Goal: Task Accomplishment & Management: Manage account settings

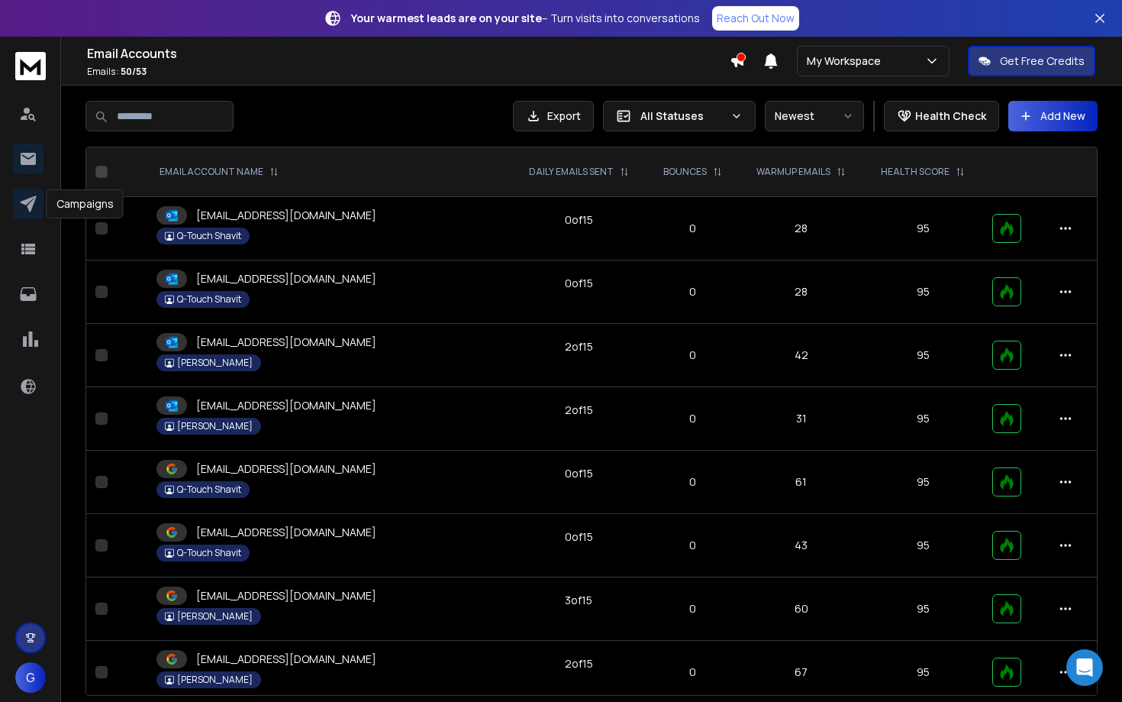
click at [19, 210] on icon at bounding box center [28, 204] width 18 height 18
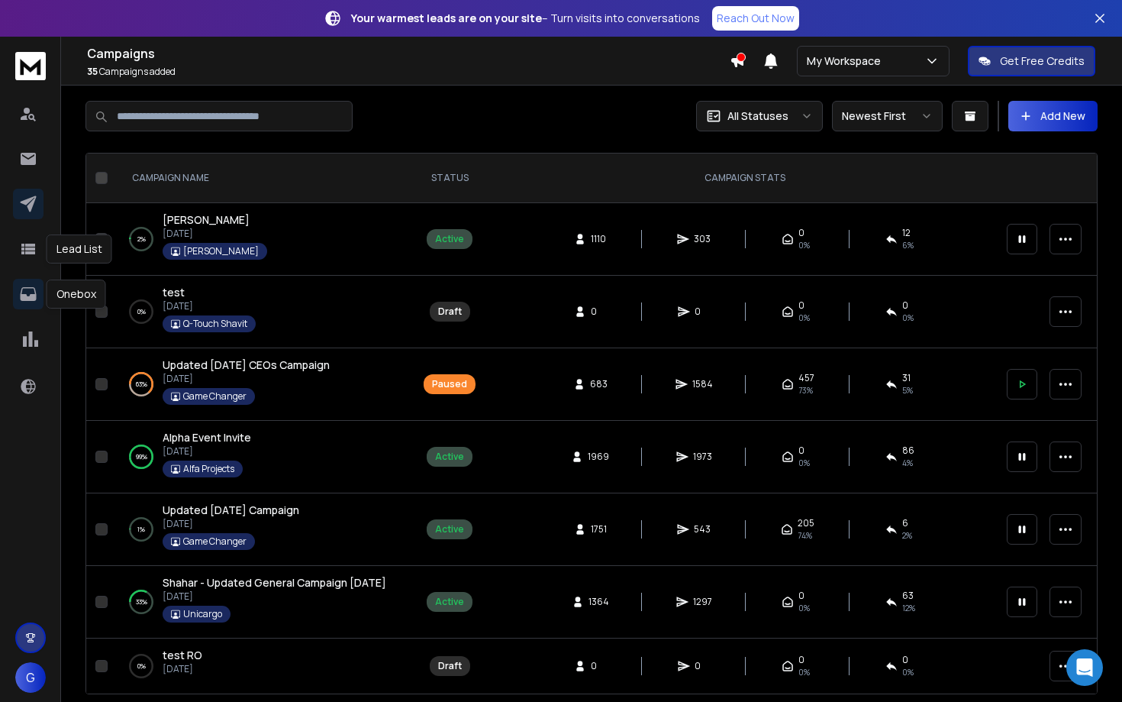
click at [31, 301] on icon at bounding box center [28, 294] width 18 height 18
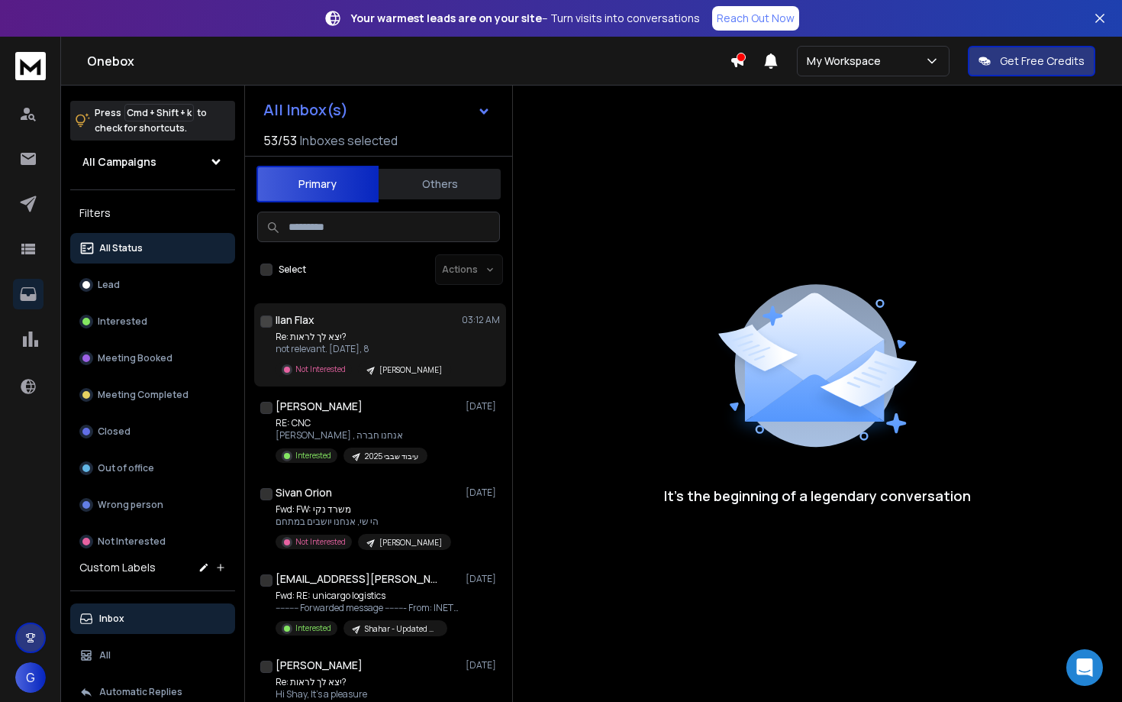
click at [405, 328] on div "Ilan Flax 03:12 AM Re: יצא לך לראות? not relevant. ‪On Mon, 8 Not Interested Na…" at bounding box center [388, 344] width 224 height 65
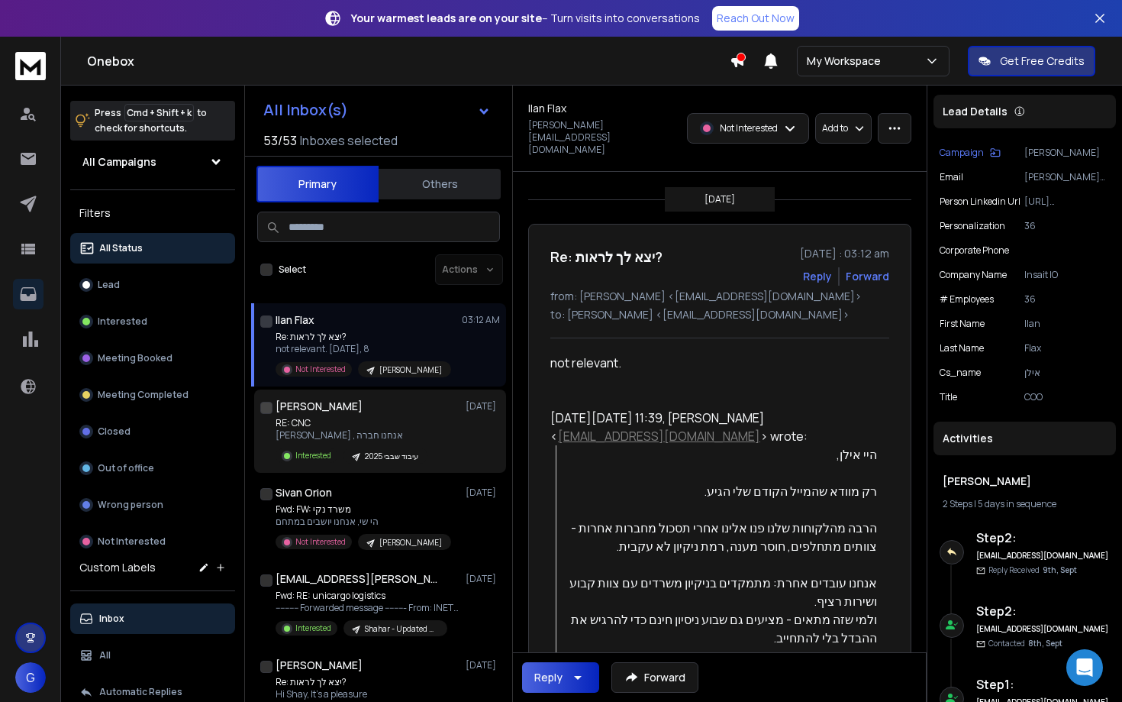
click at [425, 403] on div "רועי כהן 08 Sep" at bounding box center [388, 406] width 224 height 15
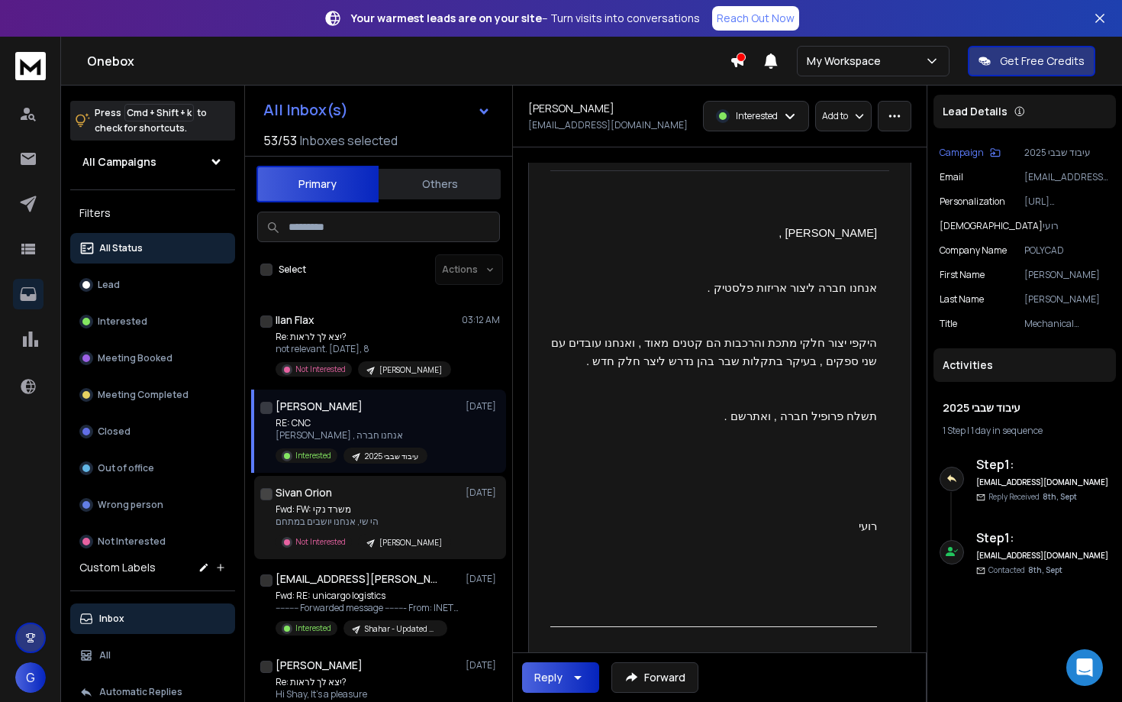
scroll to position [150, 0]
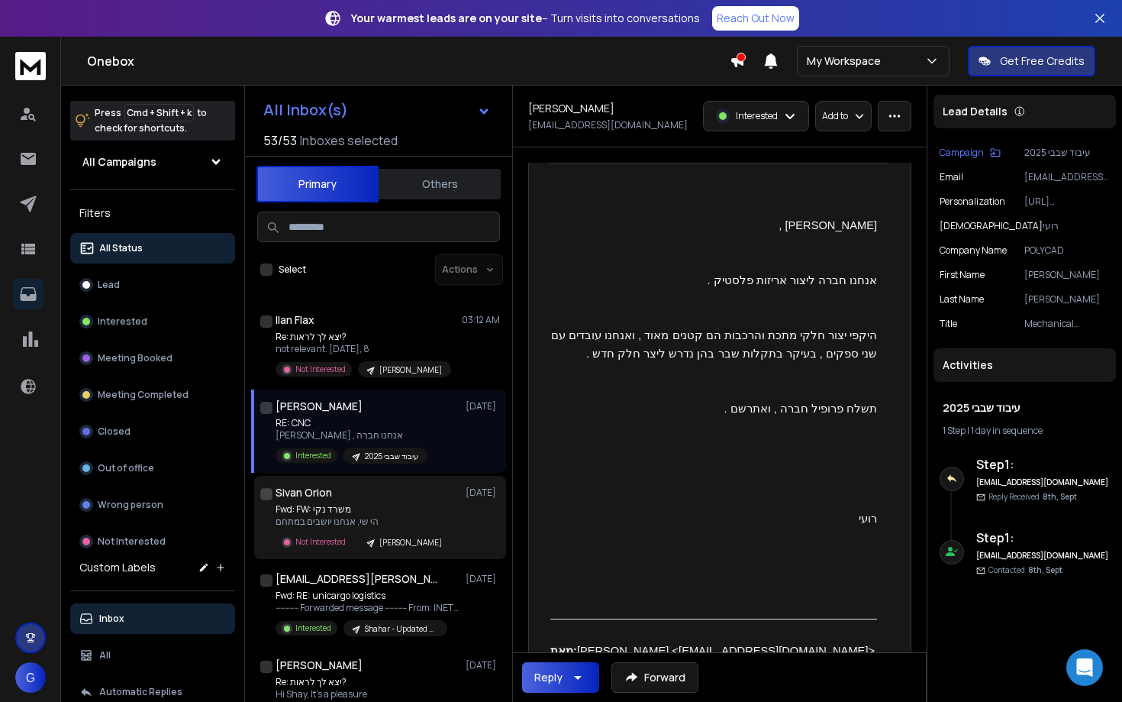
click at [441, 483] on div "Sivan Orion 08 Sep Fwd: FW: משרד נקי הי שי, אנחנו יושבים במתחם Not Interested N…" at bounding box center [380, 517] width 252 height 83
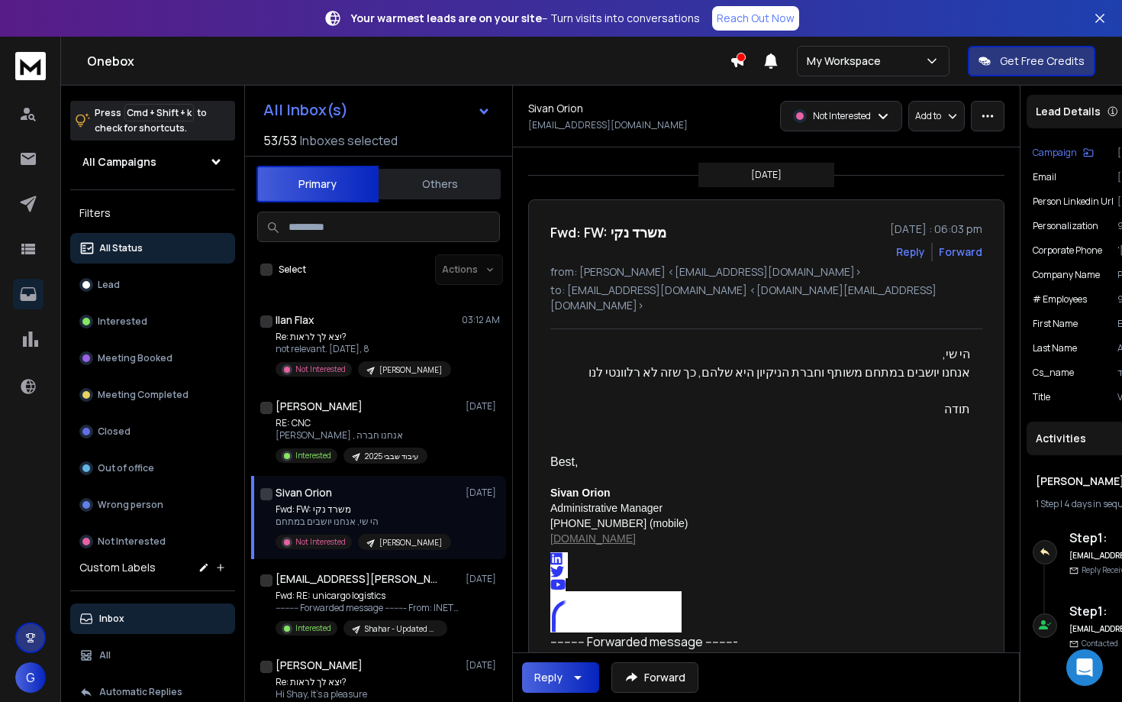
click at [325, 222] on input at bounding box center [378, 227] width 243 height 31
paste input "**********"
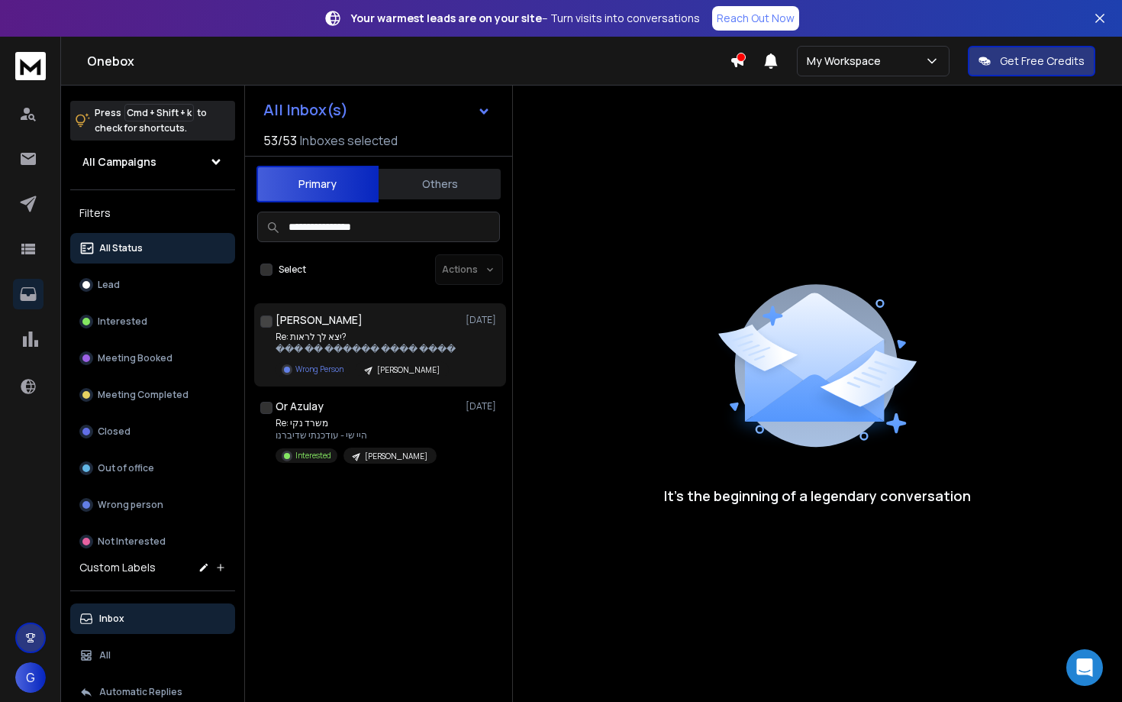
type input "**********"
click at [396, 328] on div "Ilan Haber 08 Sep Re: יצא לך לראות? ��� �� ������ ���� ���� Wrong Person Naki Po" at bounding box center [388, 344] width 224 height 65
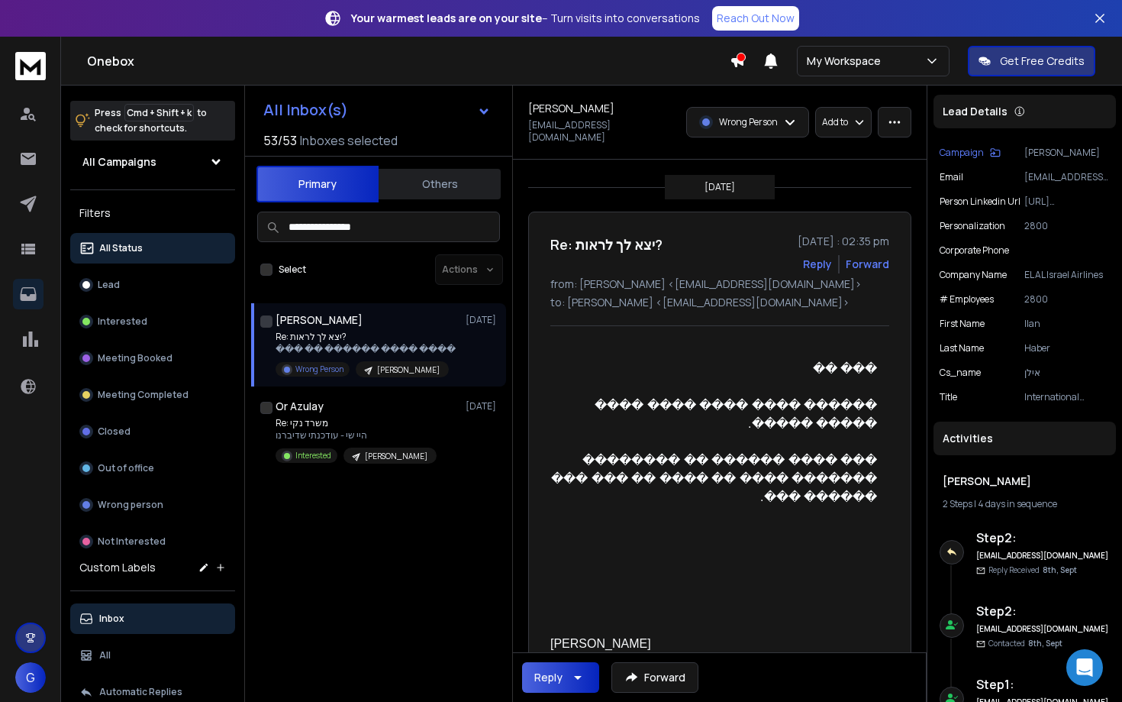
drag, startPoint x: 402, startPoint y: 229, endPoint x: 270, endPoint y: 228, distance: 132.1
click at [270, 228] on div "**********" at bounding box center [378, 227] width 243 height 31
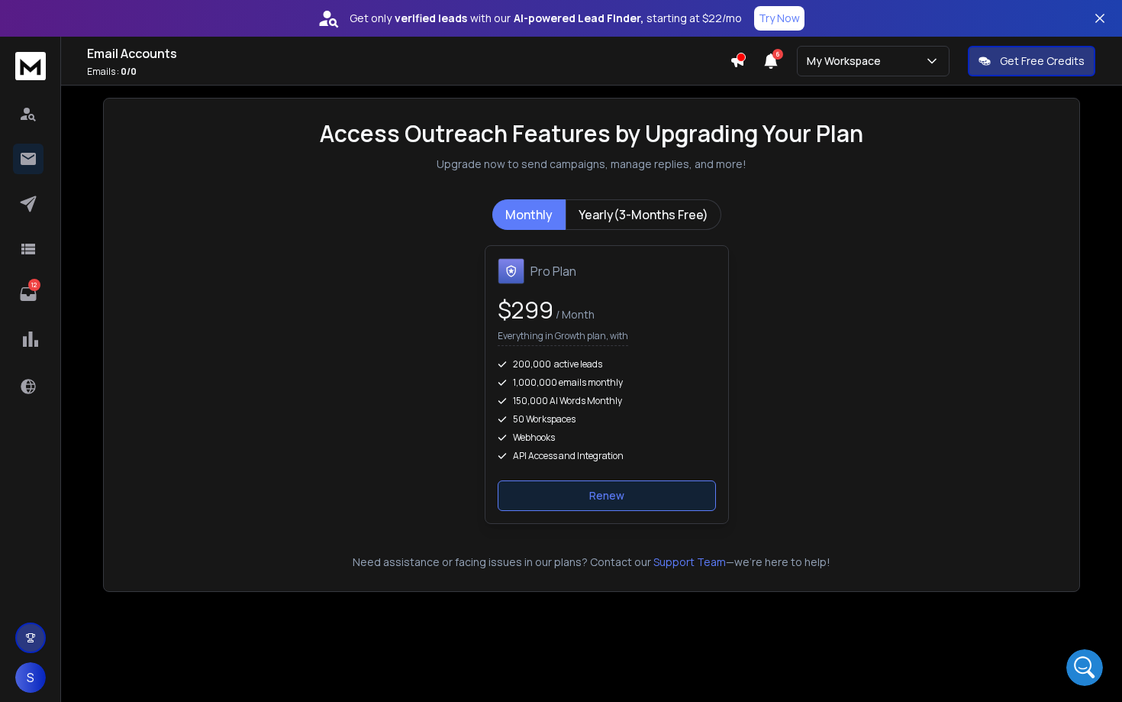
click at [568, 492] on button "Renew" at bounding box center [607, 495] width 218 height 31
click at [206, 347] on div "Pro Plan $ 299 / Month Everything in Growth plan, with 200,000 active leads 1,0…" at bounding box center [591, 392] width 933 height 294
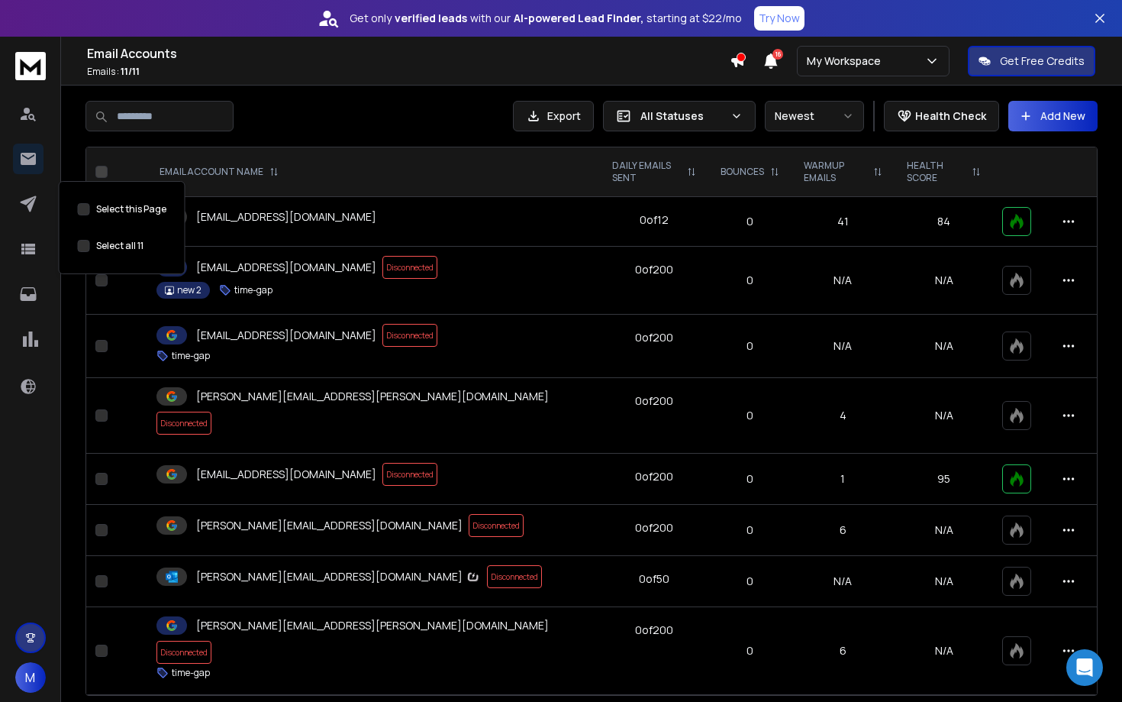
click at [87, 244] on button "Select this Page" at bounding box center [84, 246] width 12 height 12
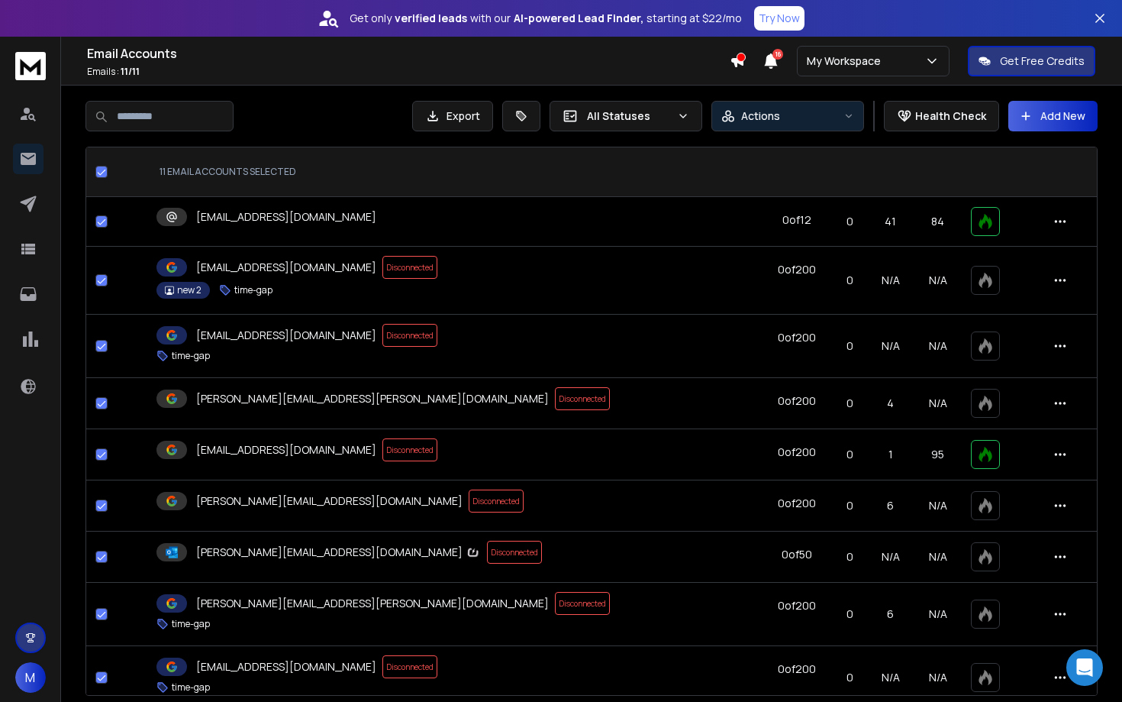
click at [760, 123] on p "Actions" at bounding box center [760, 115] width 39 height 15
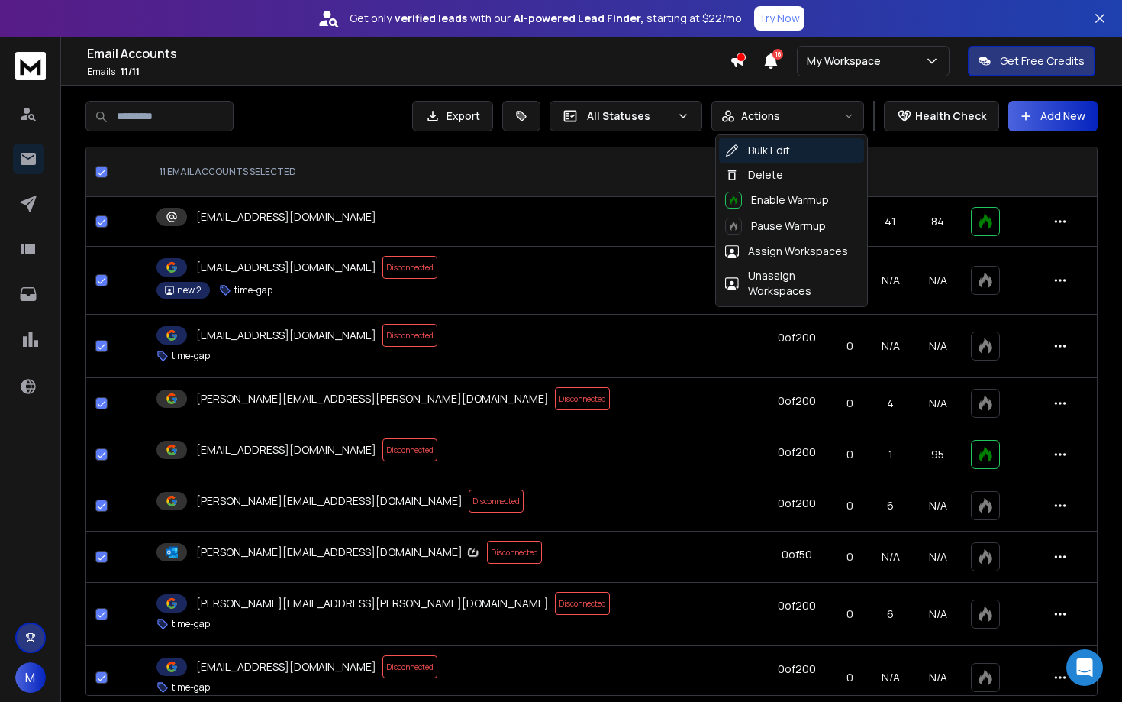
click at [791, 150] on div "Bulk Edit" at bounding box center [791, 150] width 145 height 24
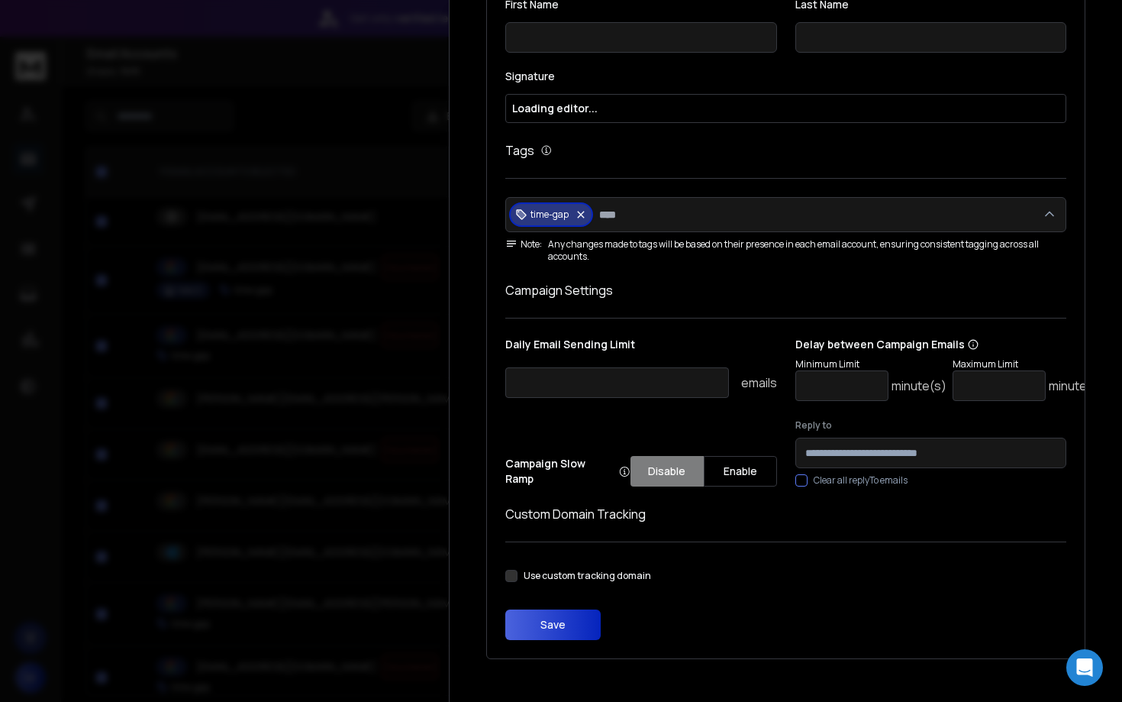
scroll to position [231, 0]
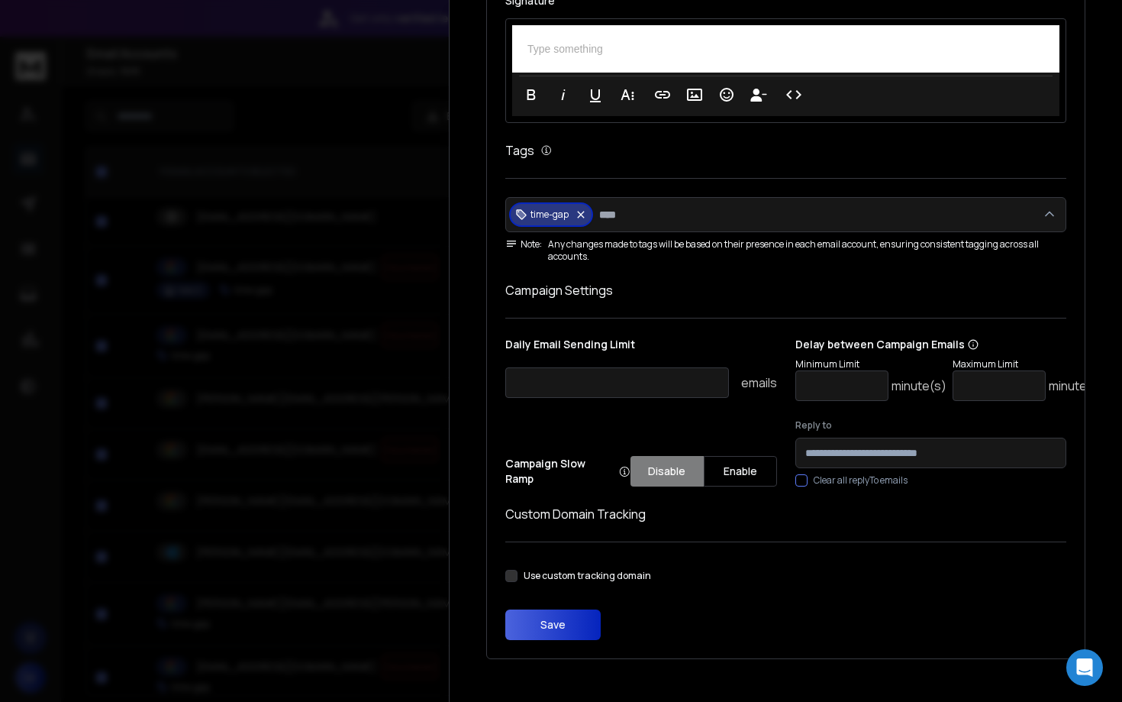
click at [551, 392] on input "number" at bounding box center [618, 382] width 224 height 31
type input "**"
click at [574, 613] on button "Save" at bounding box center [553, 624] width 95 height 31
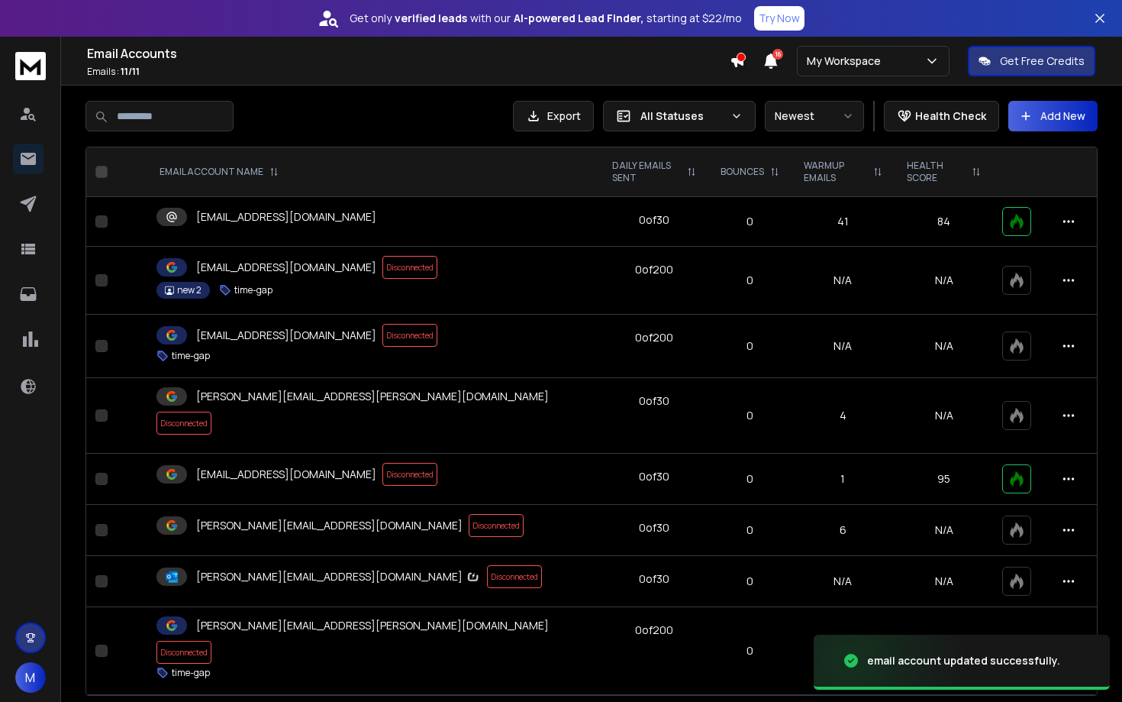
click at [263, 518] on p "michael.m@marketpulseapp.com" at bounding box center [329, 525] width 266 height 15
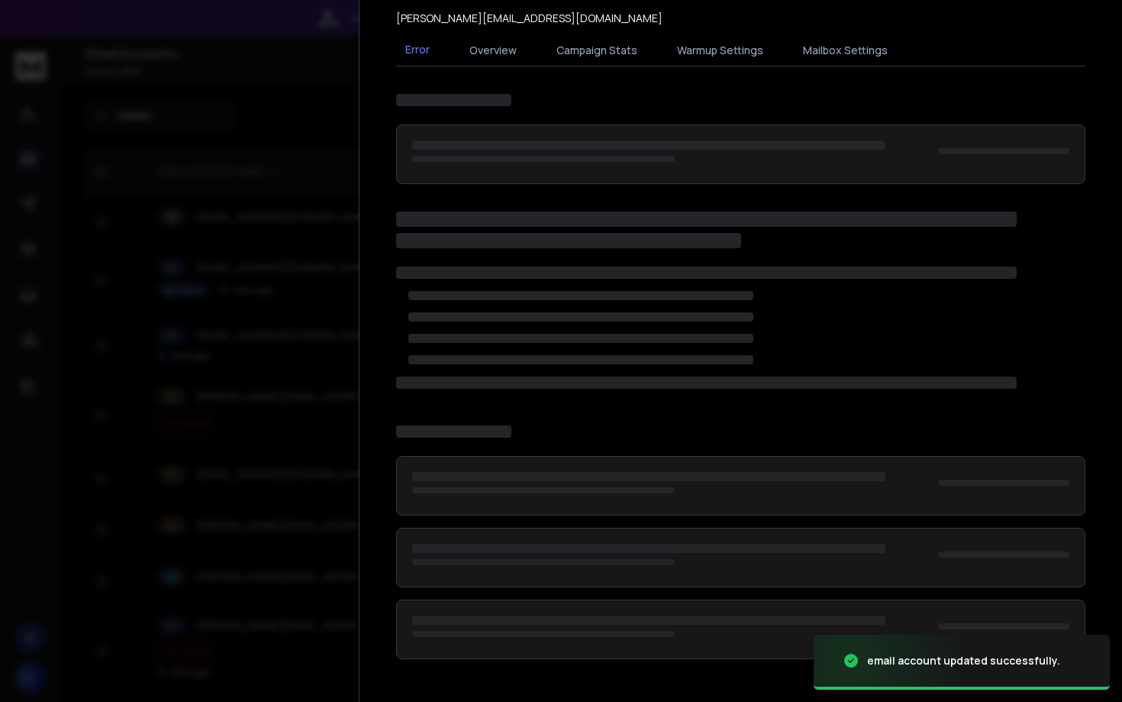
scroll to position [0, 0]
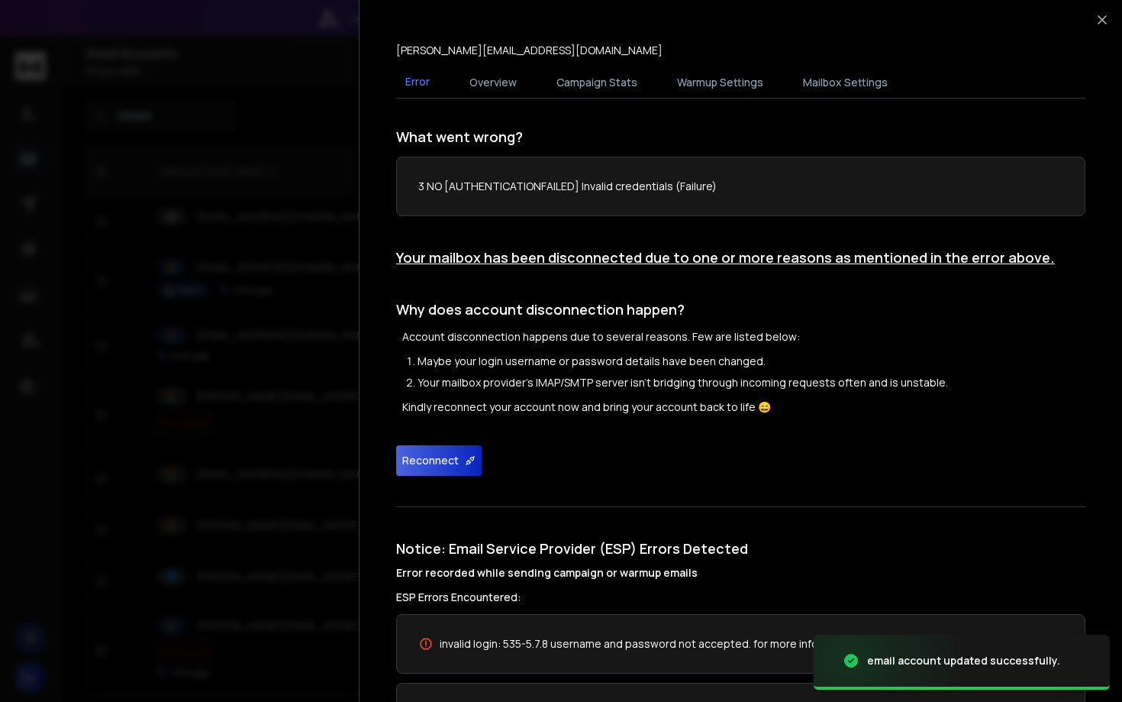
click at [832, 67] on button "Mailbox Settings" at bounding box center [845, 83] width 103 height 34
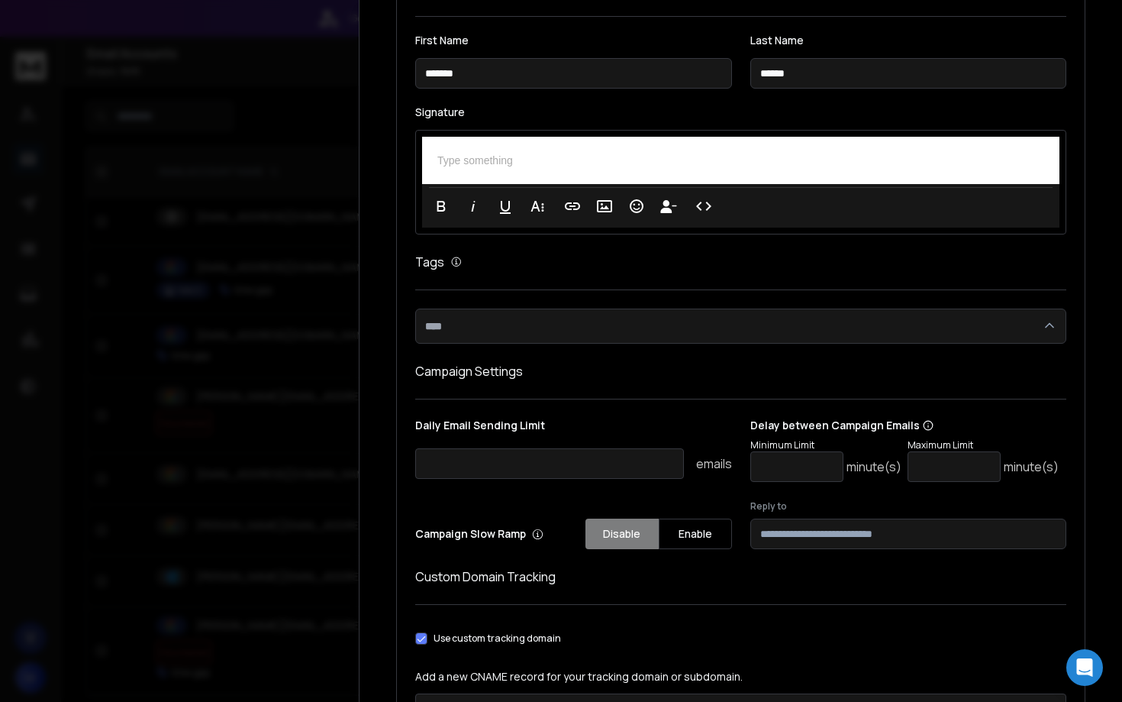
scroll to position [148, 0]
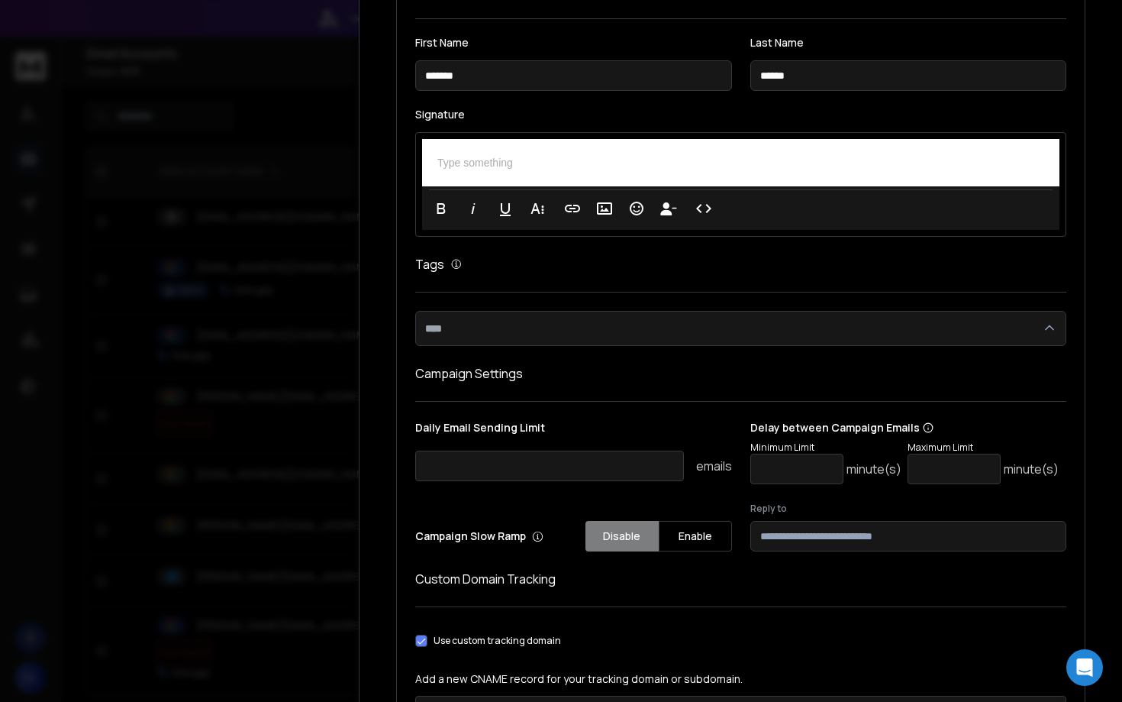
click at [271, 510] on div at bounding box center [561, 351] width 1122 height 702
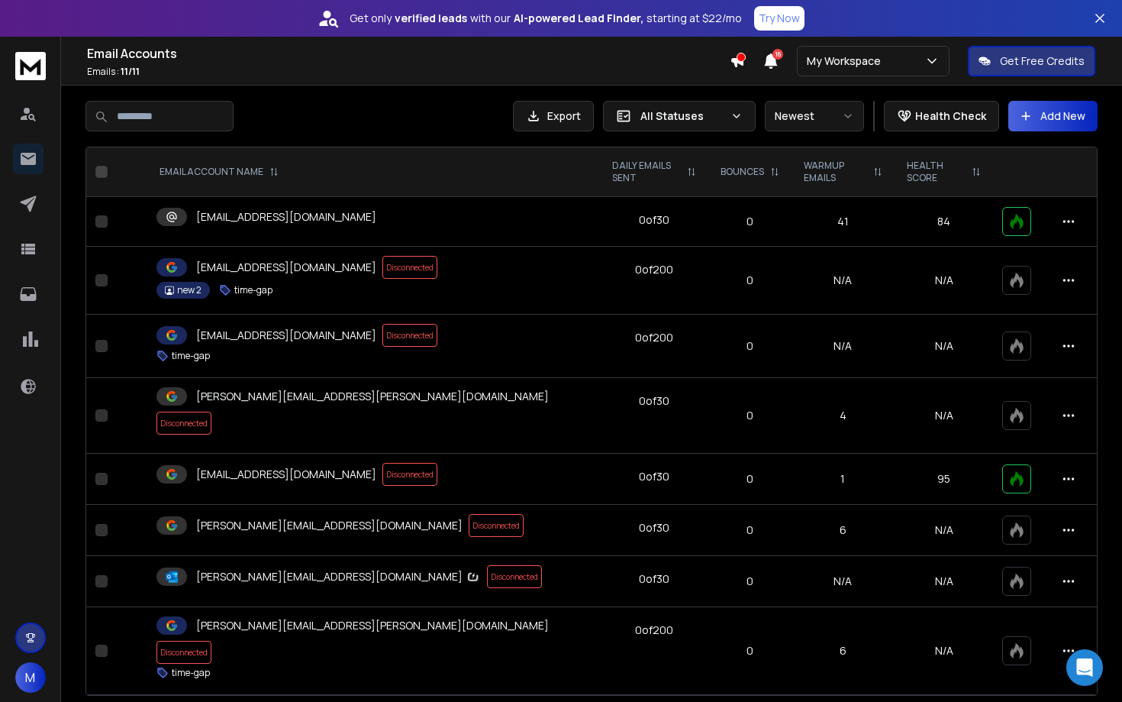
scroll to position [153, 0]
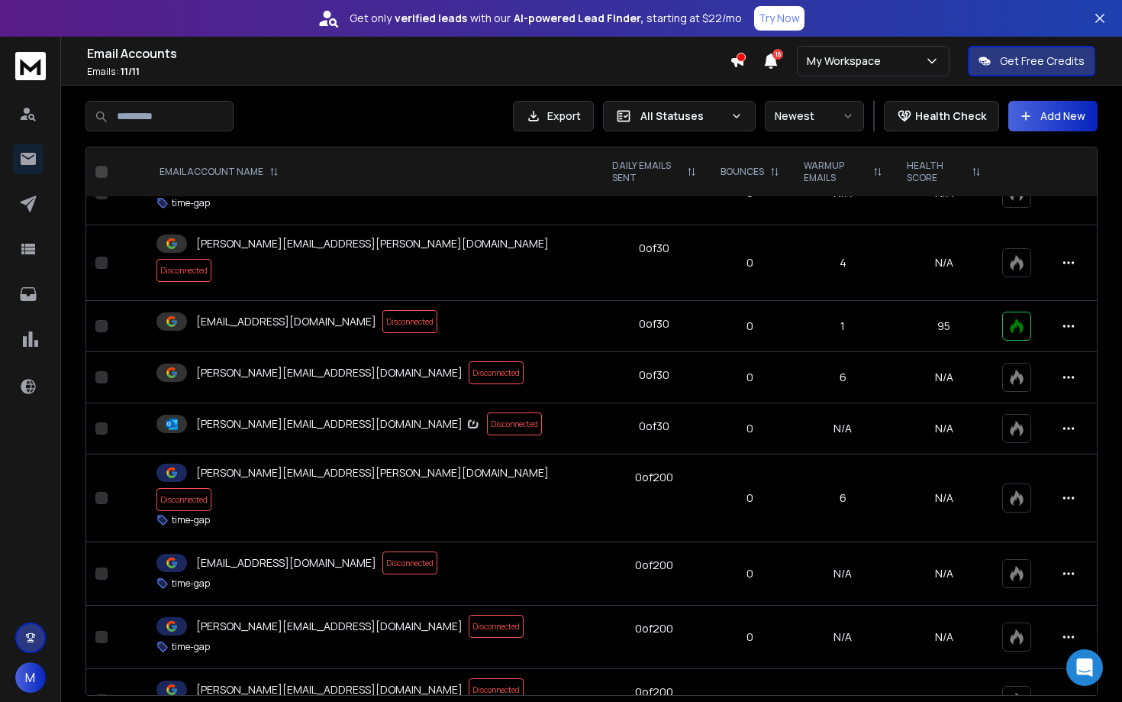
click at [328, 577] on div "time-gap" at bounding box center [374, 583] width 434 height 12
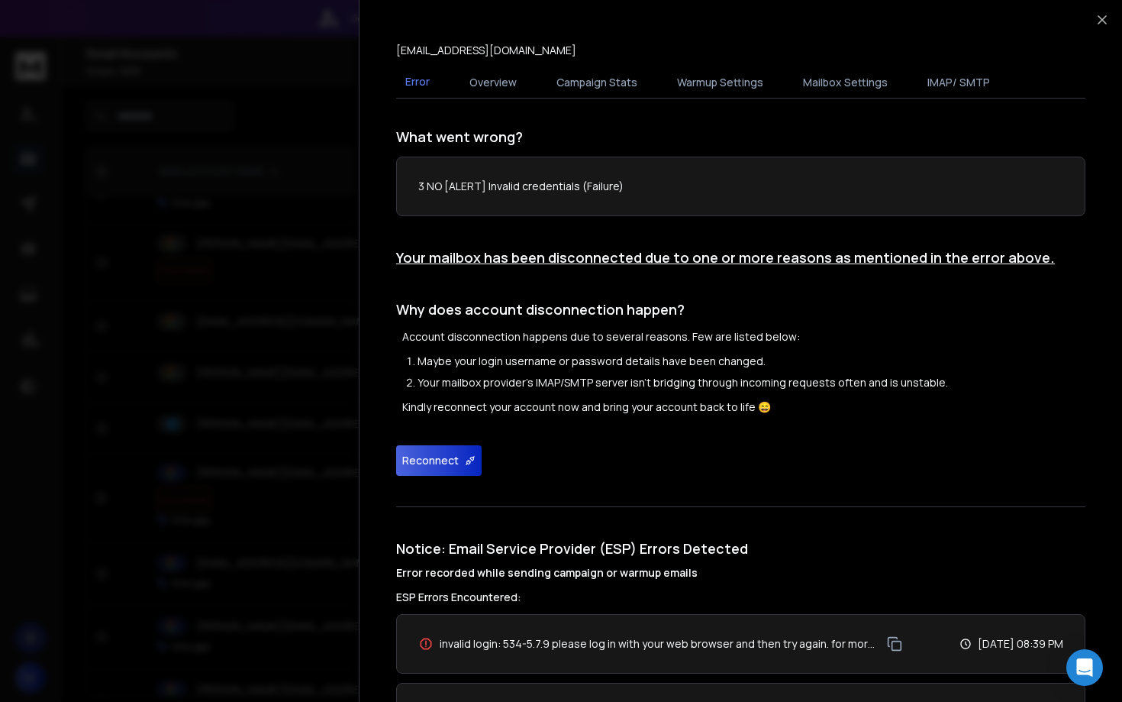
click at [797, 76] on button "Mailbox Settings" at bounding box center [845, 83] width 103 height 34
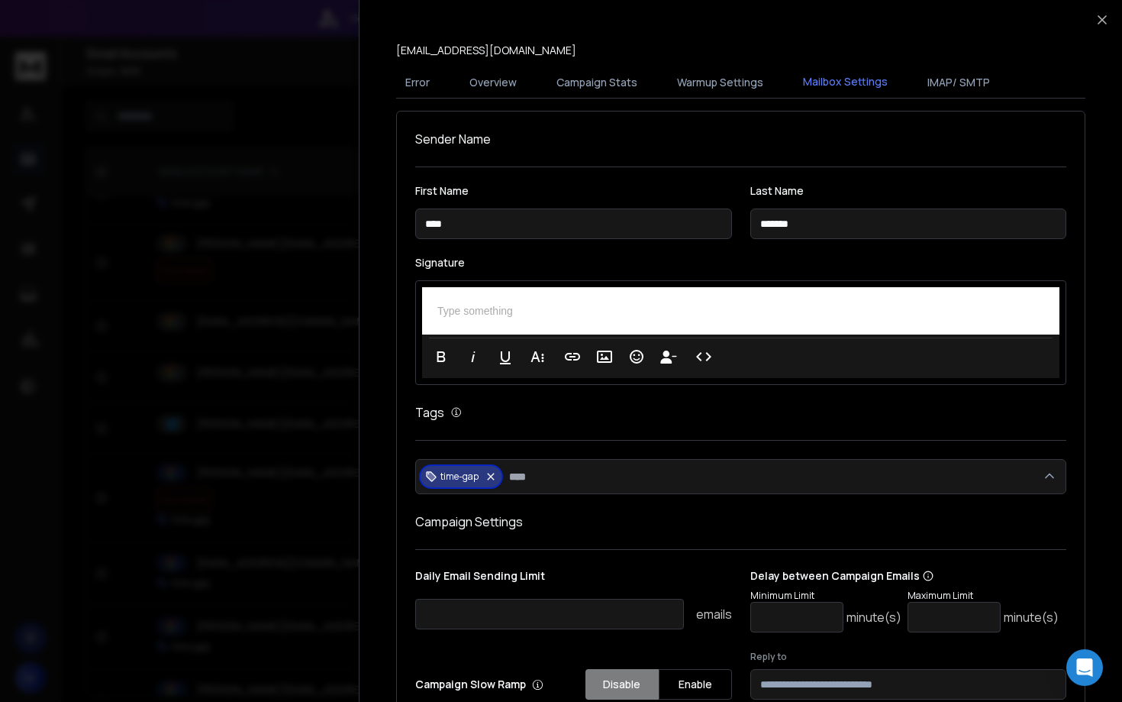
scroll to position [213, 0]
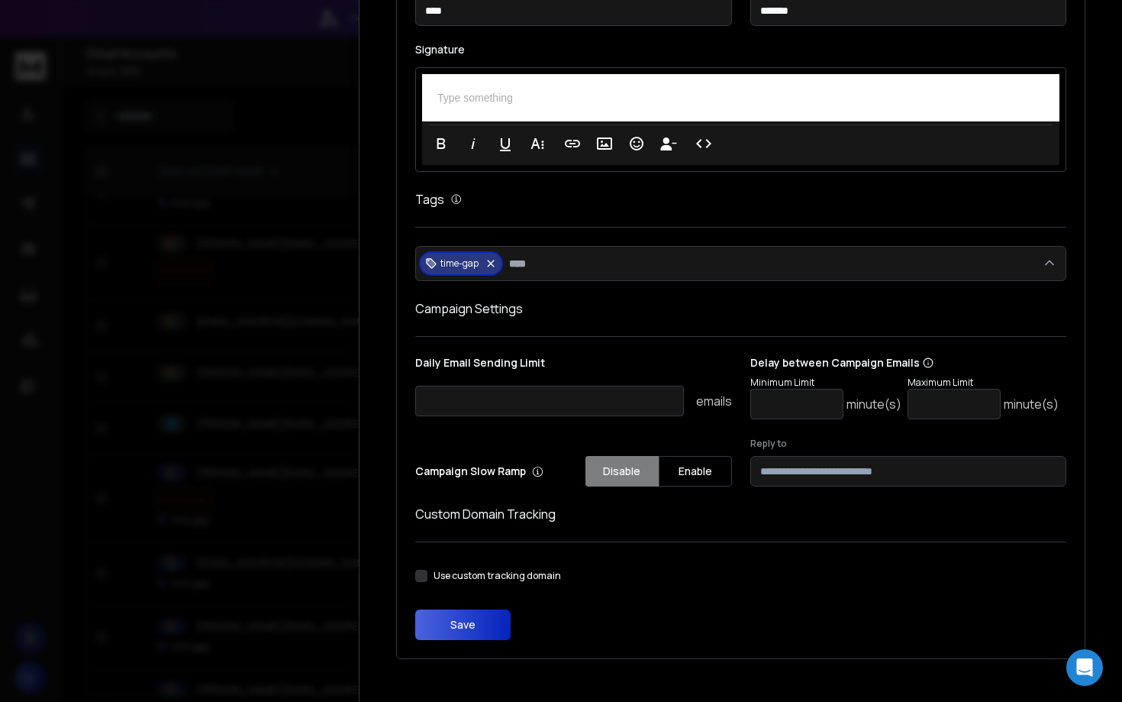
drag, startPoint x: 462, startPoint y: 393, endPoint x: 280, endPoint y: 398, distance: 181.8
click at [280, 398] on body "Get only verified leads with our AI-powered Lead Finder, starting at $22/mo Try…" at bounding box center [561, 351] width 1122 height 702
click at [280, 405] on div at bounding box center [561, 351] width 1122 height 702
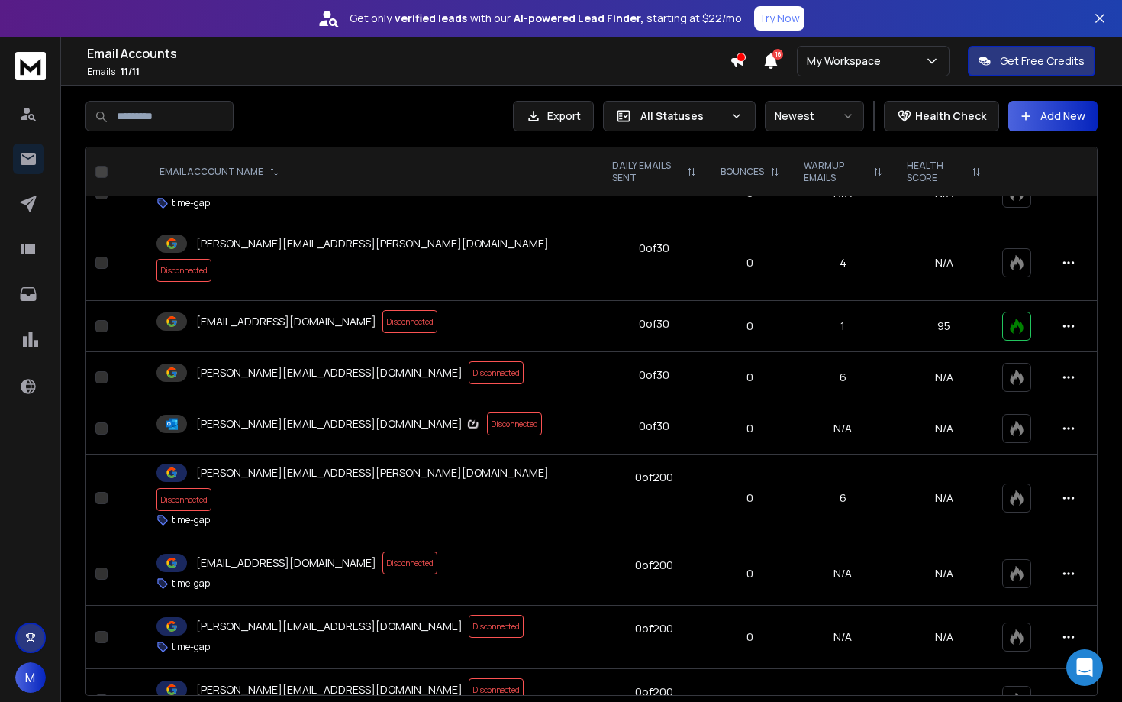
click at [266, 669] on td "emma@coldconnectpost.com Disconnected time-gap" at bounding box center [373, 700] width 453 height 63
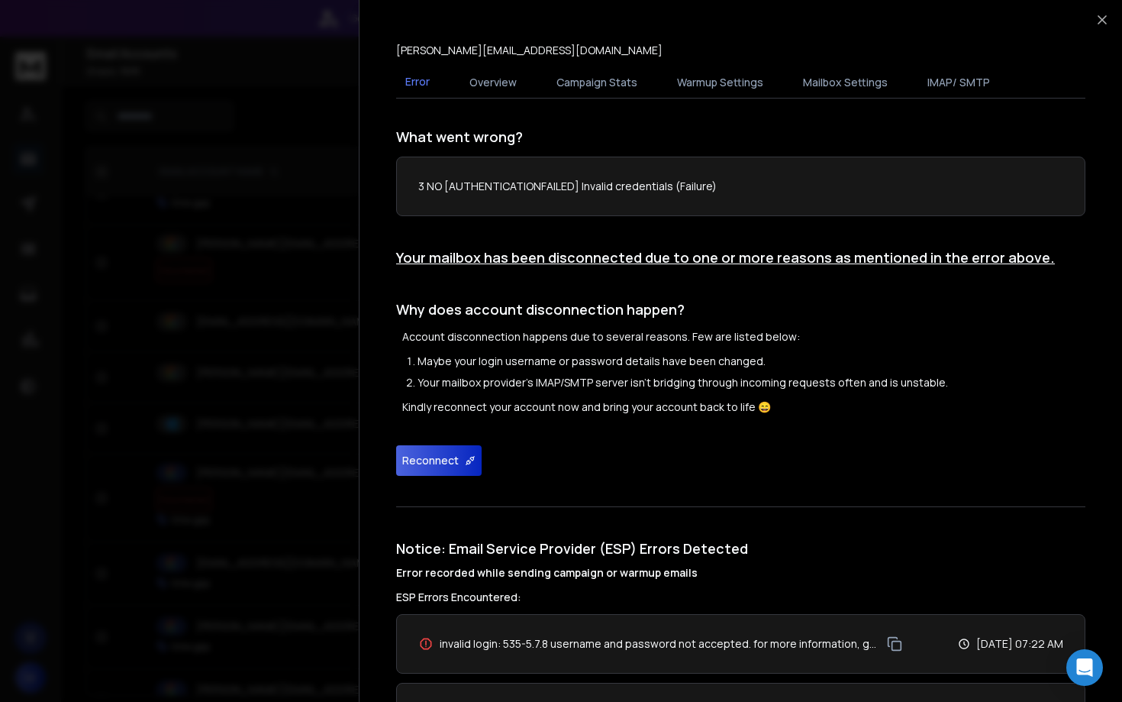
click at [848, 96] on button "Mailbox Settings" at bounding box center [845, 83] width 103 height 34
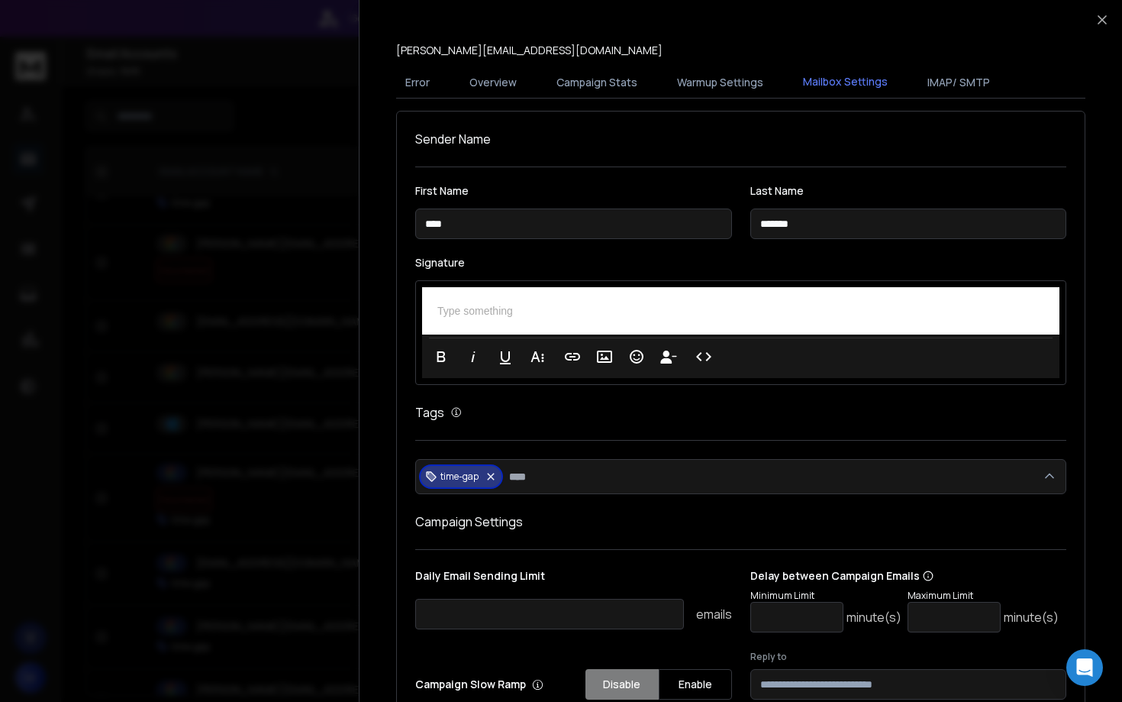
click at [281, 438] on div at bounding box center [561, 351] width 1122 height 702
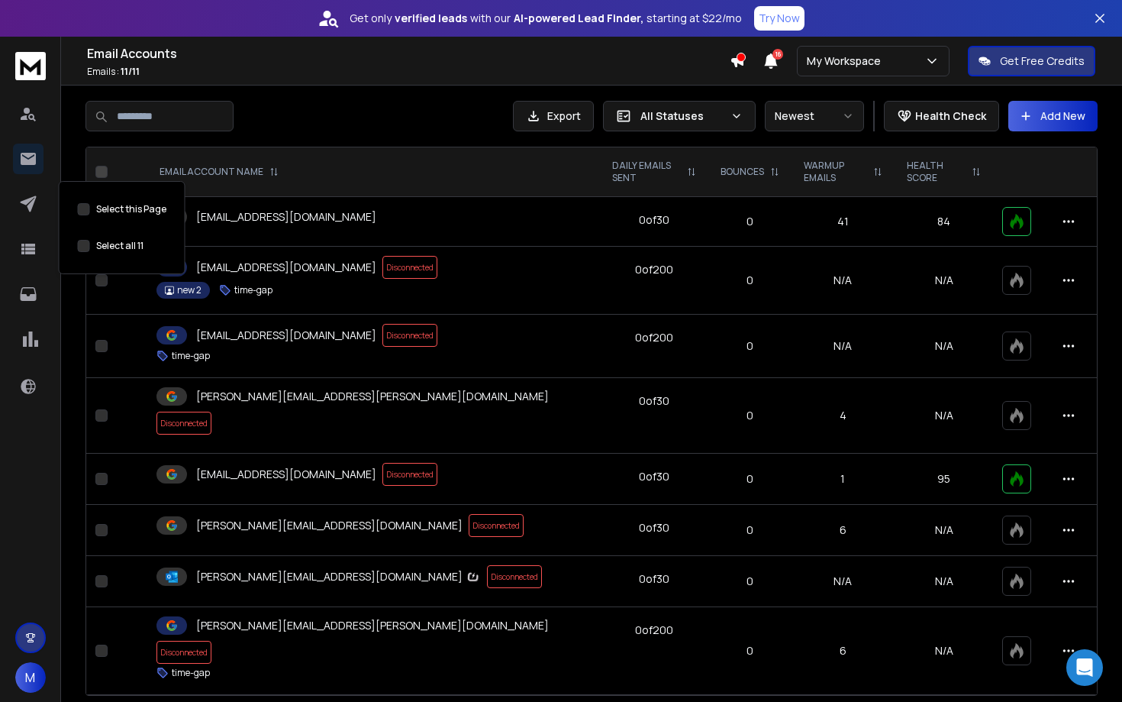
click at [86, 246] on button "Select this Page" at bounding box center [84, 246] width 12 height 12
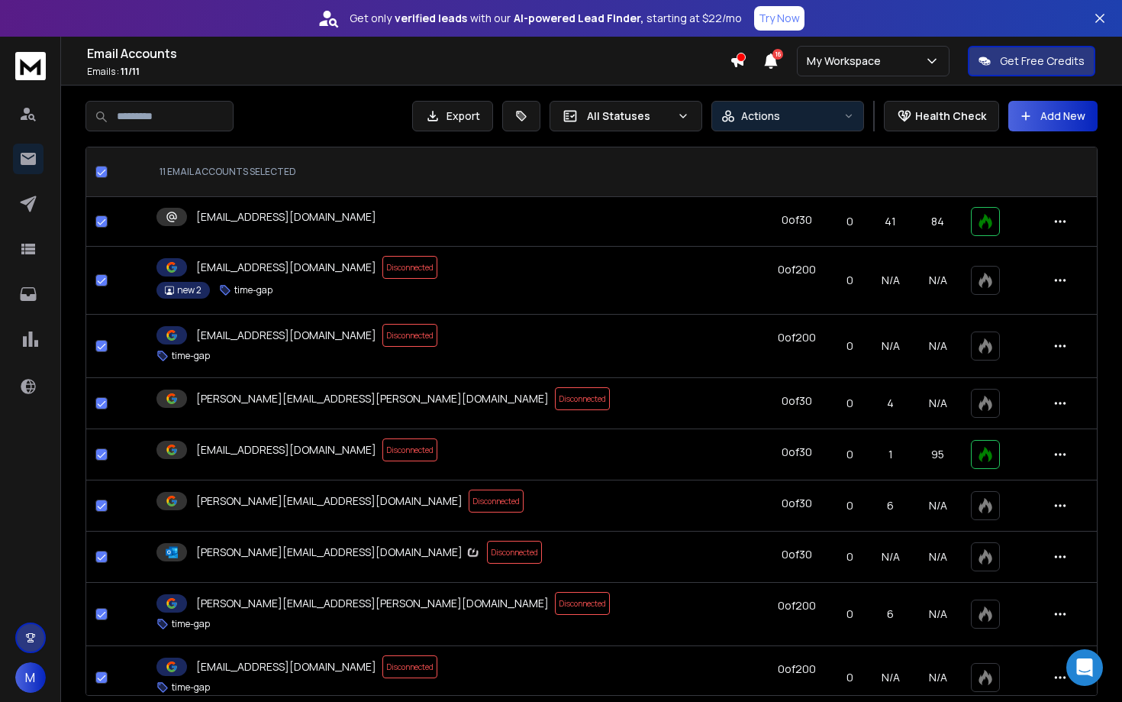
click at [768, 113] on p "Actions" at bounding box center [760, 115] width 39 height 15
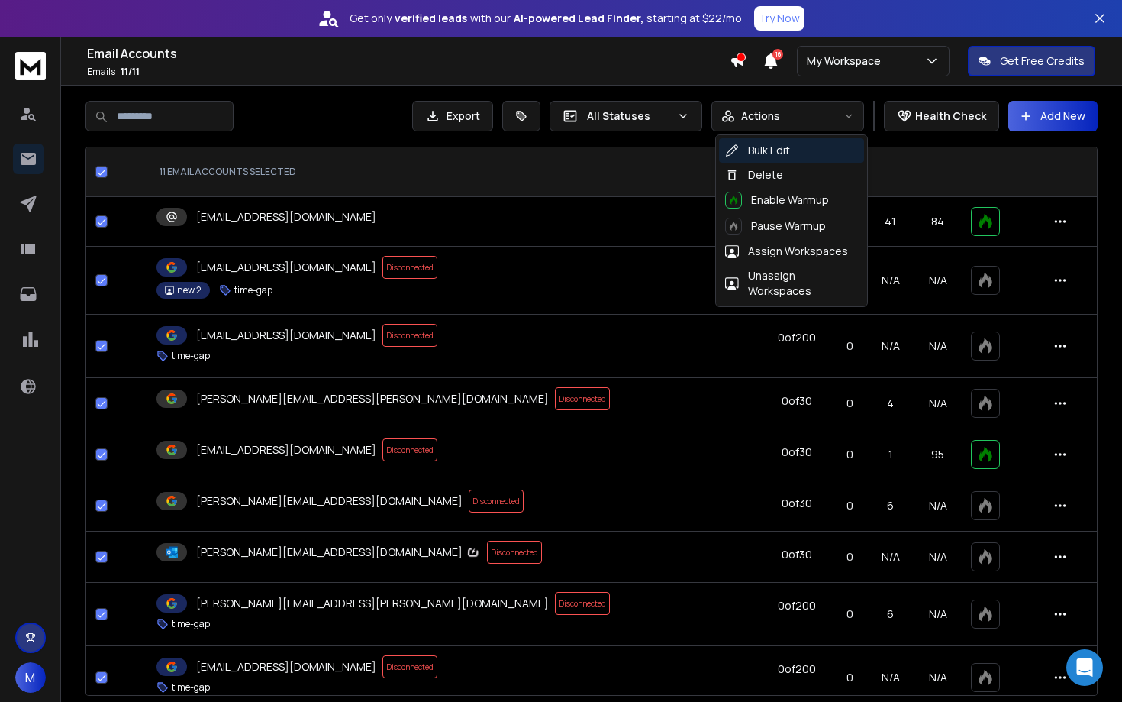
click at [784, 155] on div "Bulk Edit" at bounding box center [757, 150] width 65 height 15
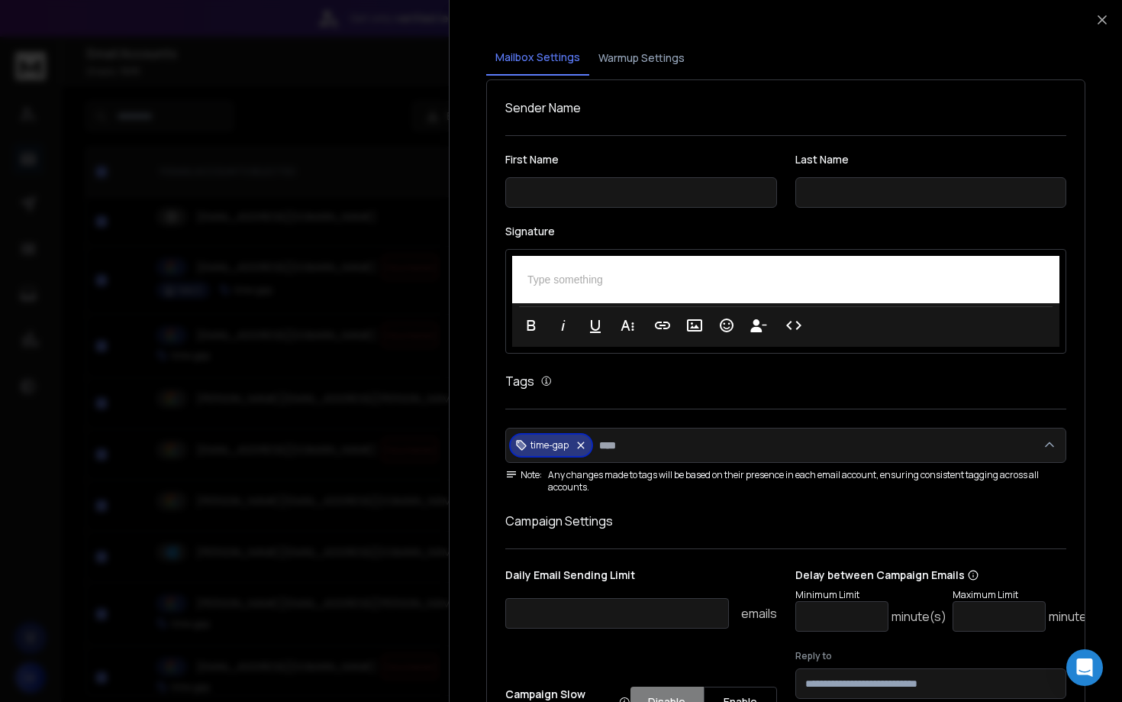
click at [598, 606] on input "number" at bounding box center [618, 613] width 224 height 31
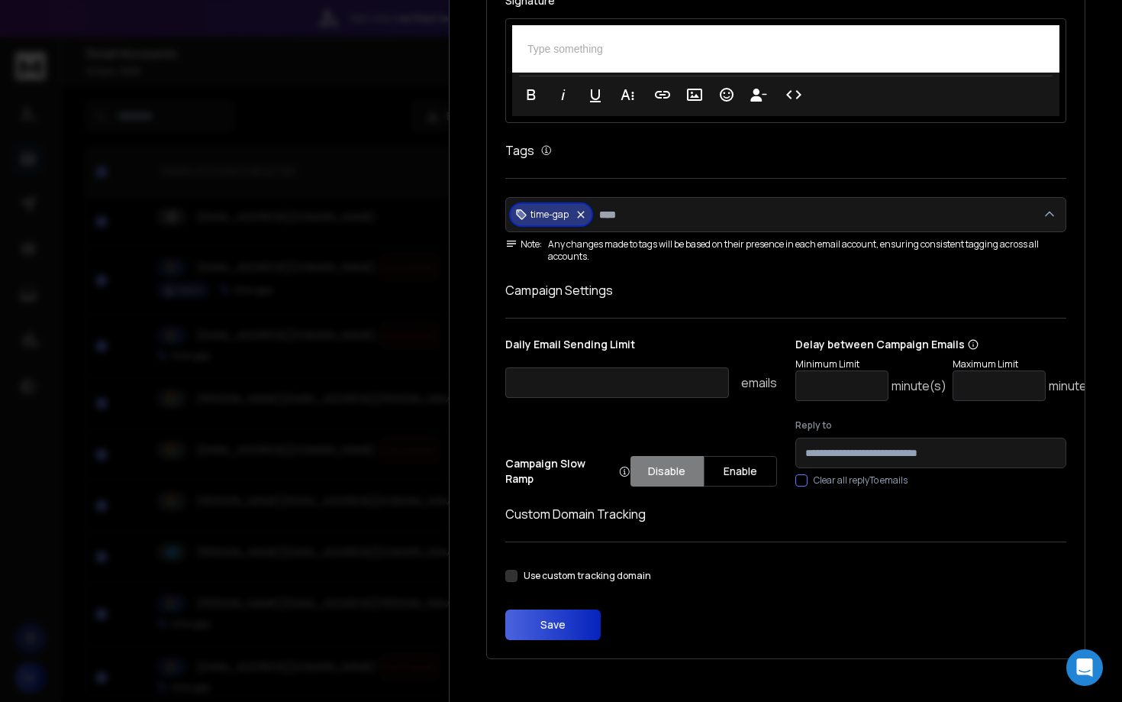
type input "**"
click at [532, 623] on button "Save" at bounding box center [553, 624] width 95 height 31
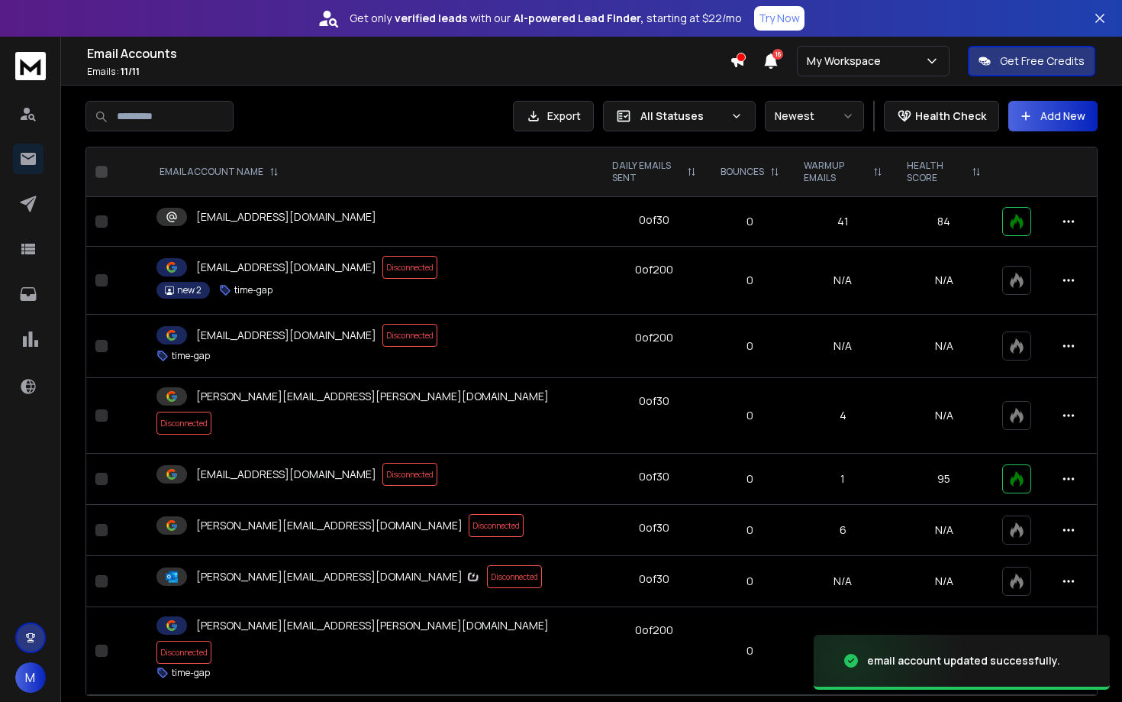
scroll to position [153, 0]
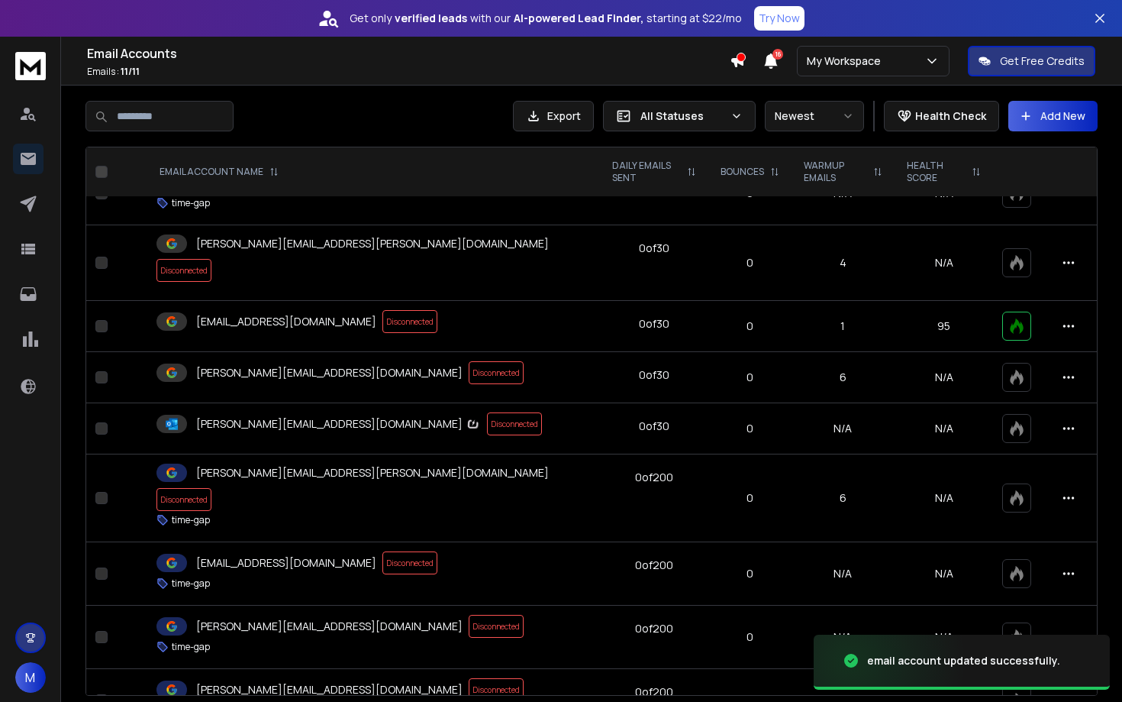
click at [286, 577] on div "time-gap" at bounding box center [374, 583] width 434 height 12
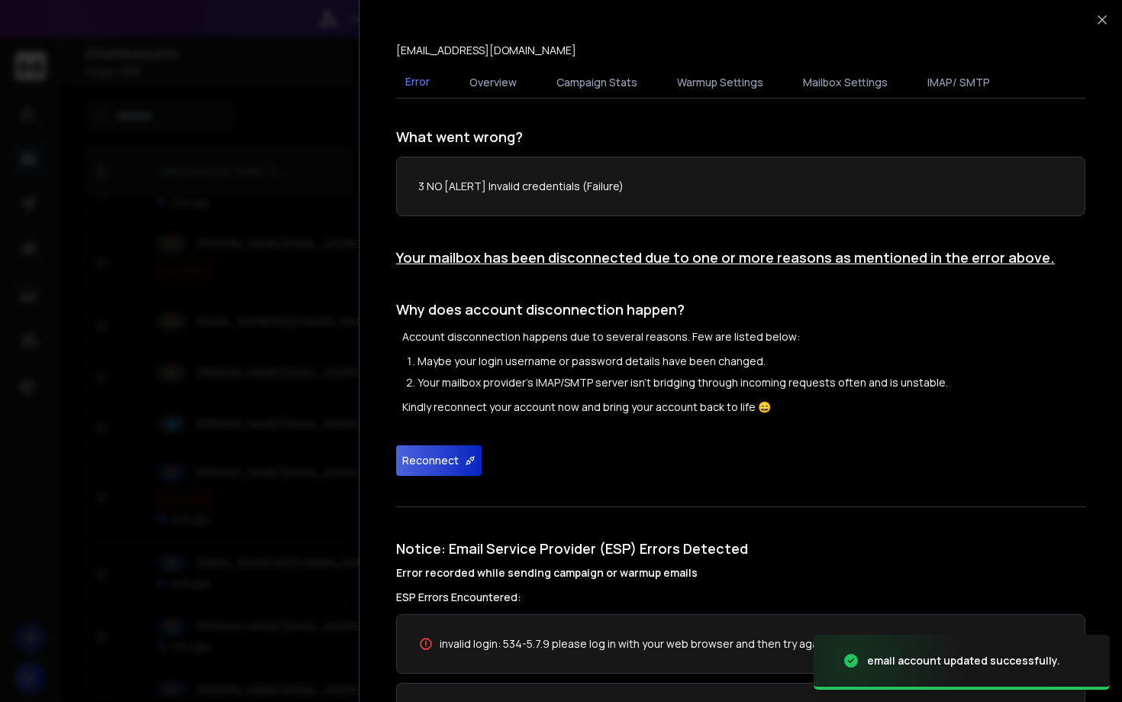
click at [812, 75] on button "Mailbox Settings" at bounding box center [845, 83] width 103 height 34
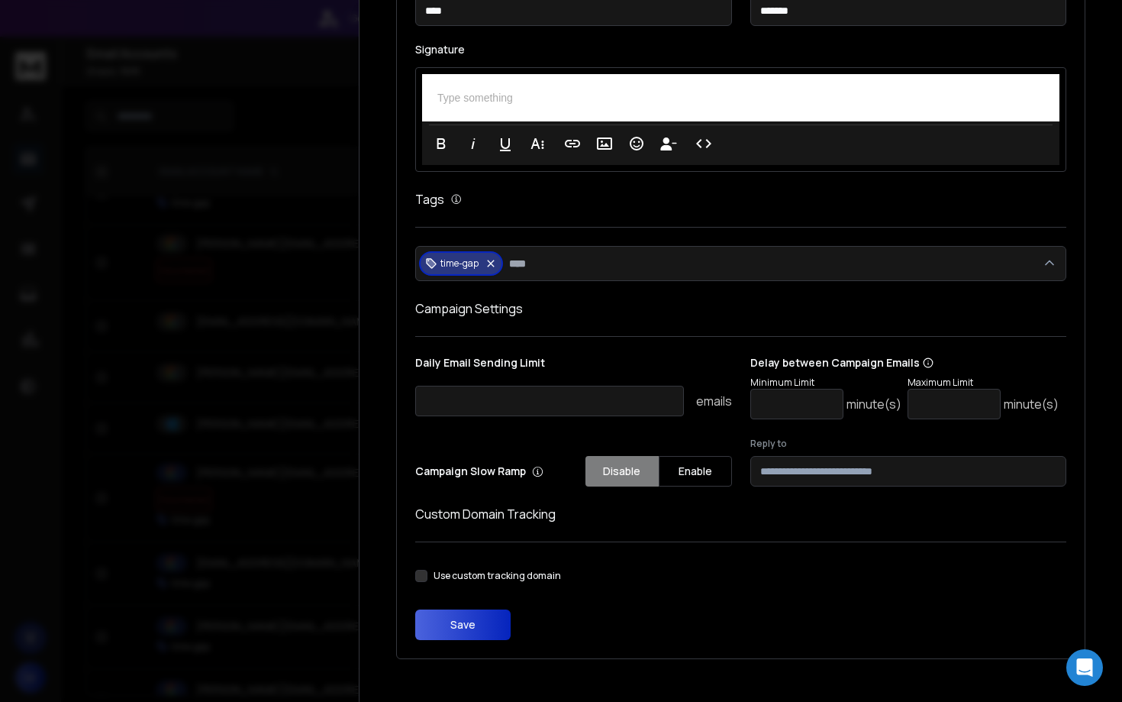
scroll to position [0, 0]
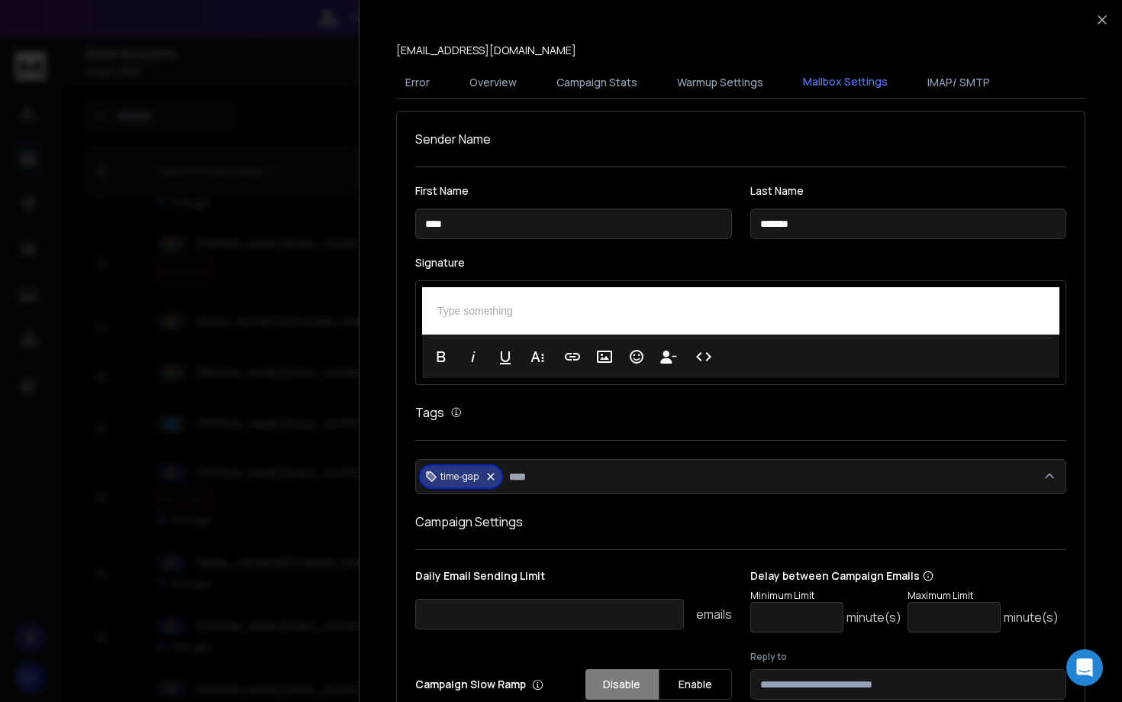
click at [718, 79] on button "Warmup Settings" at bounding box center [720, 83] width 105 height 34
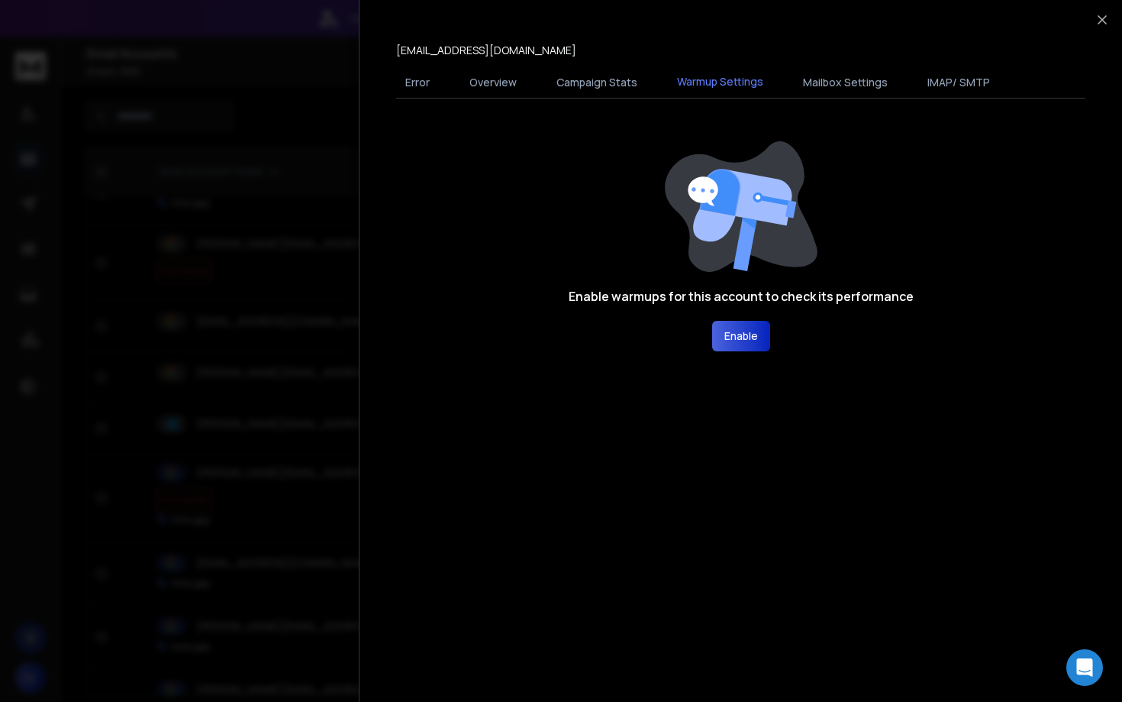
click at [420, 84] on button "Error" at bounding box center [417, 83] width 43 height 34
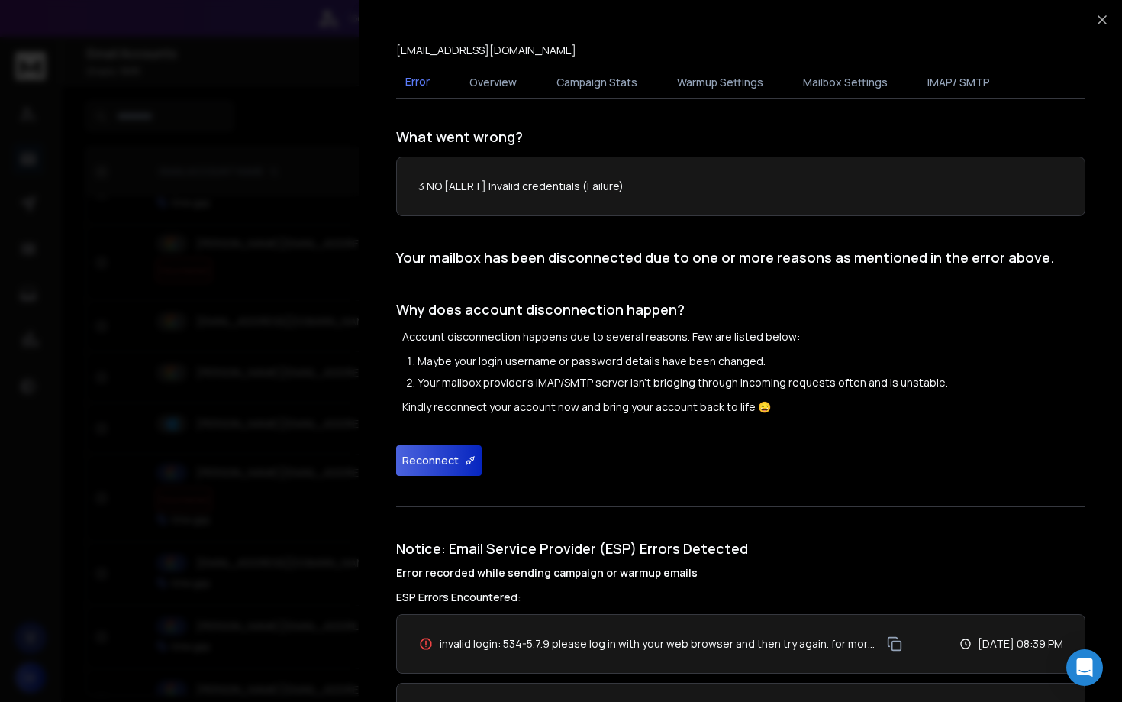
scroll to position [268, 0]
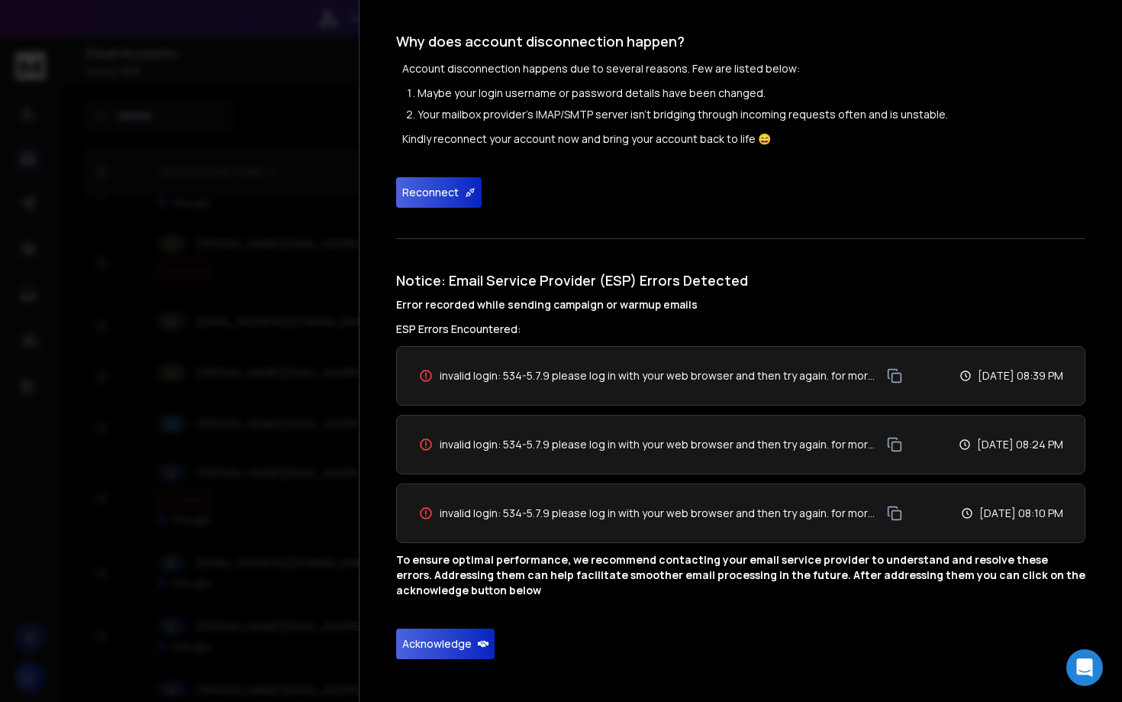
click at [218, 408] on div at bounding box center [561, 351] width 1122 height 702
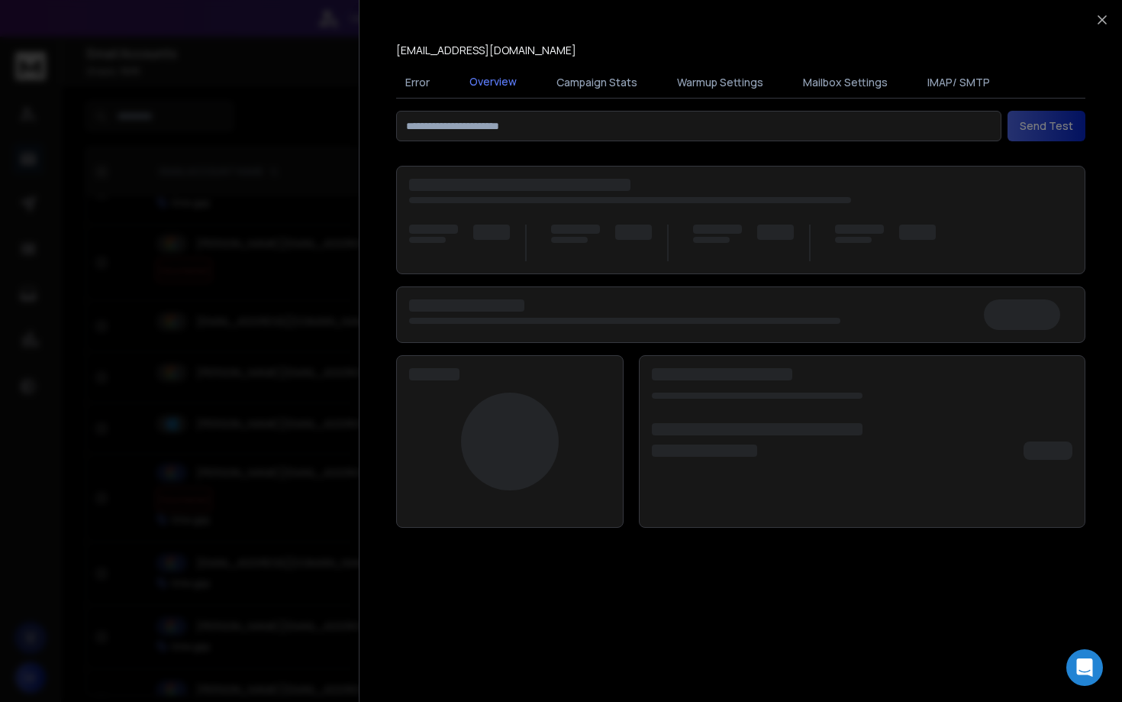
scroll to position [0, 0]
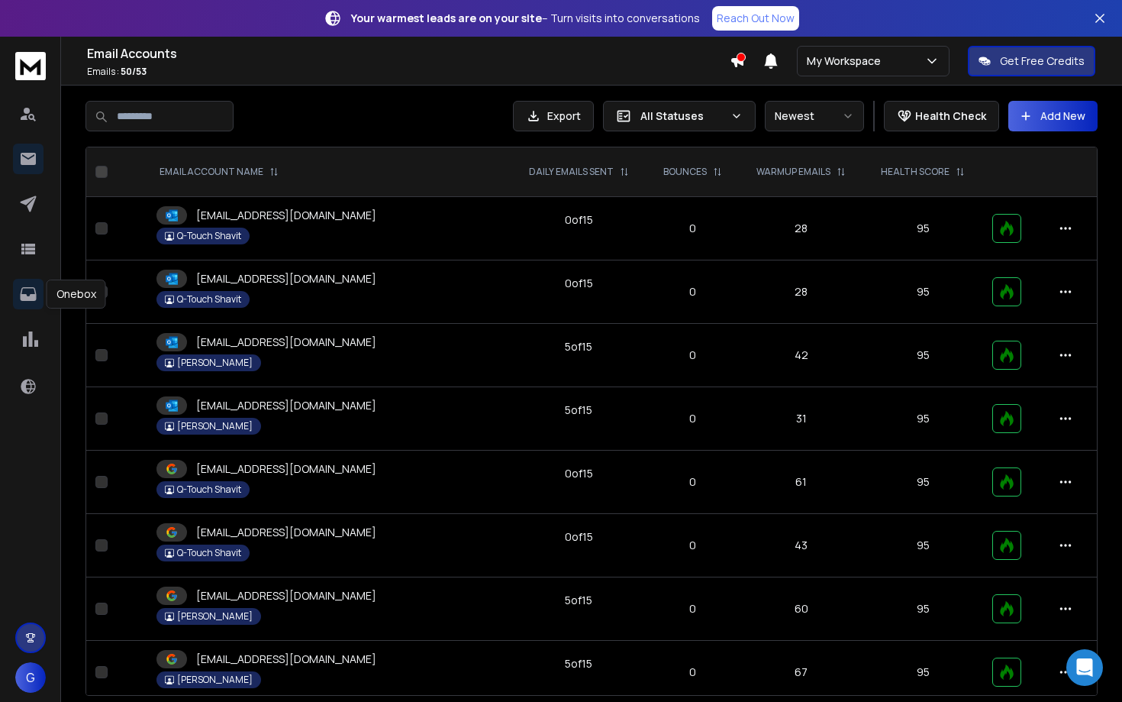
click at [22, 289] on icon at bounding box center [28, 294] width 18 height 18
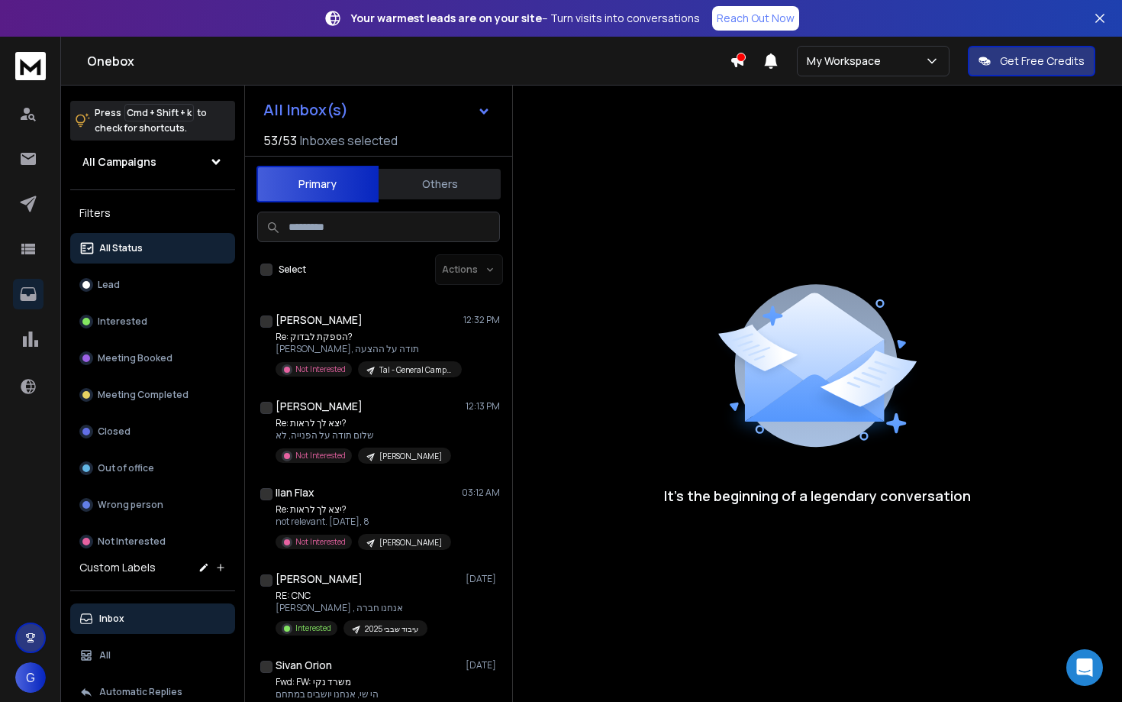
click at [321, 226] on input at bounding box center [378, 227] width 243 height 31
paste input "**********"
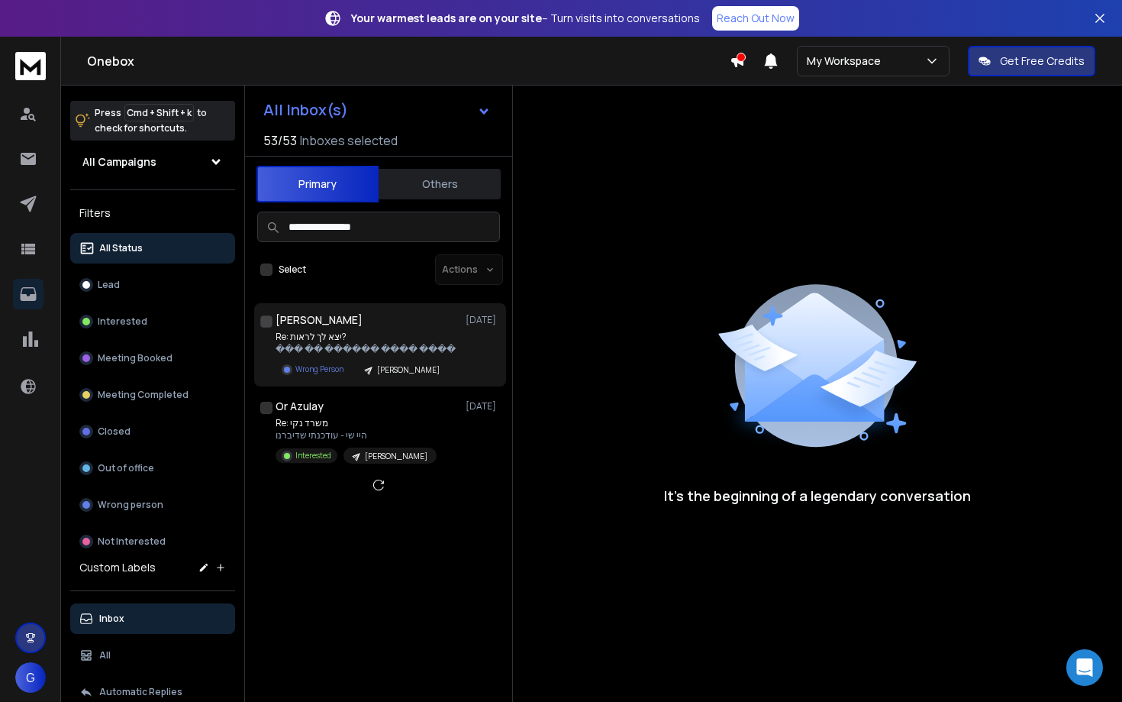
type input "**********"
click at [383, 324] on div "Ilan Haber 08 Sep" at bounding box center [388, 319] width 224 height 15
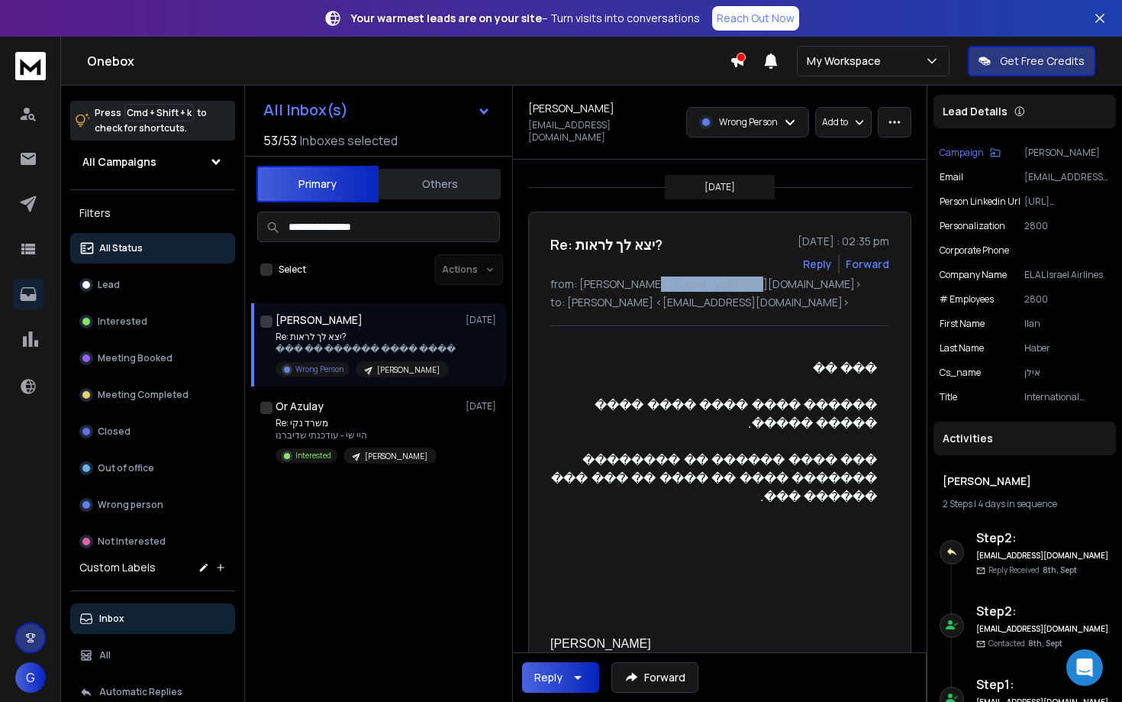
drag, startPoint x: 635, startPoint y: 269, endPoint x: 715, endPoint y: 268, distance: 80.9
click at [715, 276] on p "from: Ilan Haber <IlanHa@elal.co.il>" at bounding box center [720, 283] width 339 height 15
copy p "IlanHa@elal.co.il"
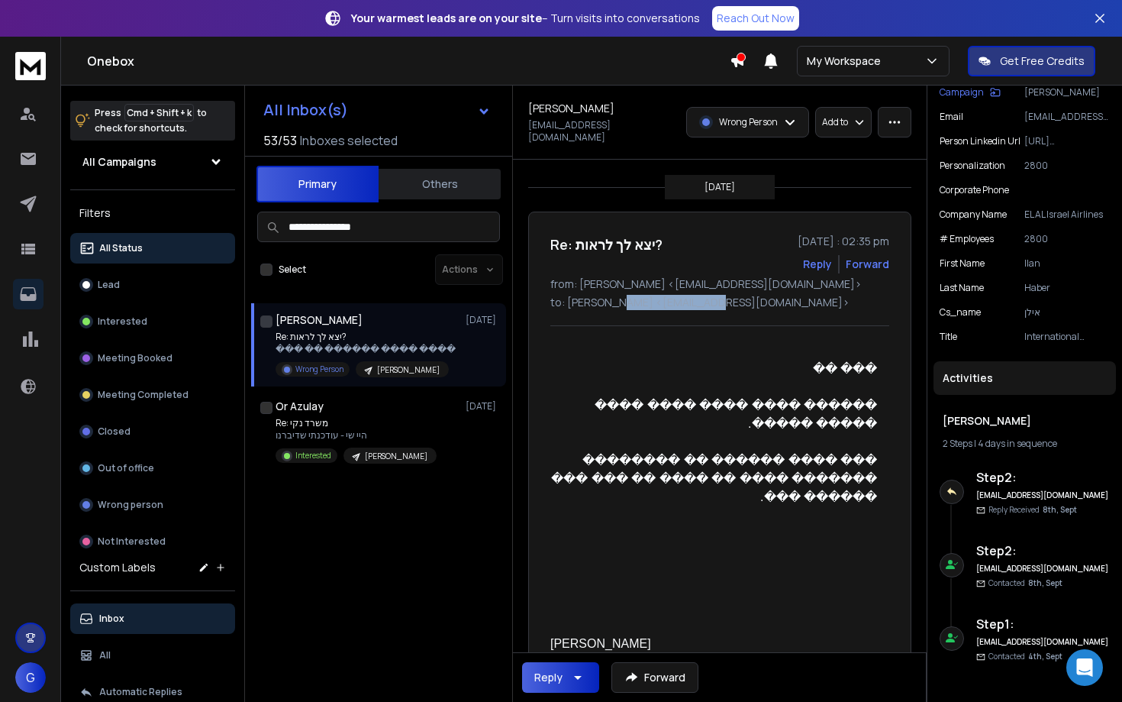
drag, startPoint x: 602, startPoint y: 289, endPoint x: 695, endPoint y: 287, distance: 92.4
click at [695, 295] on p "to: שי גולן <shay@po-naki.com>" at bounding box center [720, 302] width 339 height 15
copy p "shay@po-naki.com"
click at [1054, 111] on p "ilanha@elal.co.il" at bounding box center [1068, 117] width 86 height 12
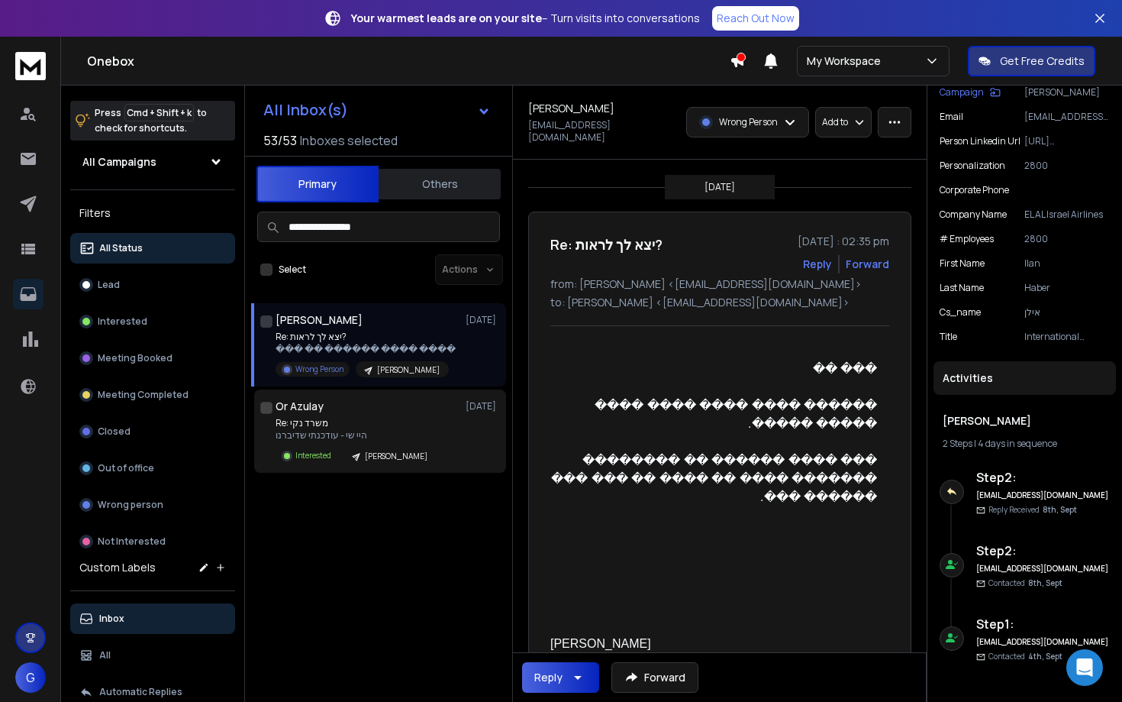
click at [391, 402] on div "Or Azulay 03 Sep" at bounding box center [388, 406] width 224 height 15
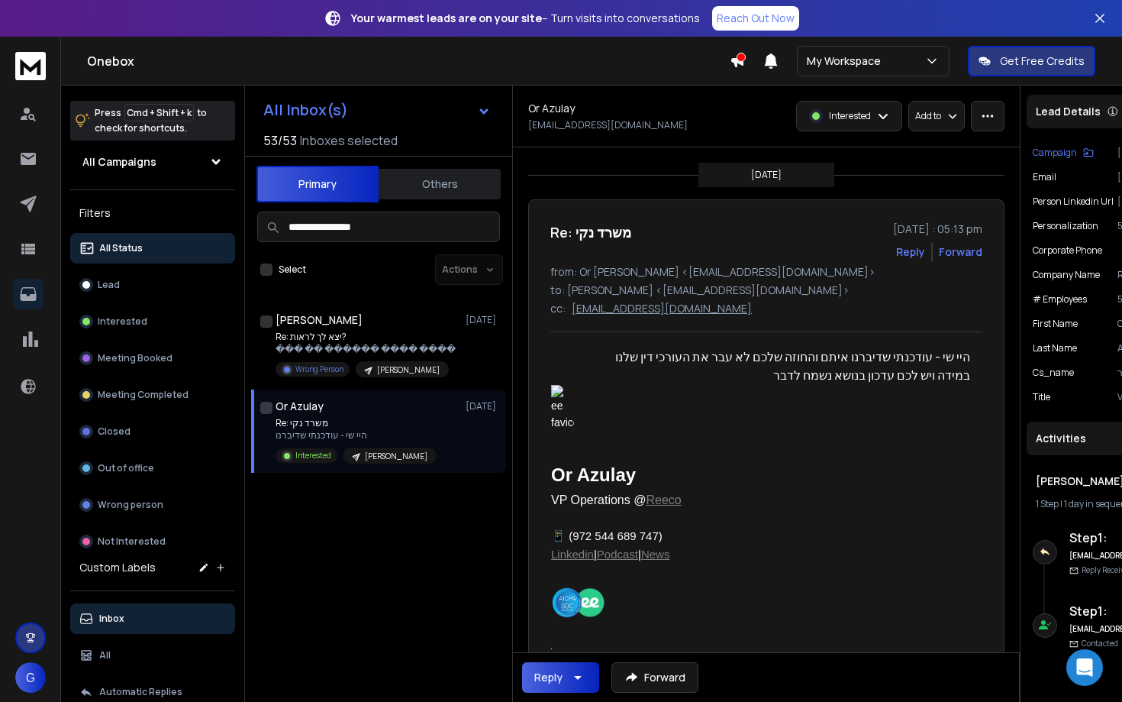
click at [150, 268] on div "All Status Lead Interested Meeting Booked Meeting Completed Closed Out of offic…" at bounding box center [152, 395] width 165 height 324
click at [121, 279] on button "Lead" at bounding box center [152, 285] width 165 height 31
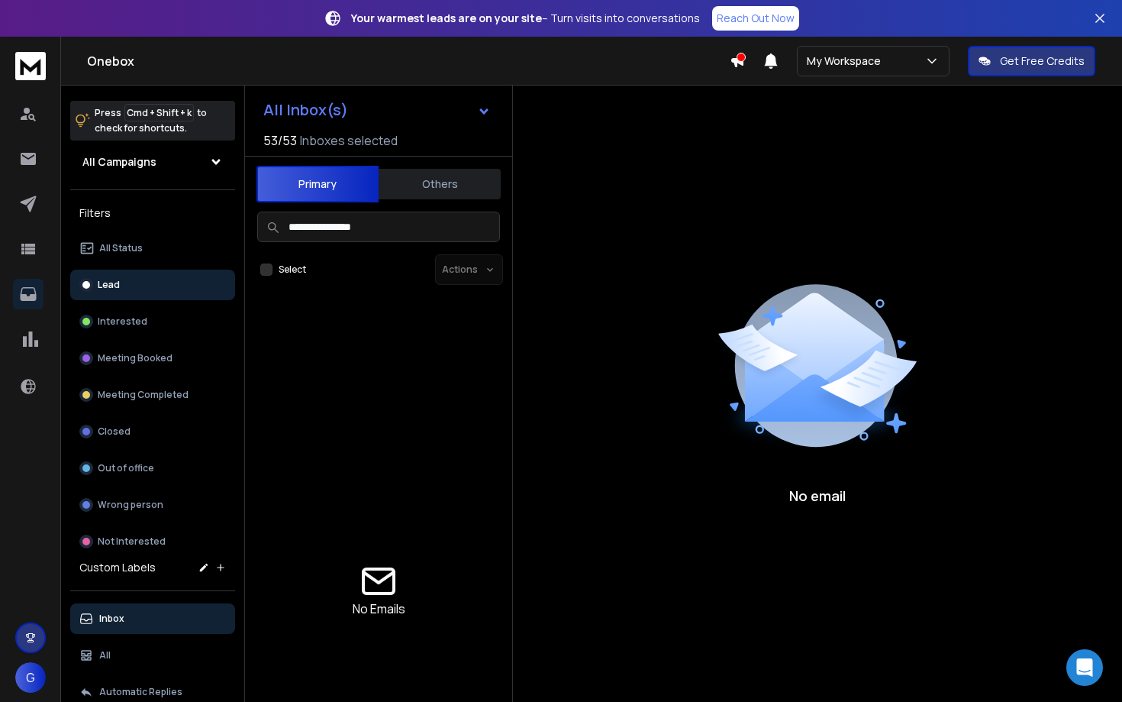
click at [128, 250] on p "All Status" at bounding box center [121, 248] width 44 height 12
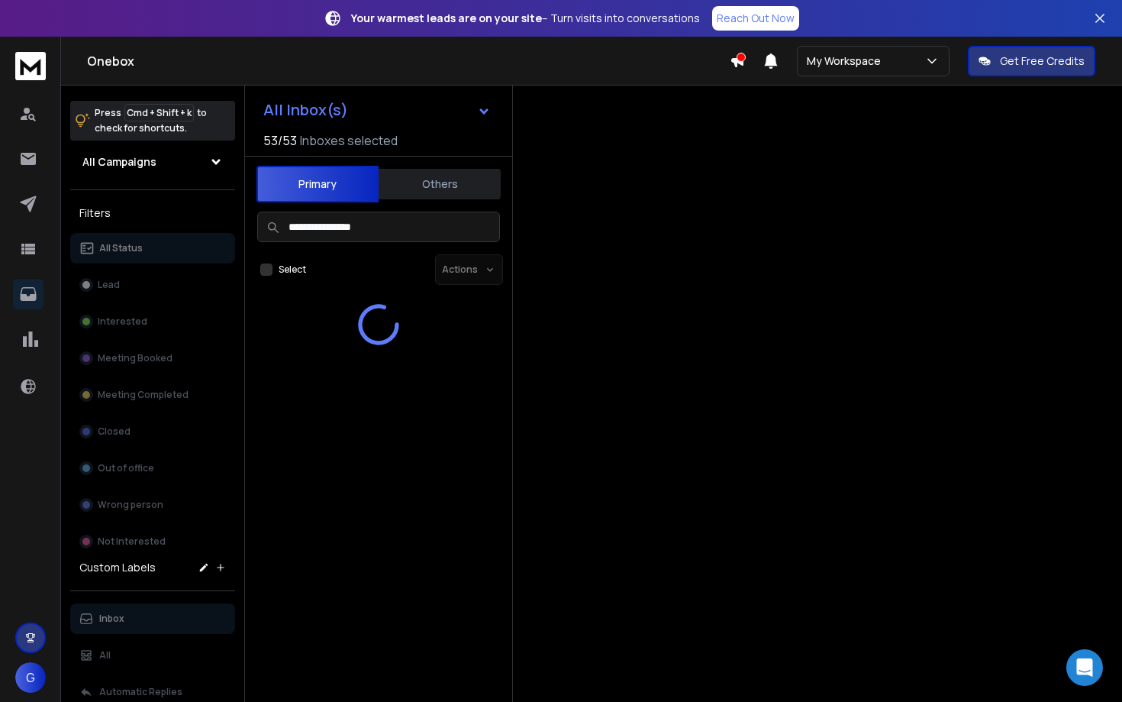
drag, startPoint x: 426, startPoint y: 234, endPoint x: 212, endPoint y: 234, distance: 214.6
click at [212, 234] on div "**********" at bounding box center [591, 437] width 1061 height 702
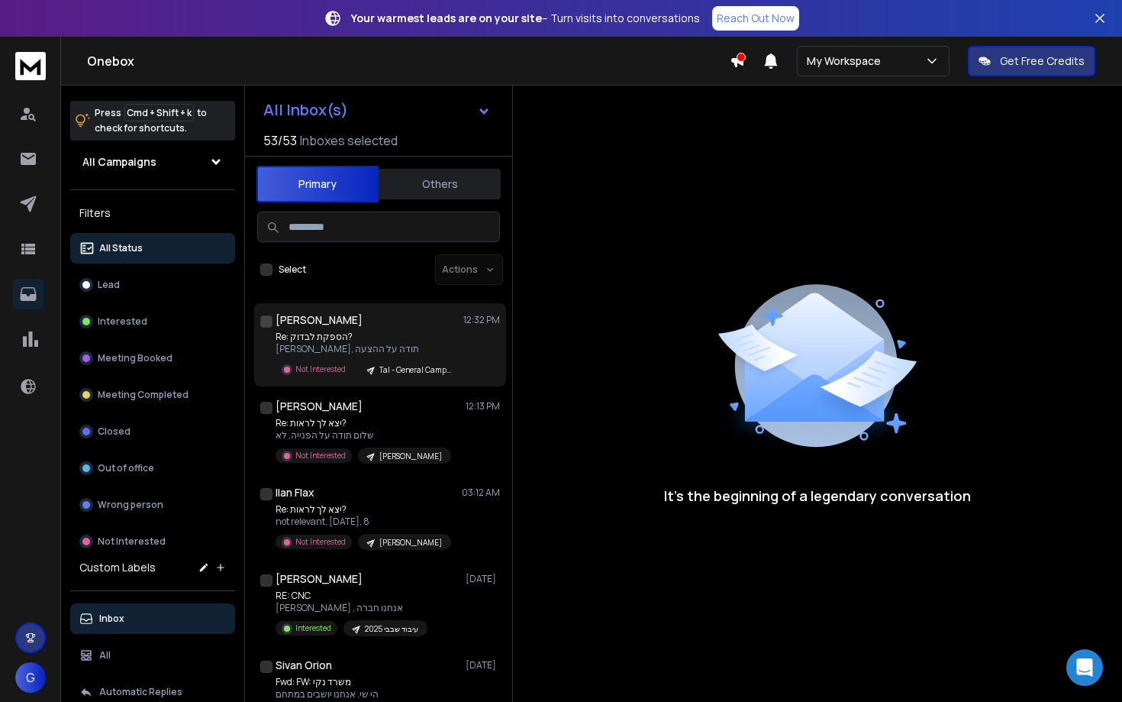
click at [373, 323] on div "Gilad Ziv 12:32 PM" at bounding box center [388, 319] width 224 height 15
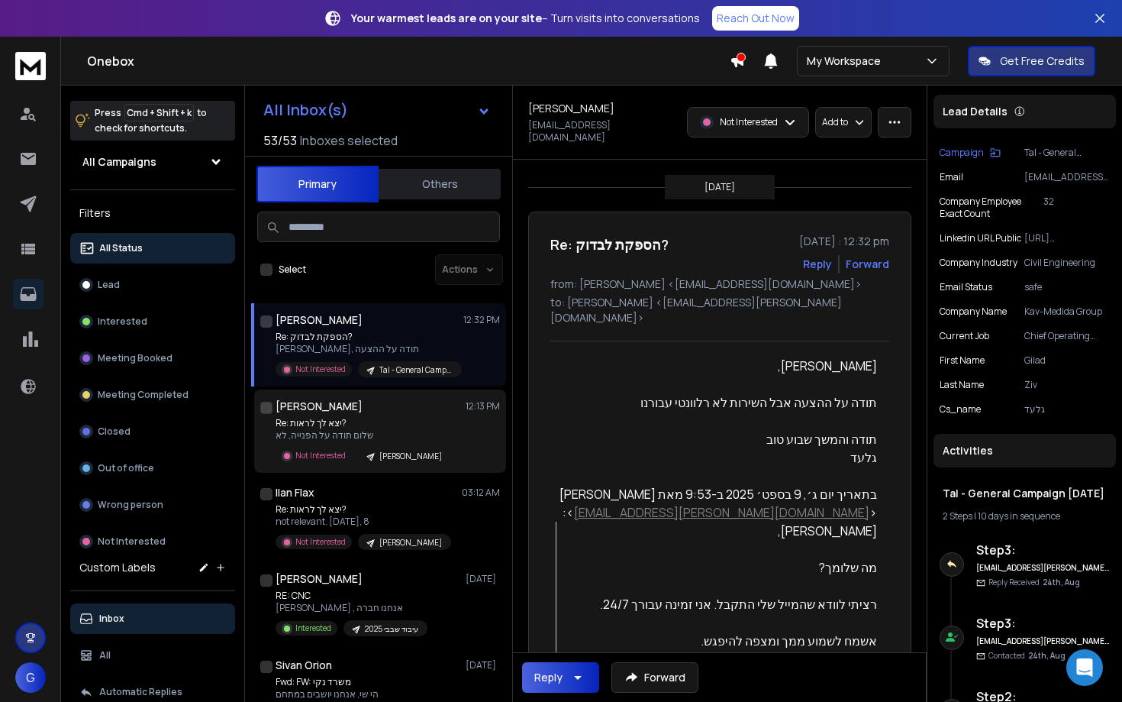
click at [416, 444] on div "Re: יצא לך לראות? שלום תודה על הפנייה, לא Not Interested Naki Po" at bounding box center [388, 440] width 224 height 47
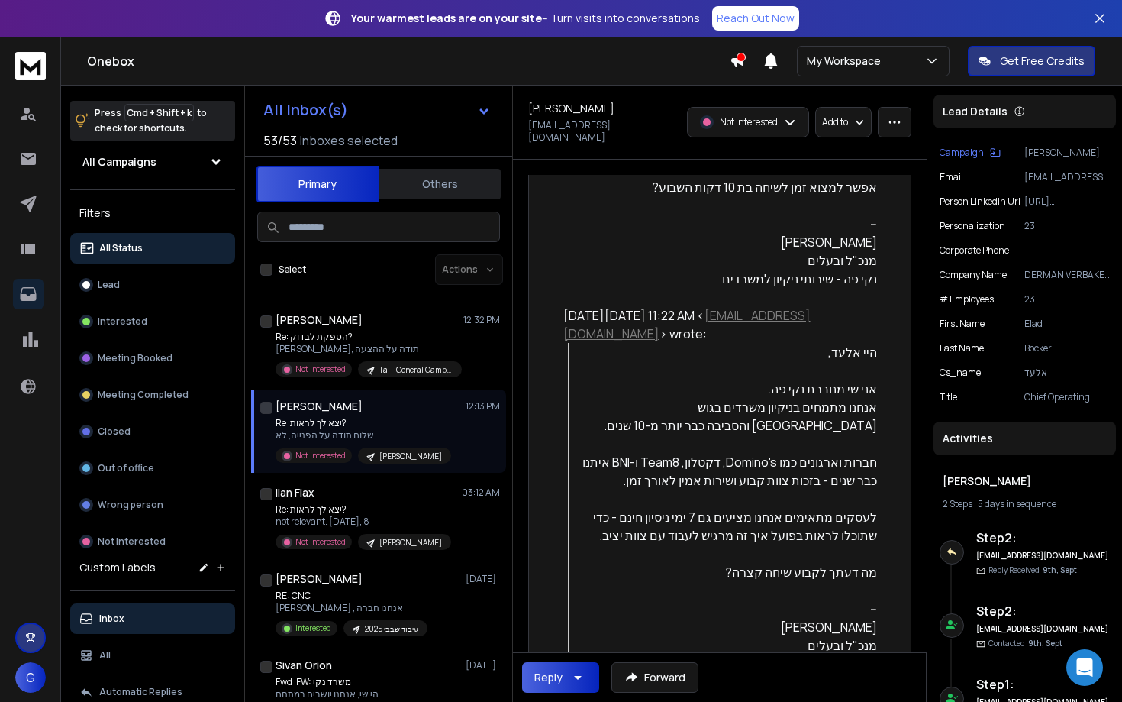
scroll to position [486, 0]
click at [362, 224] on input at bounding box center [378, 227] width 243 height 31
paste input "**********"
paste input
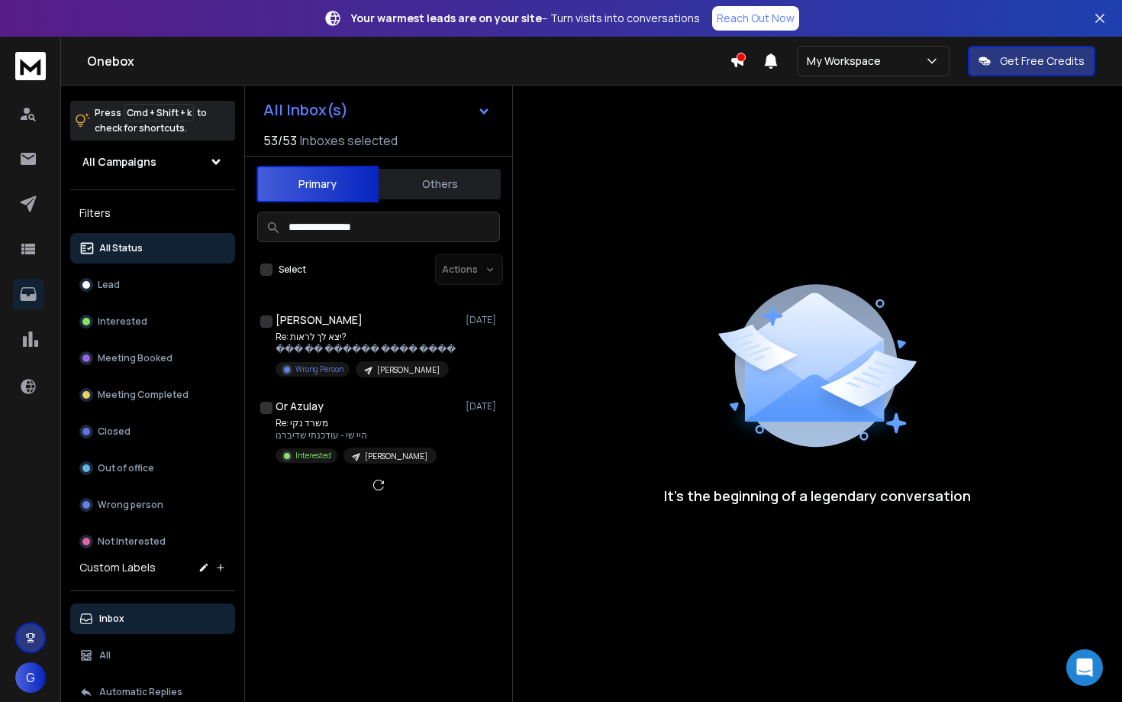
type input "**********"
click at [372, 331] on p "Re: יצא לך לראות?" at bounding box center [366, 337] width 180 height 12
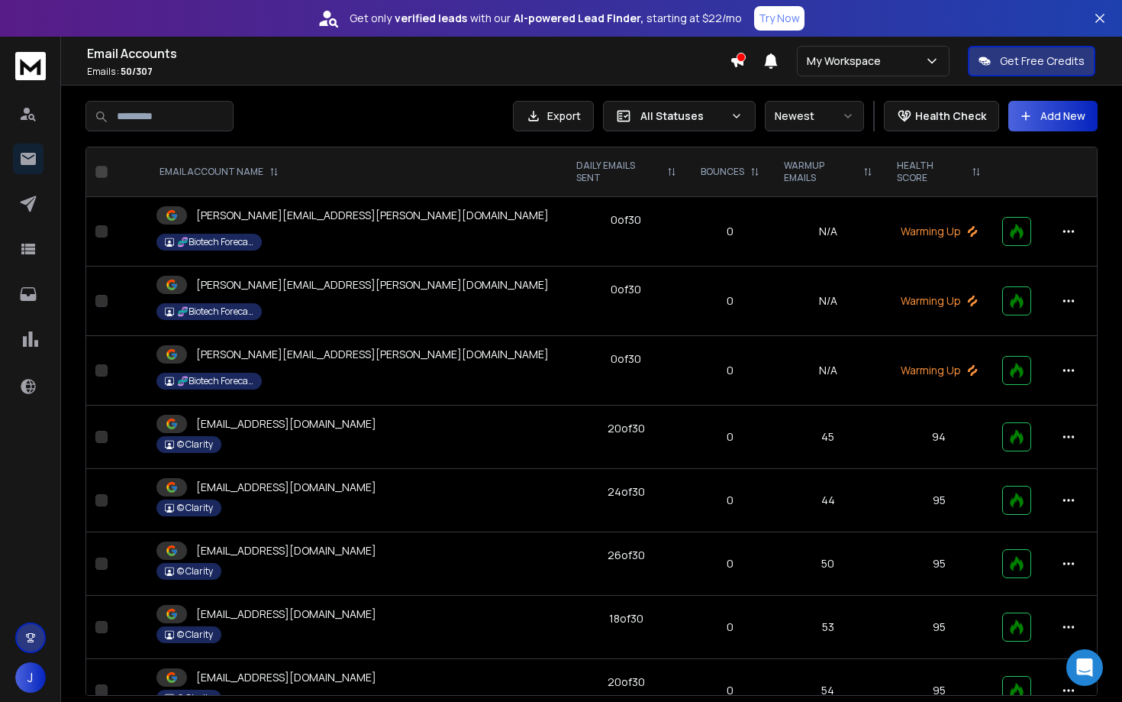
click at [182, 119] on input at bounding box center [160, 116] width 148 height 31
type input "**********"
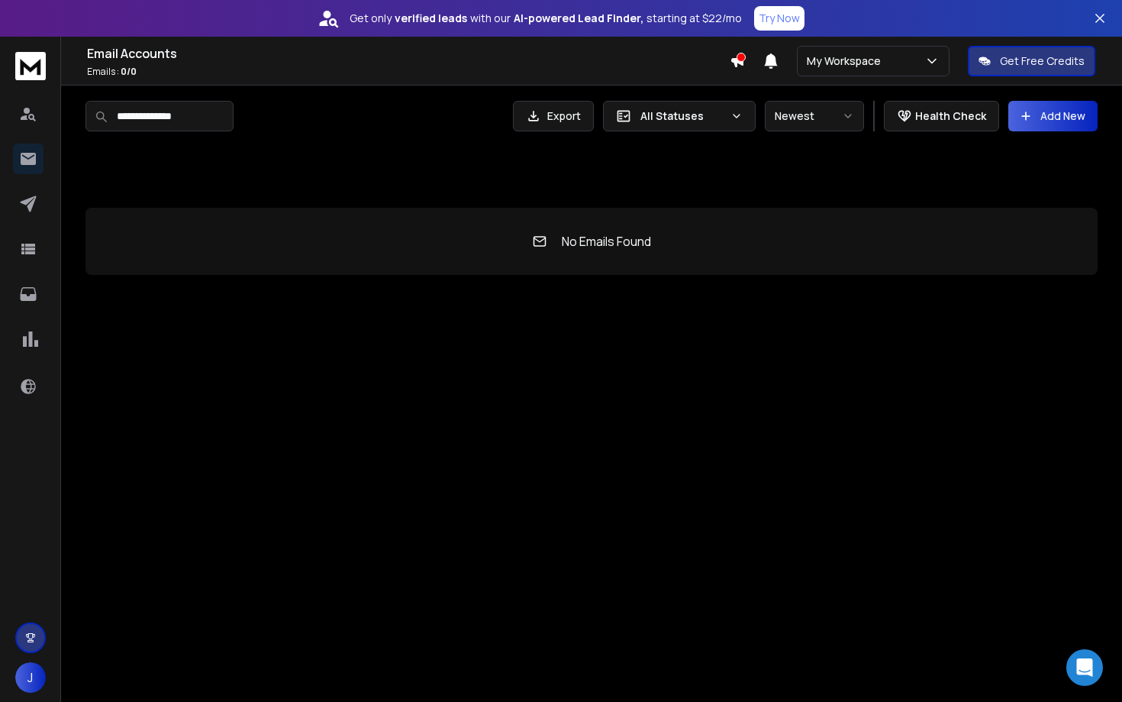
click at [128, 109] on input "**********" at bounding box center [160, 116] width 148 height 31
type input "**********"
click at [803, 206] on div "No Emails Found" at bounding box center [592, 211] width 1013 height 128
click at [215, 114] on input "**********" at bounding box center [160, 116] width 148 height 31
click at [815, 60] on div "Notifications" at bounding box center [830, 61] width 86 height 29
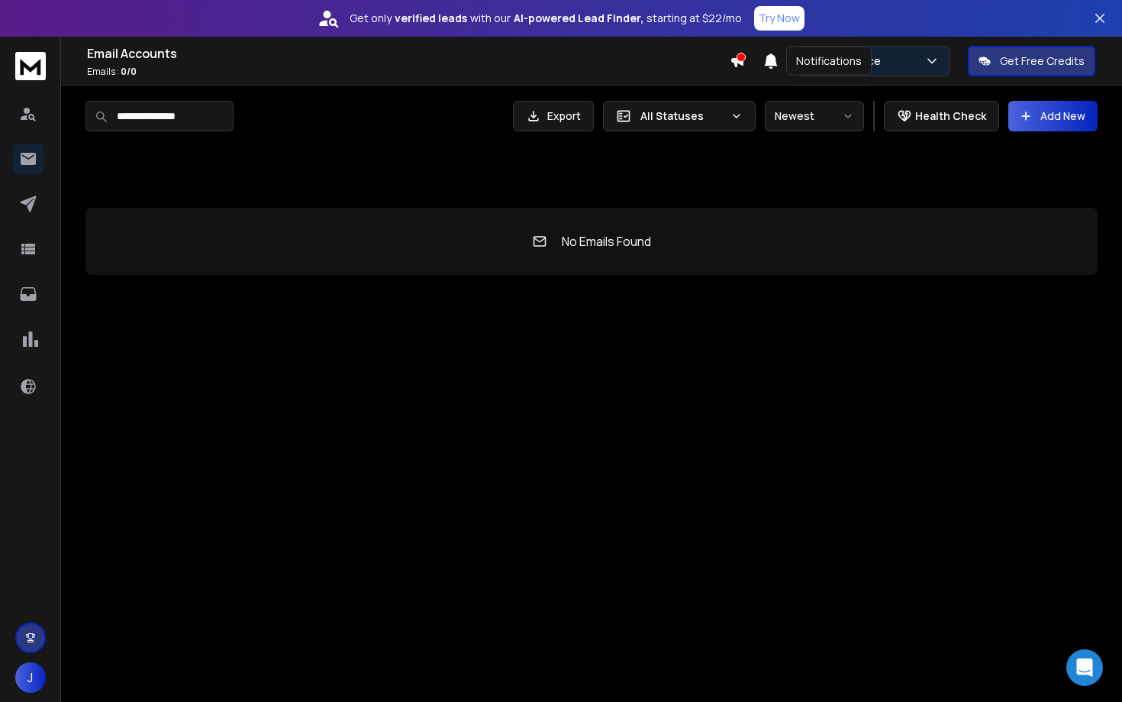
click at [903, 60] on div "My Workspace" at bounding box center [873, 60] width 133 height 15
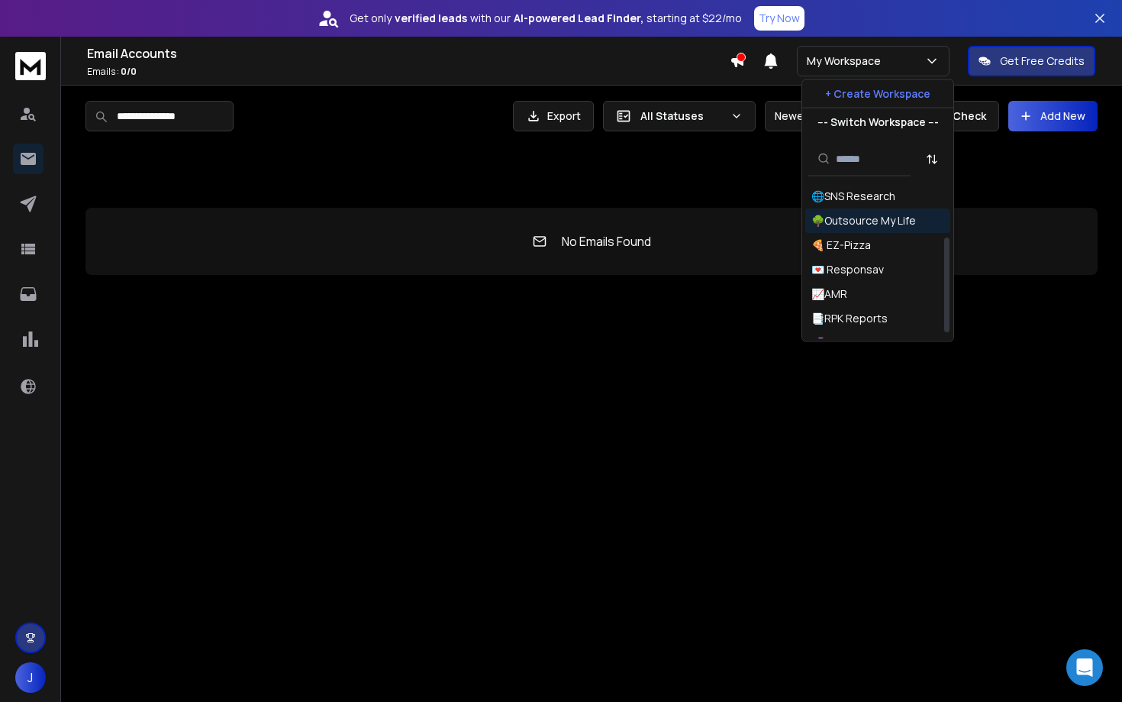
scroll to position [92, 0]
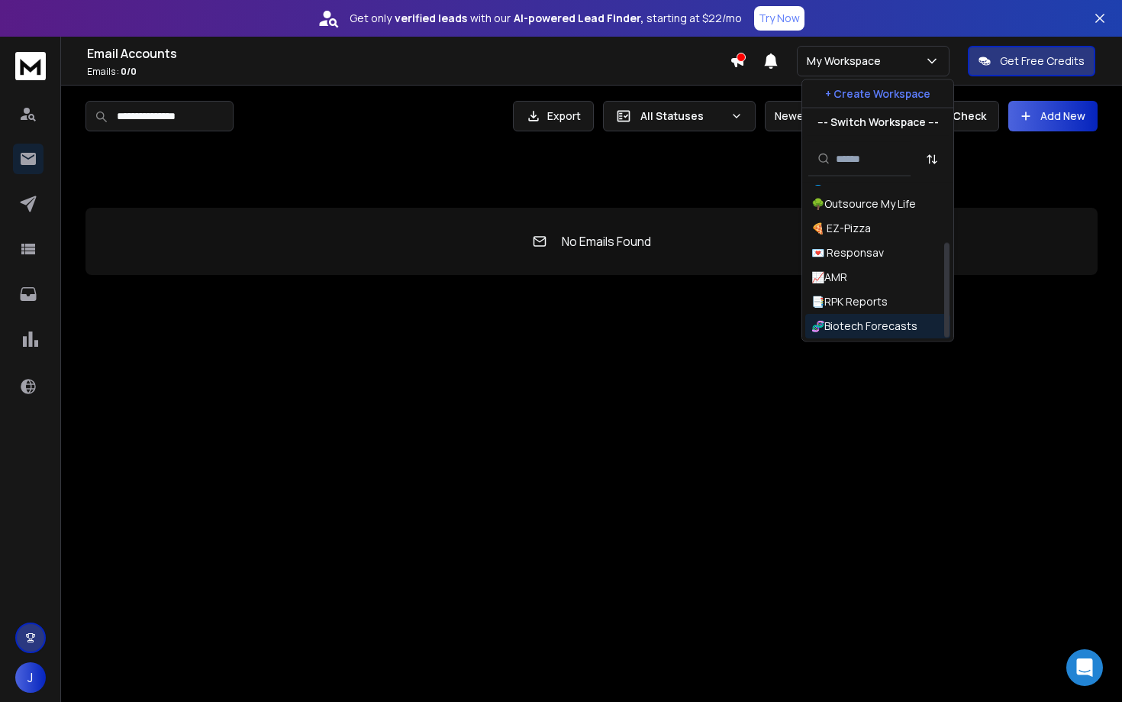
click at [857, 326] on div "🧬Biotech Forecasts" at bounding box center [865, 325] width 106 height 15
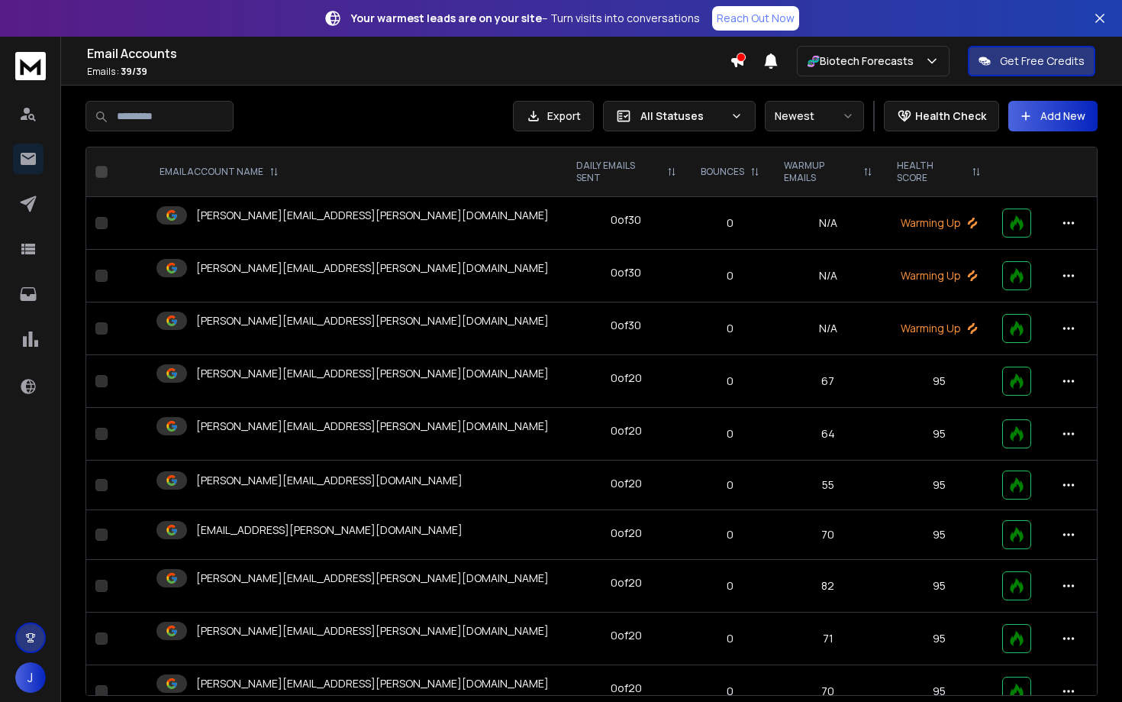
click at [147, 127] on input at bounding box center [160, 116] width 148 height 31
paste input "**********"
type input "**********"
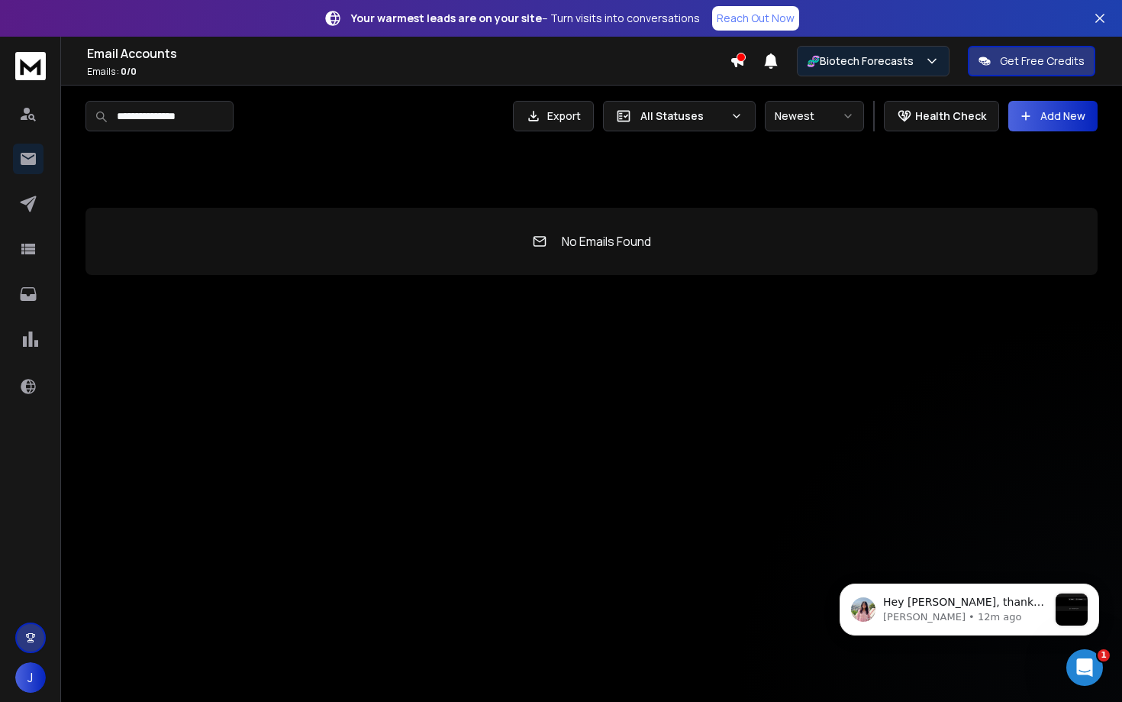
click at [858, 66] on p "🧬Biotech Forecasts" at bounding box center [863, 60] width 113 height 15
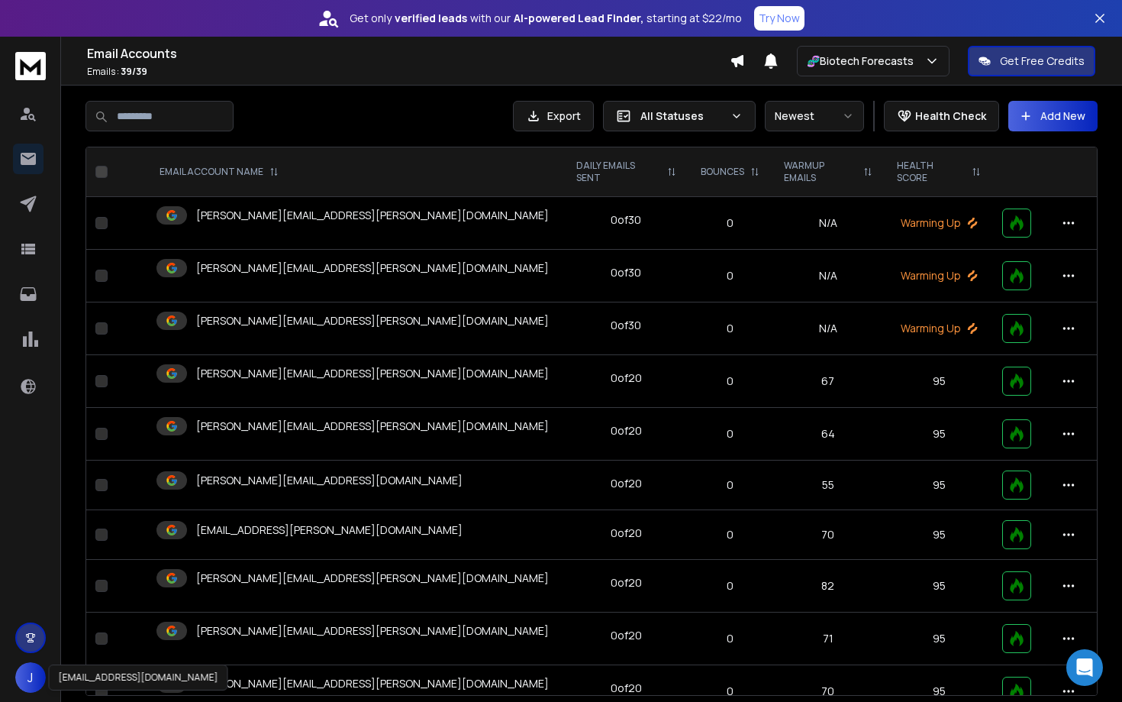
click at [36, 673] on span "J" at bounding box center [30, 677] width 31 height 31
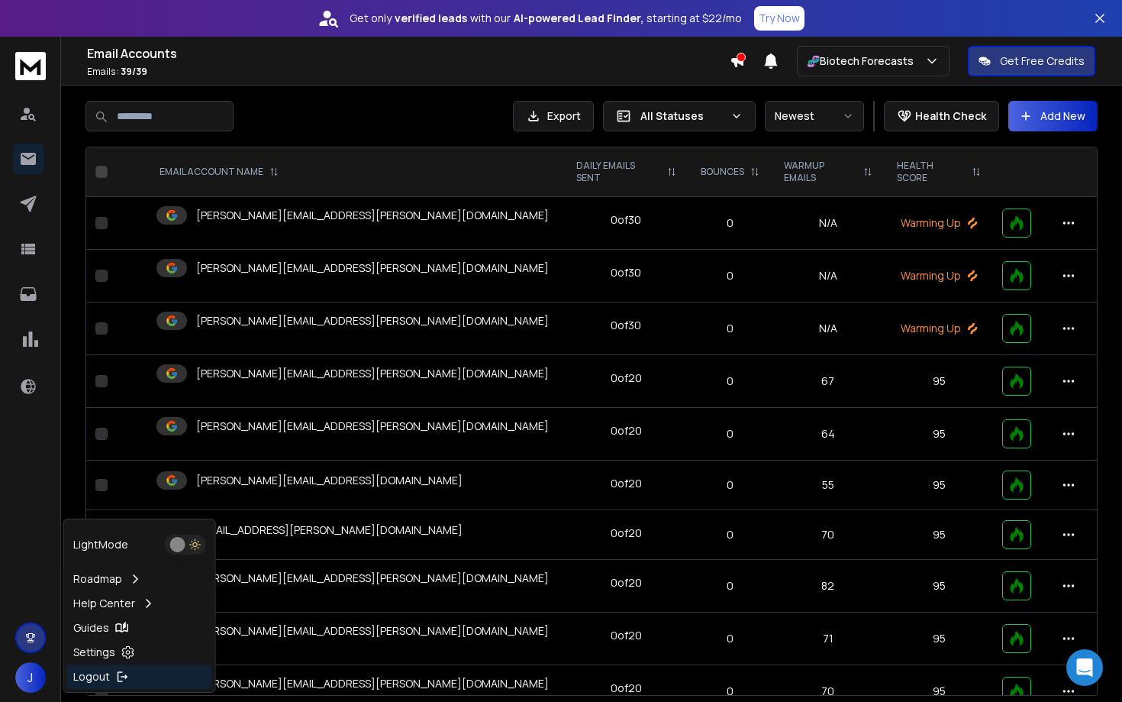
click at [111, 673] on div "Logout" at bounding box center [139, 676] width 145 height 24
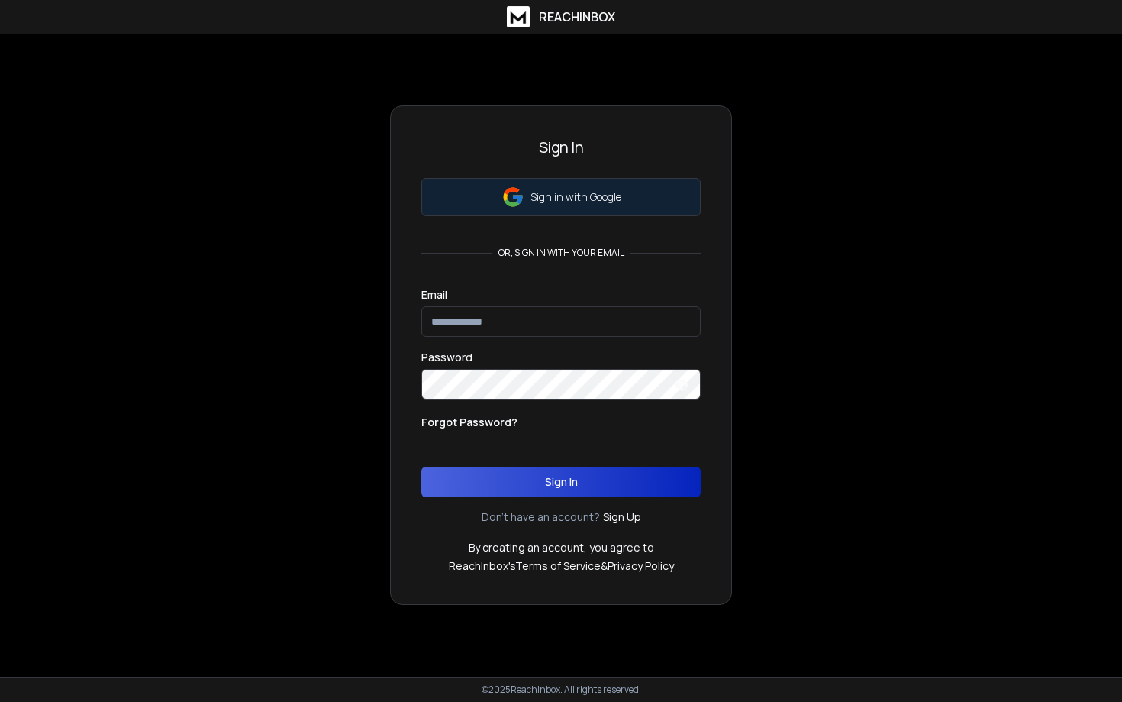
type input "**********"
click at [592, 192] on p "Sign in with Google" at bounding box center [576, 196] width 91 height 15
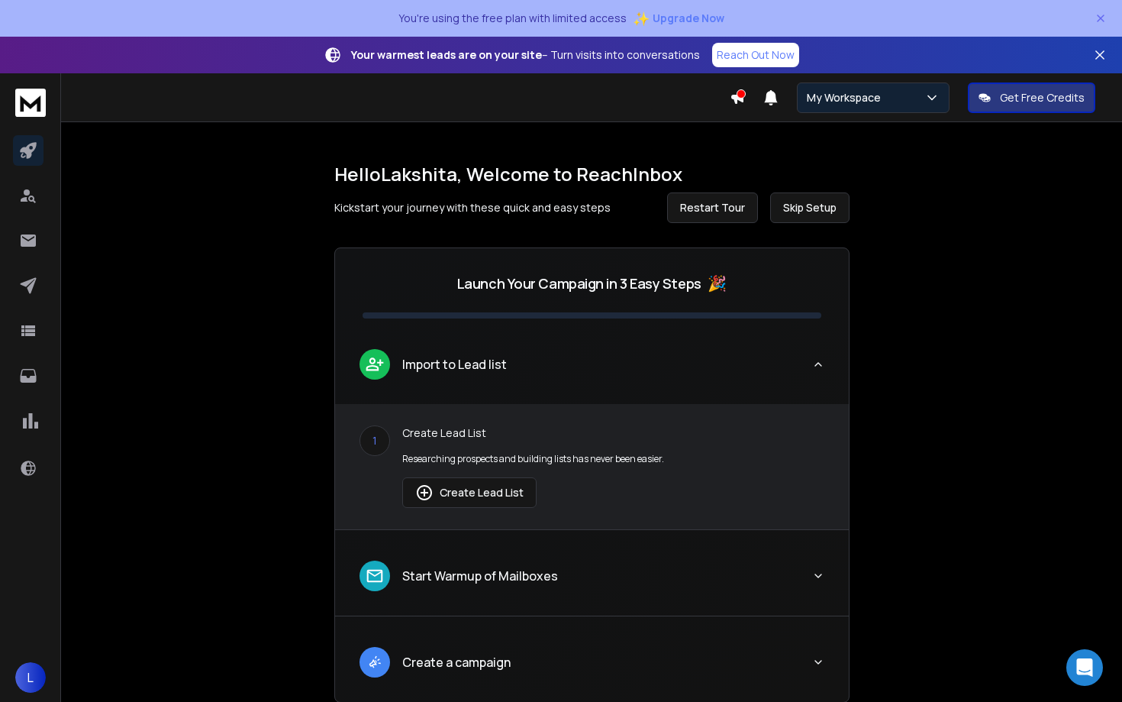
click at [931, 94] on icon "button" at bounding box center [932, 97] width 15 height 15
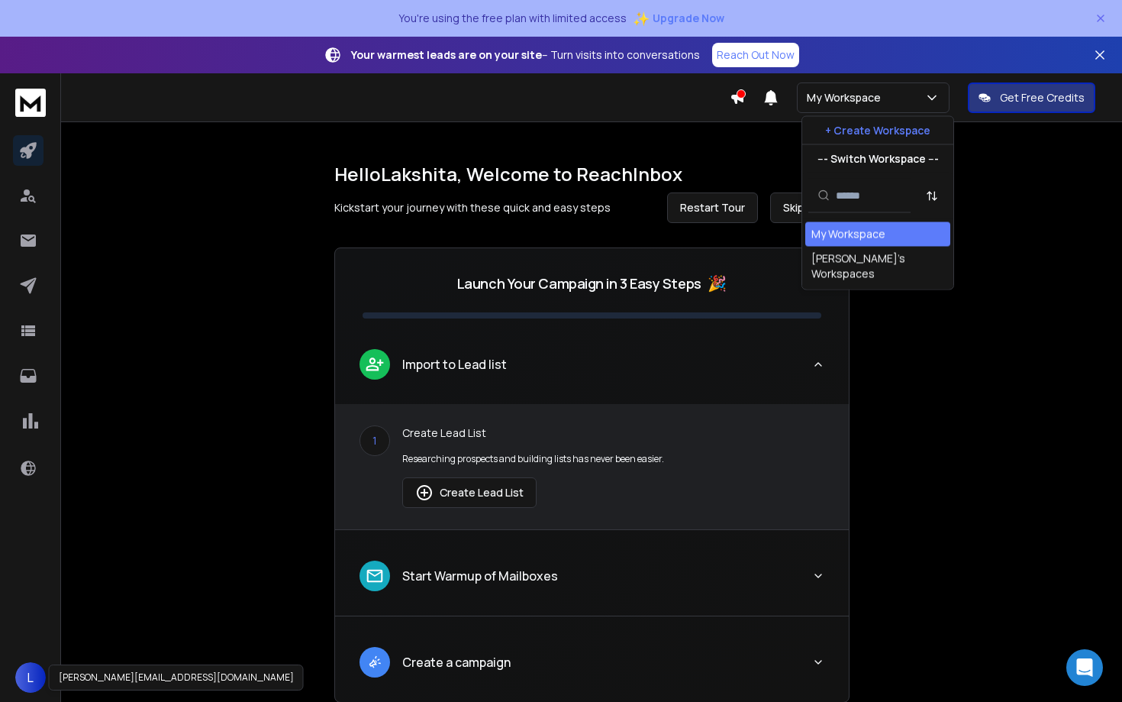
click at [19, 690] on button "L" at bounding box center [30, 677] width 31 height 31
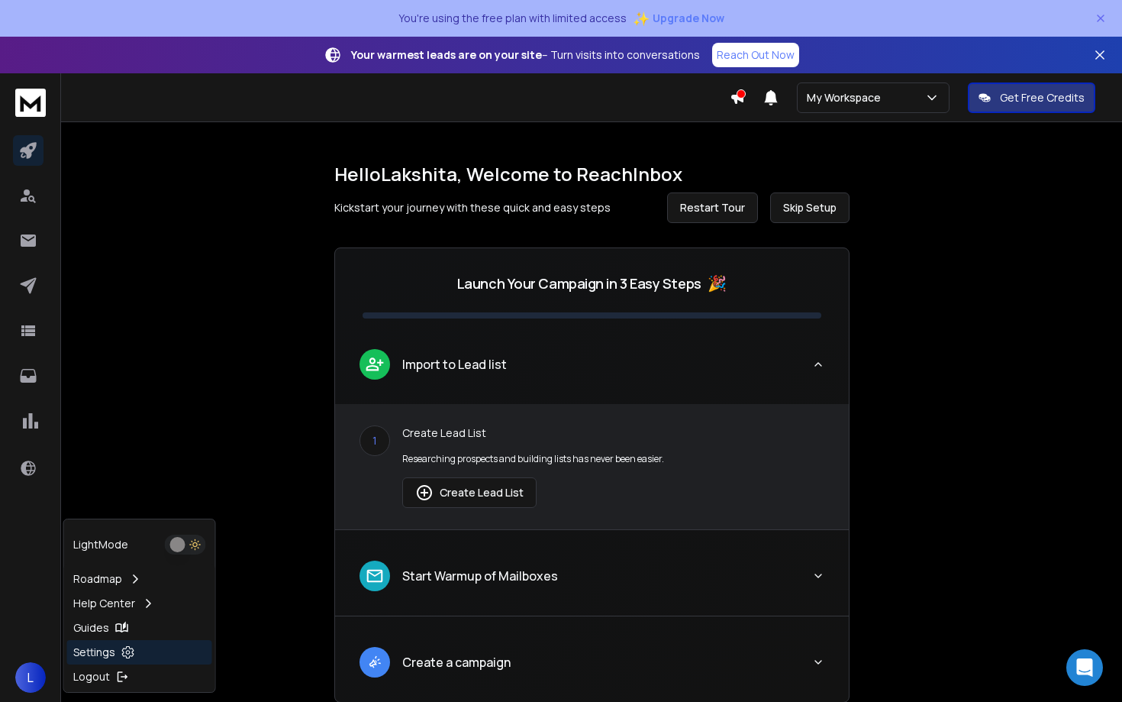
click at [141, 649] on div "Settings" at bounding box center [139, 652] width 145 height 24
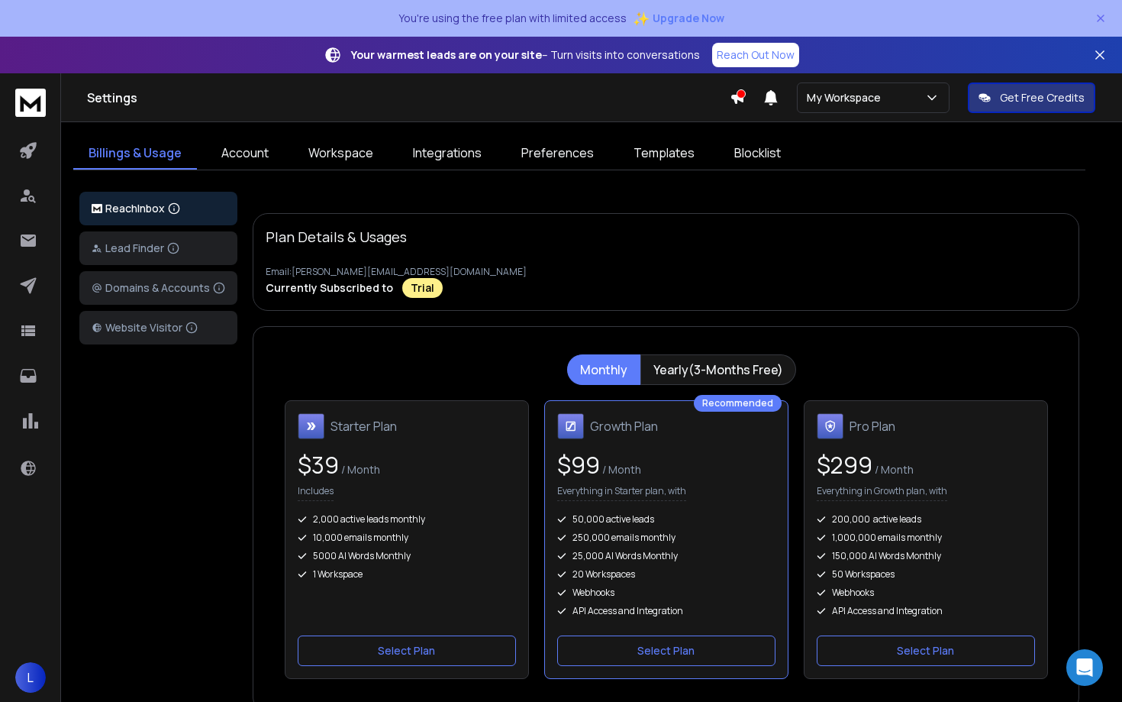
click at [439, 155] on link "Integrations" at bounding box center [447, 153] width 99 height 32
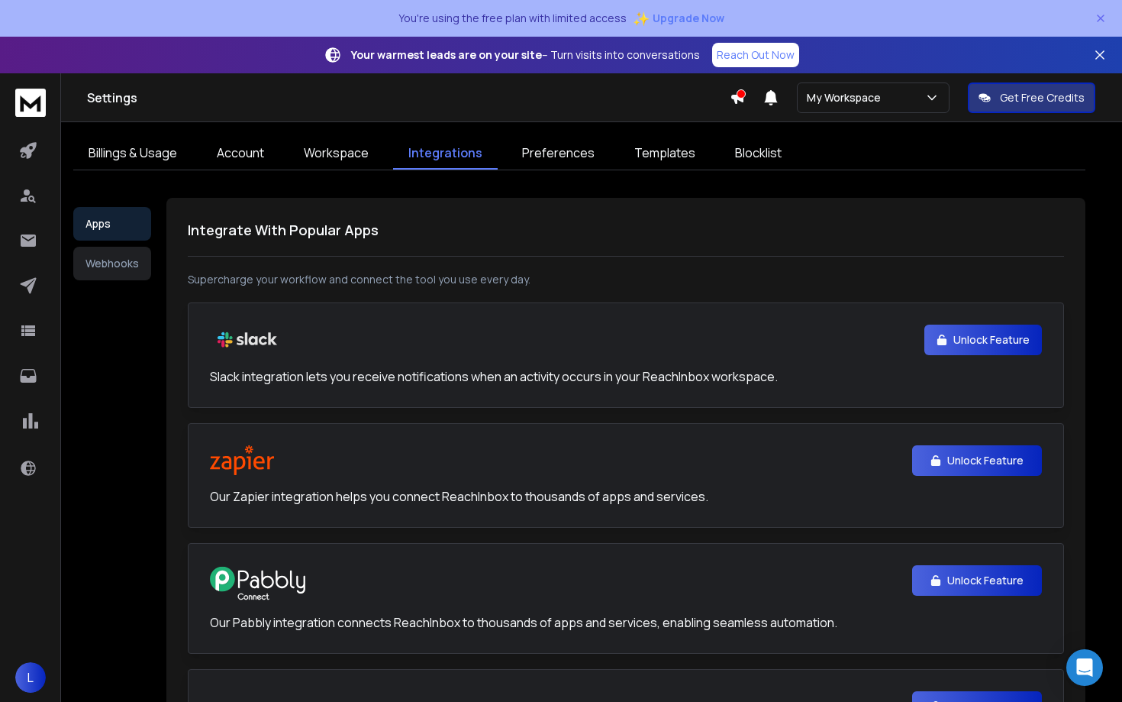
click at [141, 160] on link "Billings & Usage" at bounding box center [132, 153] width 119 height 32
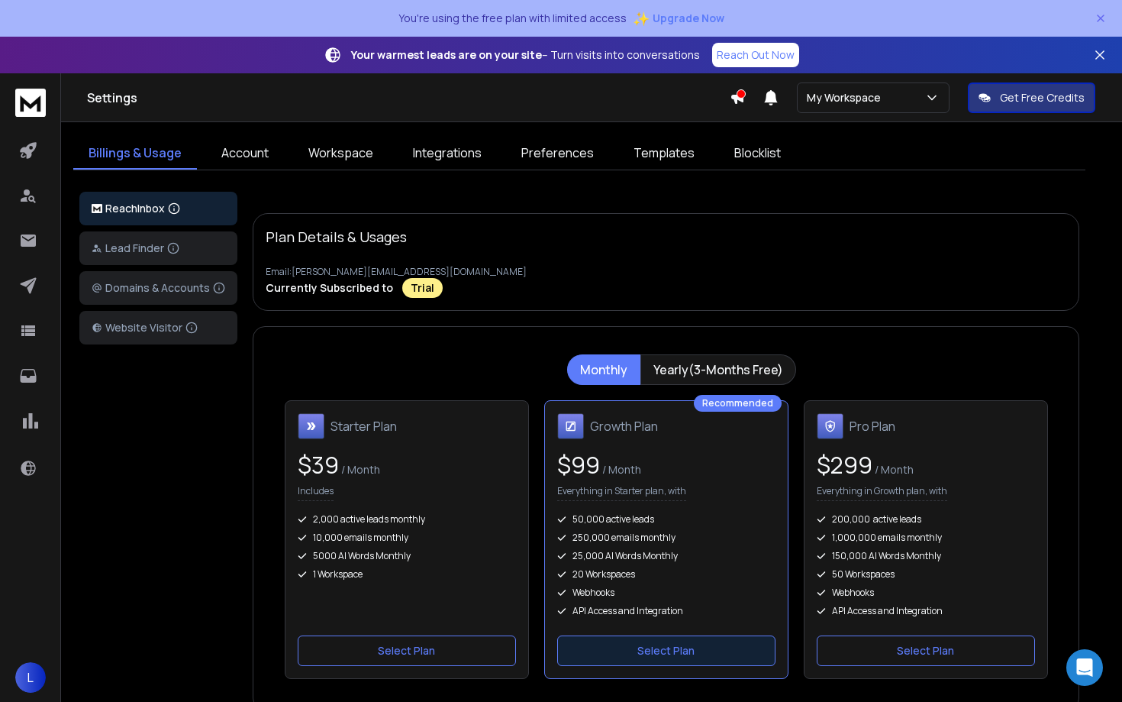
click at [632, 652] on button "Select Plan" at bounding box center [666, 650] width 218 height 31
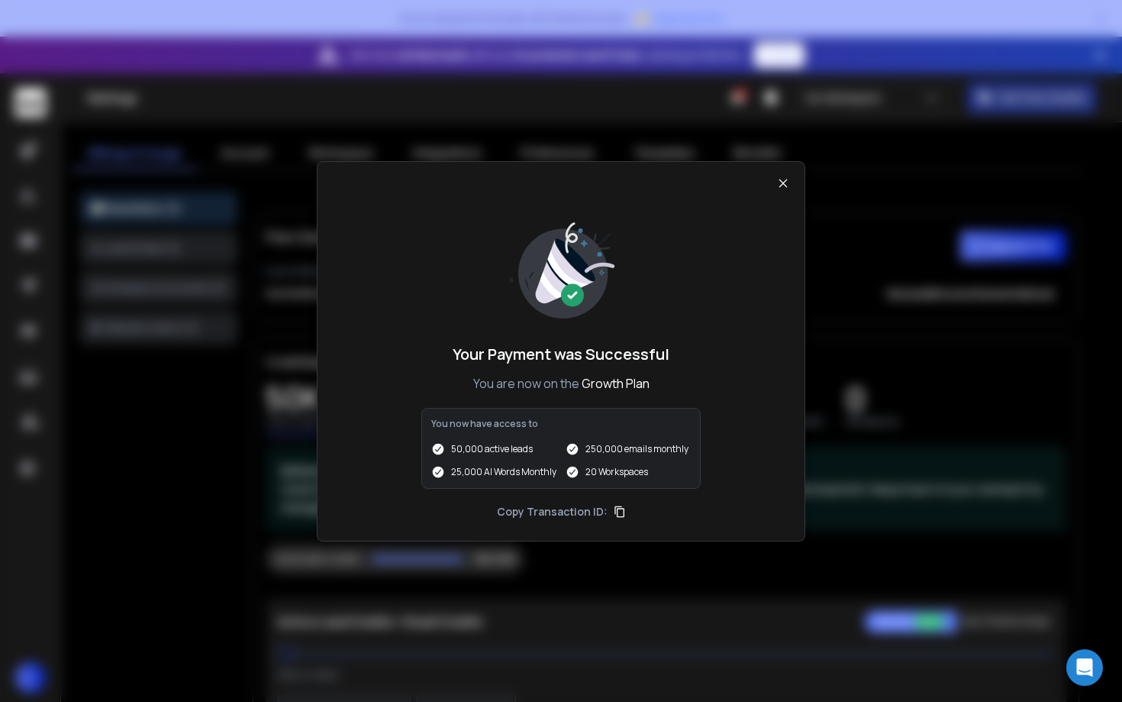
click at [782, 185] on icon at bounding box center [783, 183] width 12 height 12
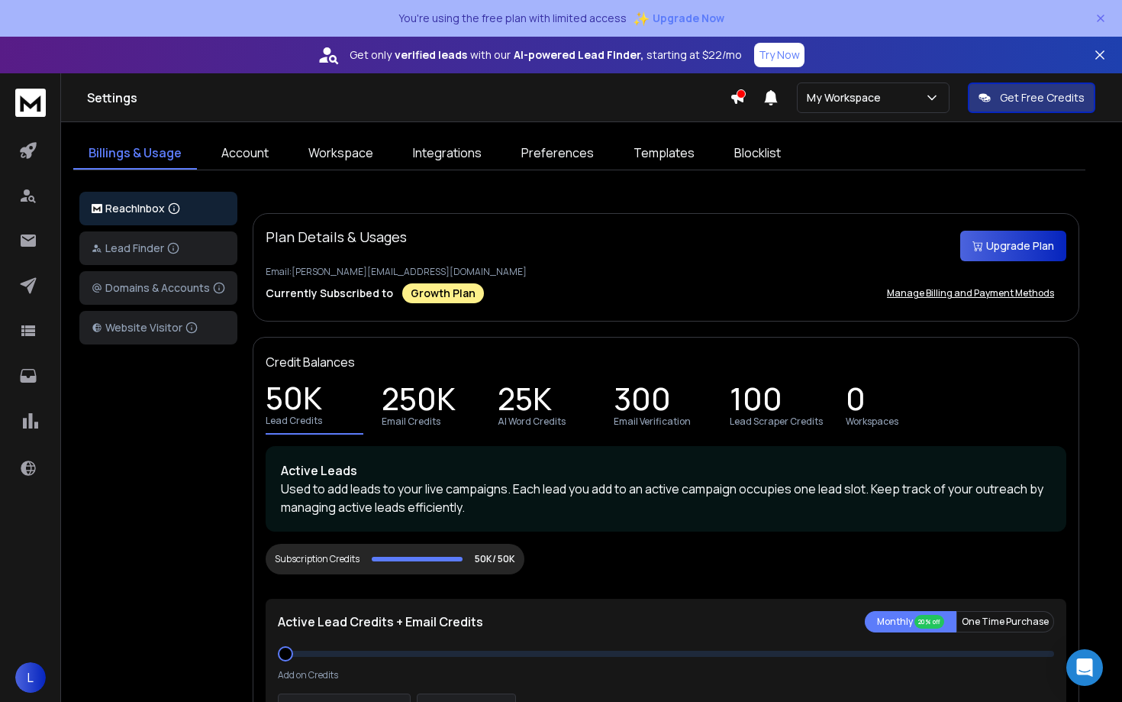
click at [1097, 56] on icon at bounding box center [1100, 55] width 14 height 14
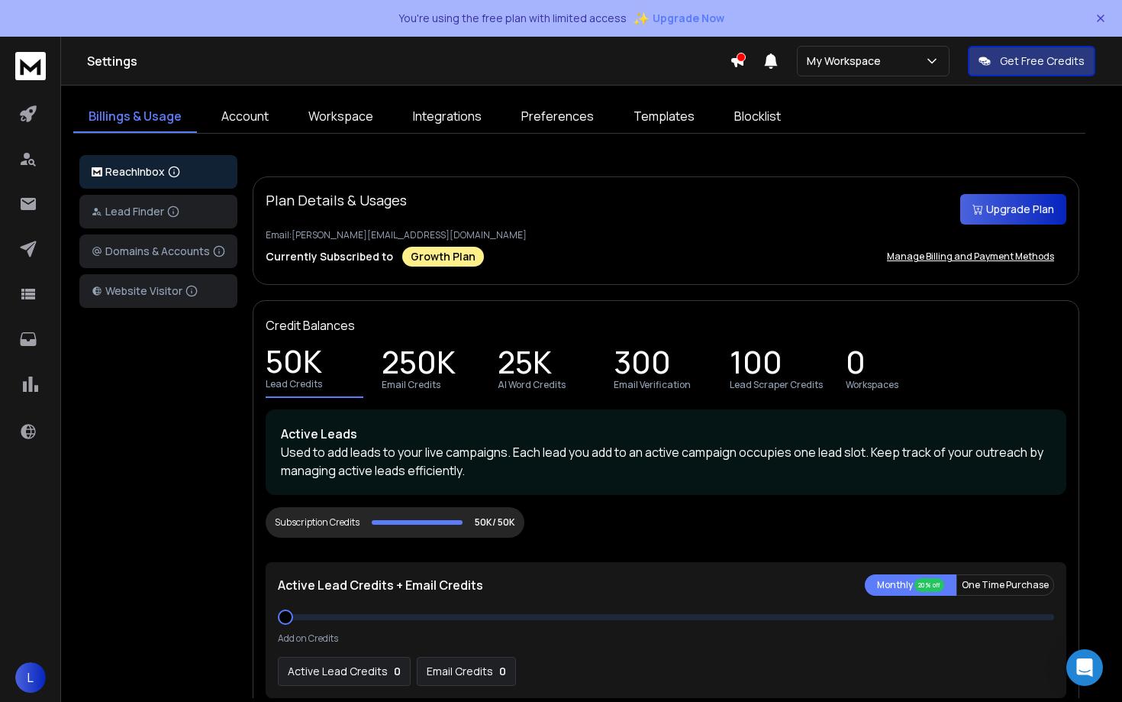
click at [1100, 12] on icon "Close notification" at bounding box center [1101, 18] width 12 height 12
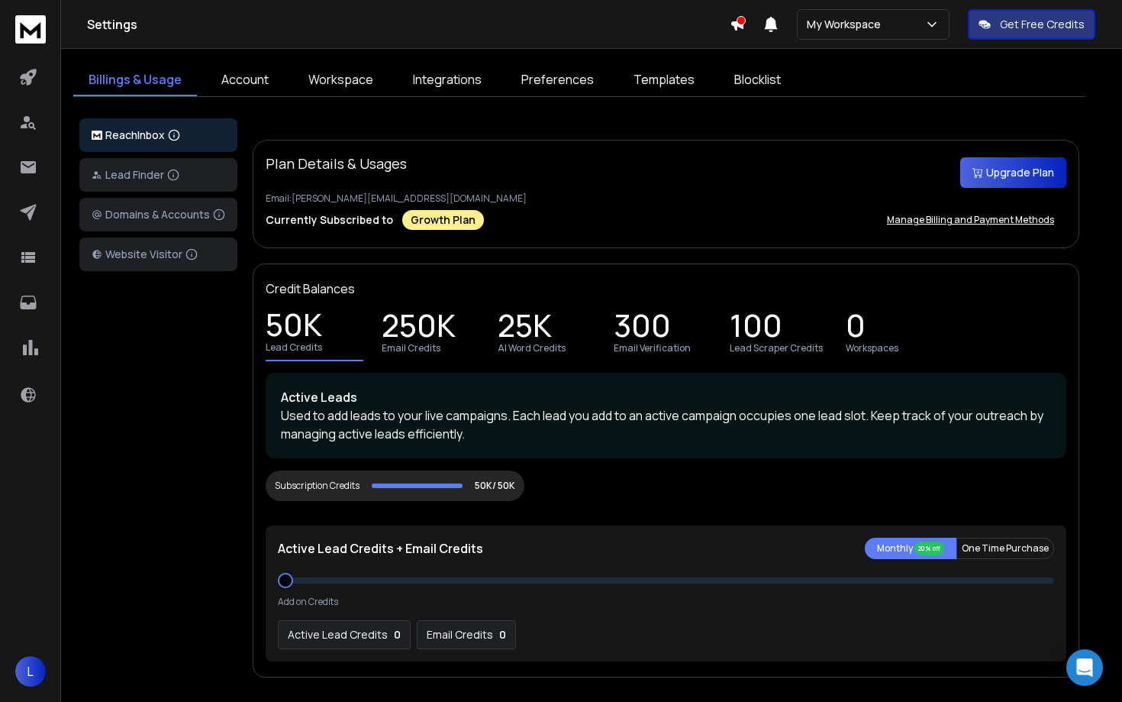
scroll to position [55, 0]
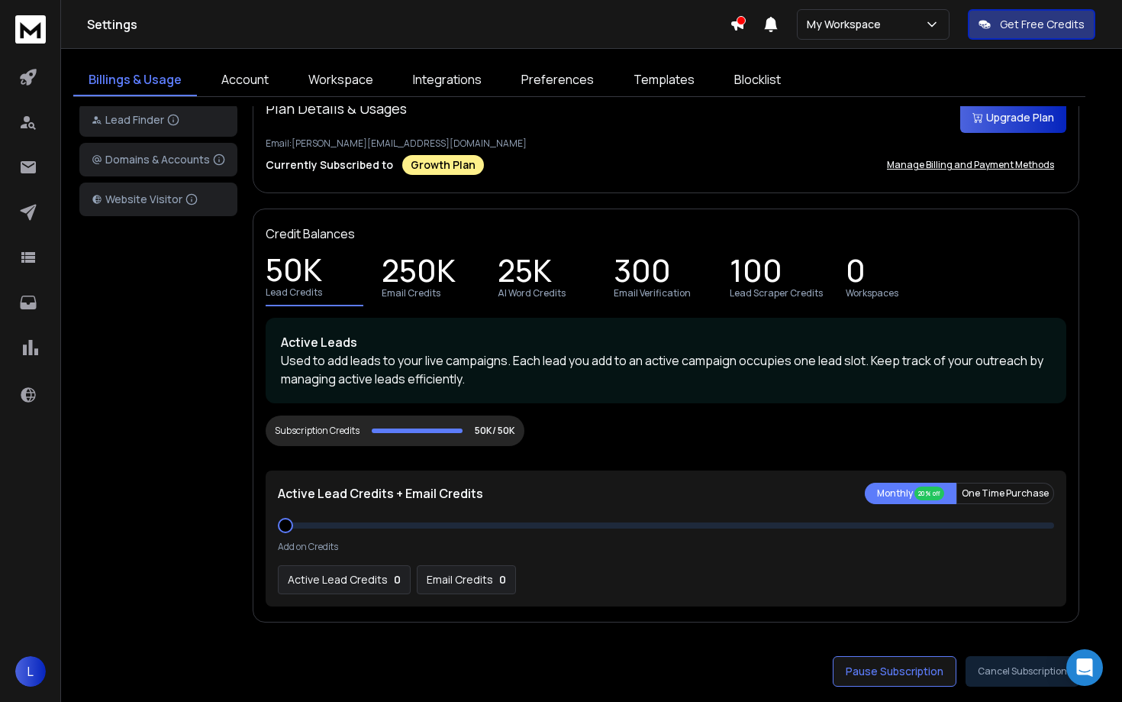
click at [1029, 666] on button "Cancel Subscription" at bounding box center [1023, 671] width 114 height 31
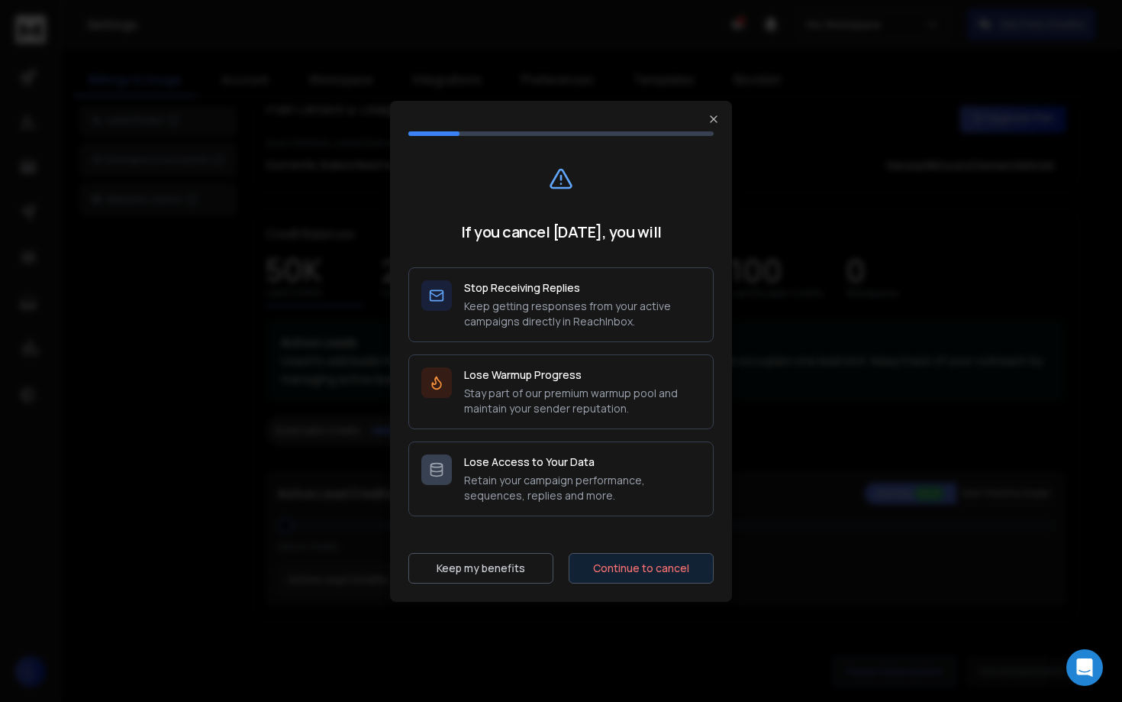
click at [653, 553] on button "Continue to cancel" at bounding box center [641, 568] width 145 height 31
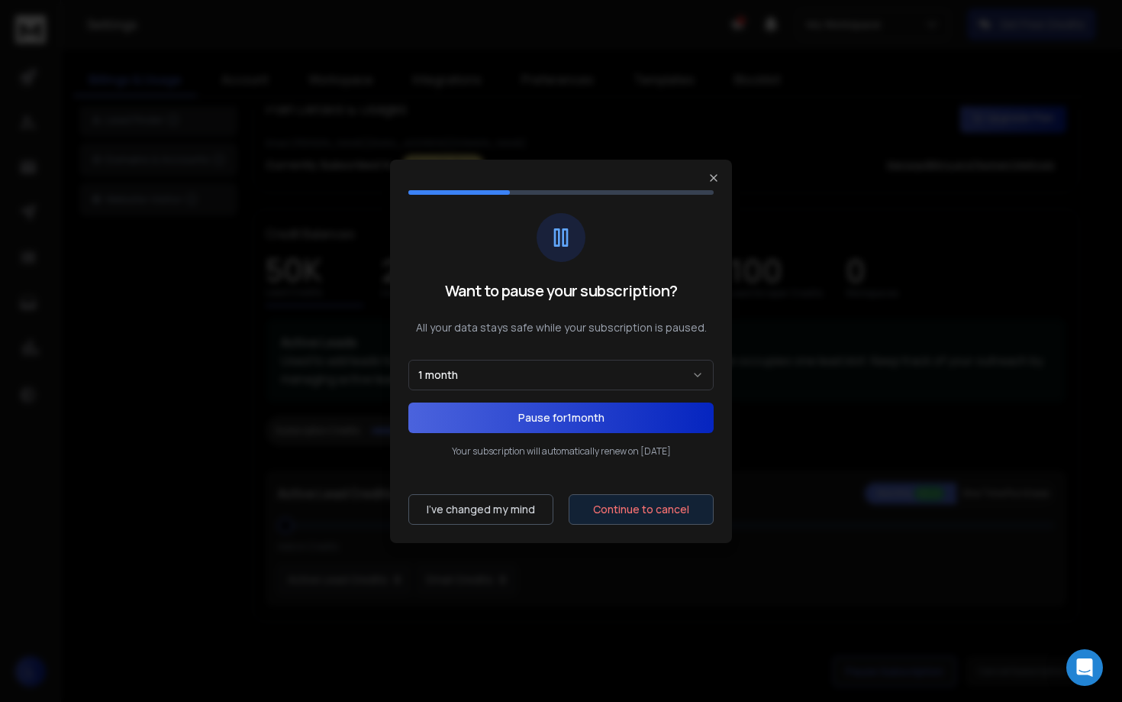
click at [654, 503] on button "Continue to cancel" at bounding box center [641, 509] width 145 height 31
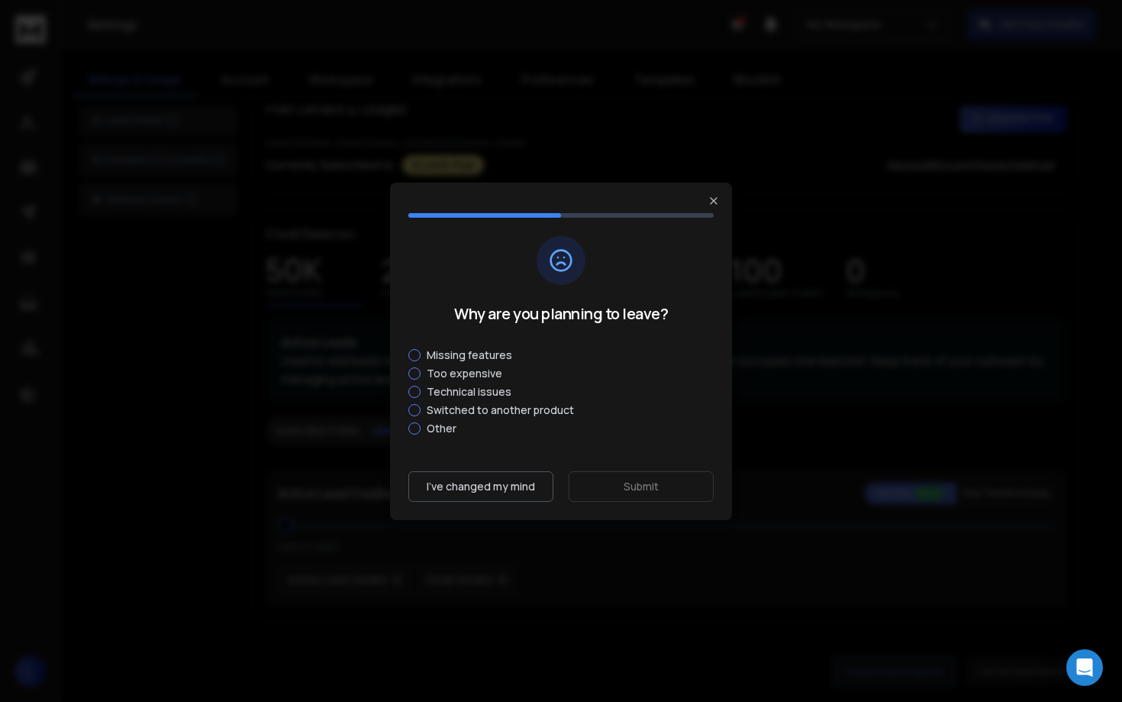
click at [541, 420] on div "Missing features Too expensive Technical issues Switched to another product Oth…" at bounding box center [561, 392] width 305 height 86
click at [541, 412] on label "Switched to another product" at bounding box center [570, 410] width 287 height 11
click at [421, 412] on button "Switched to another product" at bounding box center [415, 410] width 12 height 12
click at [678, 486] on button "Submit" at bounding box center [641, 486] width 145 height 31
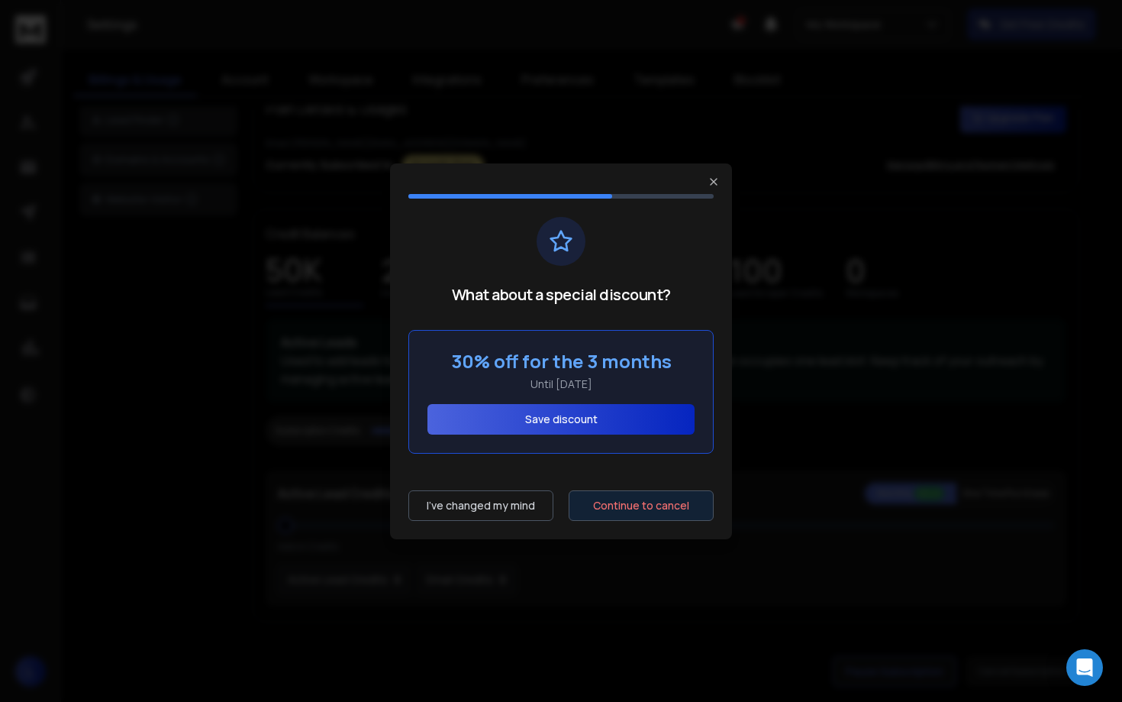
click at [639, 499] on button "Continue to cancel" at bounding box center [641, 505] width 145 height 31
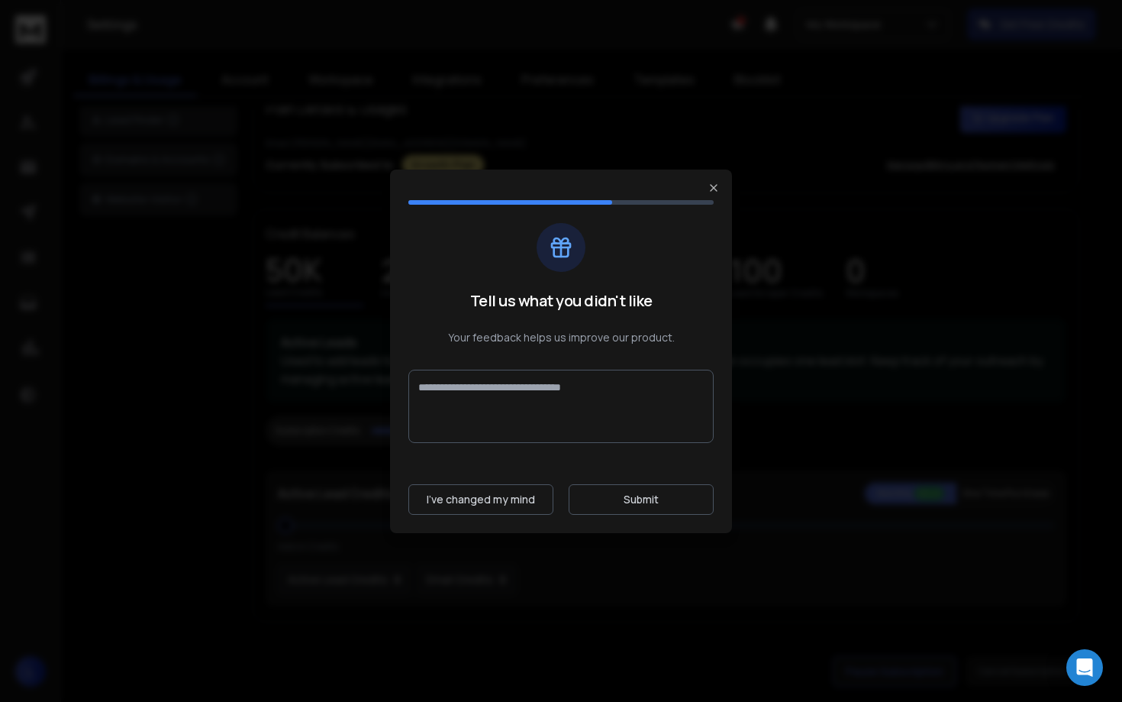
click at [639, 501] on button "Submit" at bounding box center [641, 499] width 145 height 31
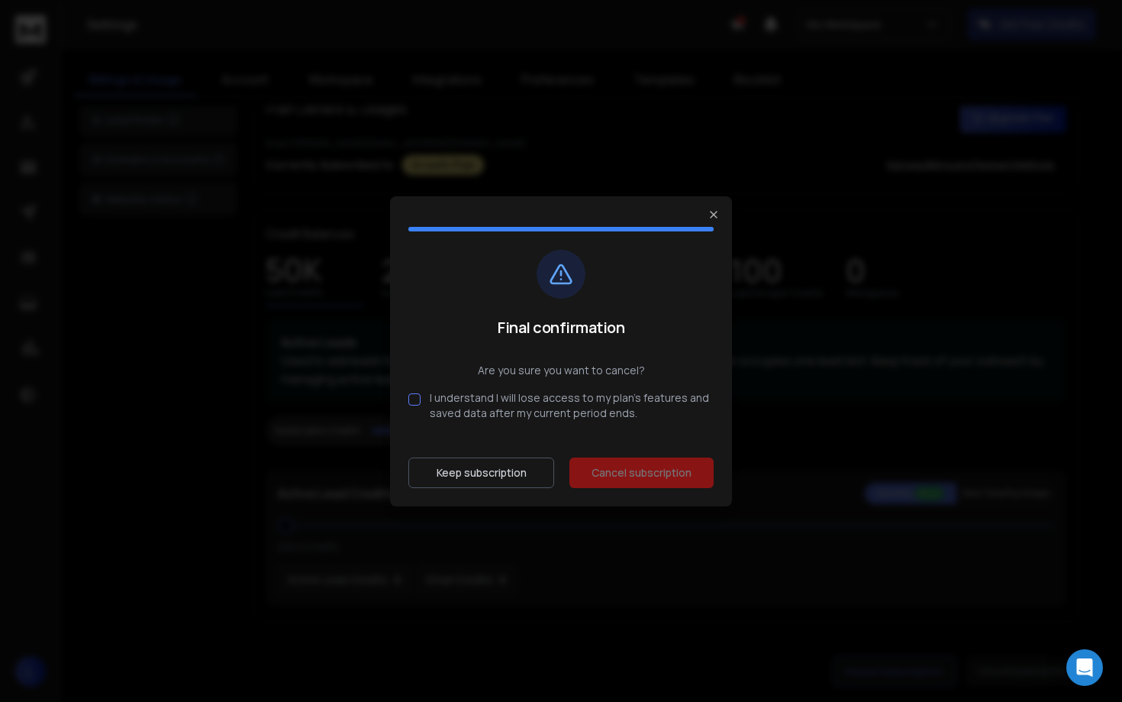
click at [554, 428] on div "Are you sure you want to cancel? I understand I will lose access to my plan's f…" at bounding box center [561, 391] width 305 height 82
click at [554, 408] on label "I understand I will lose access to my plan's features and saved data after my c…" at bounding box center [572, 405] width 284 height 31
click at [421, 405] on button "I understand I will lose access to my plan's features and saved data after my c…" at bounding box center [415, 399] width 12 height 12
click at [654, 469] on button "Cancel subscription" at bounding box center [642, 472] width 144 height 31
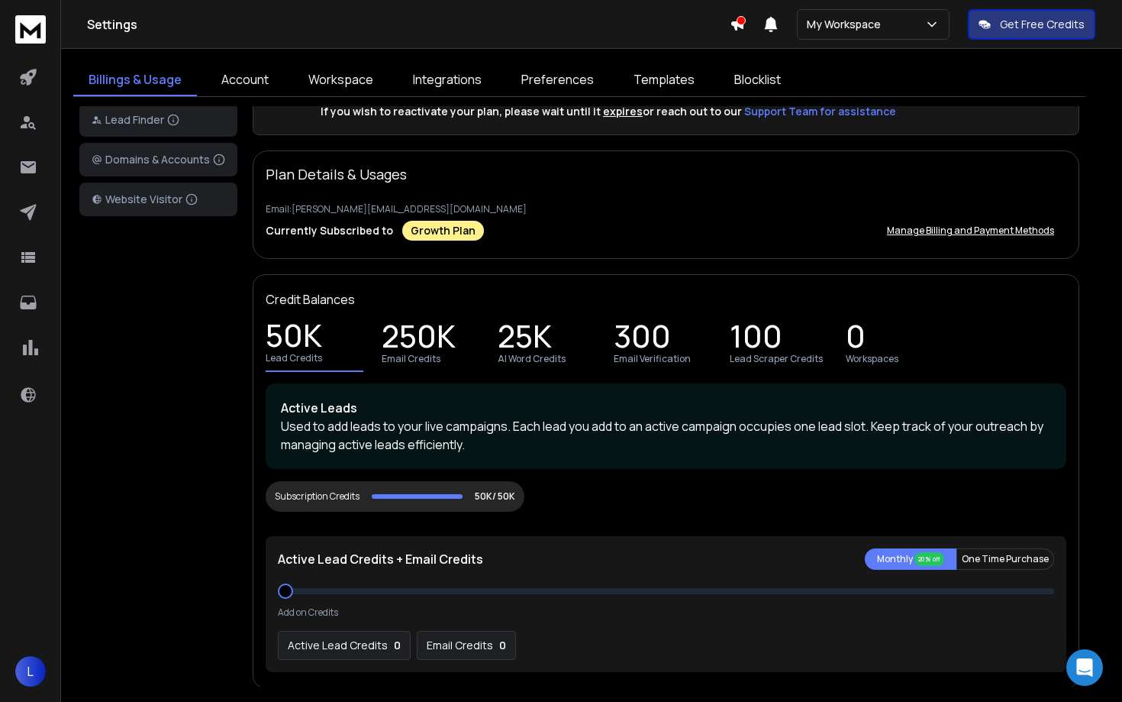
scroll to position [0, 0]
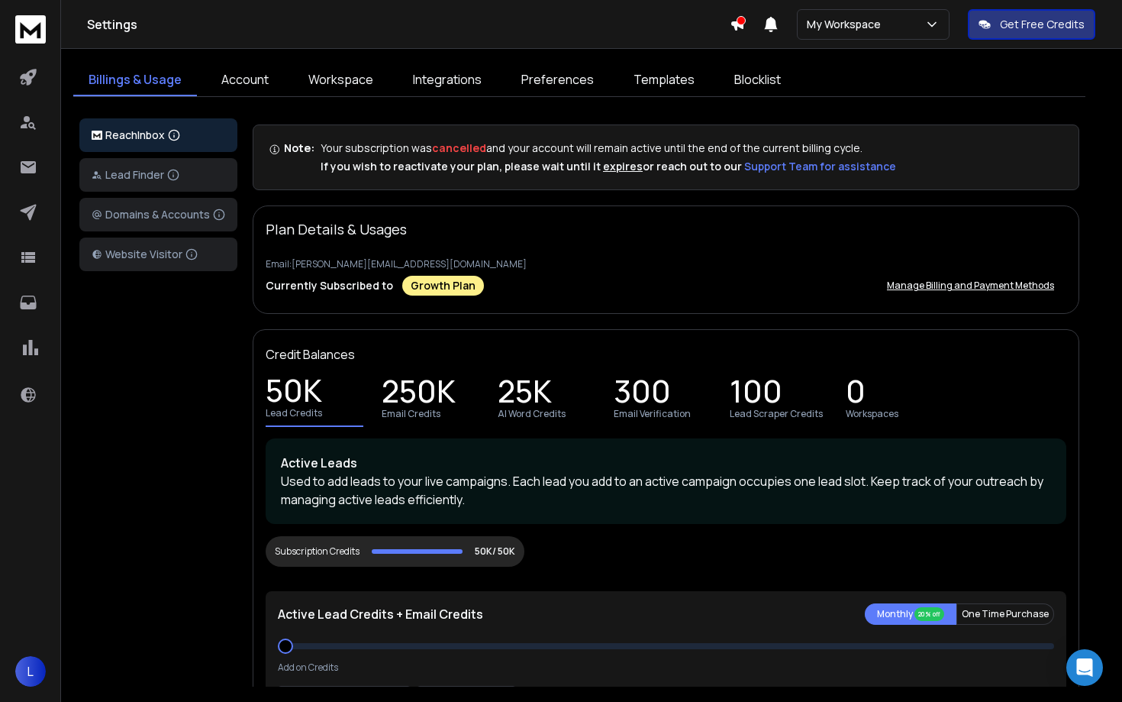
click at [709, 205] on div "Note: Your subscription was cancelled and your account will remain active until…" at bounding box center [666, 438] width 827 height 628
click at [412, 66] on link "Integrations" at bounding box center [447, 80] width 99 height 32
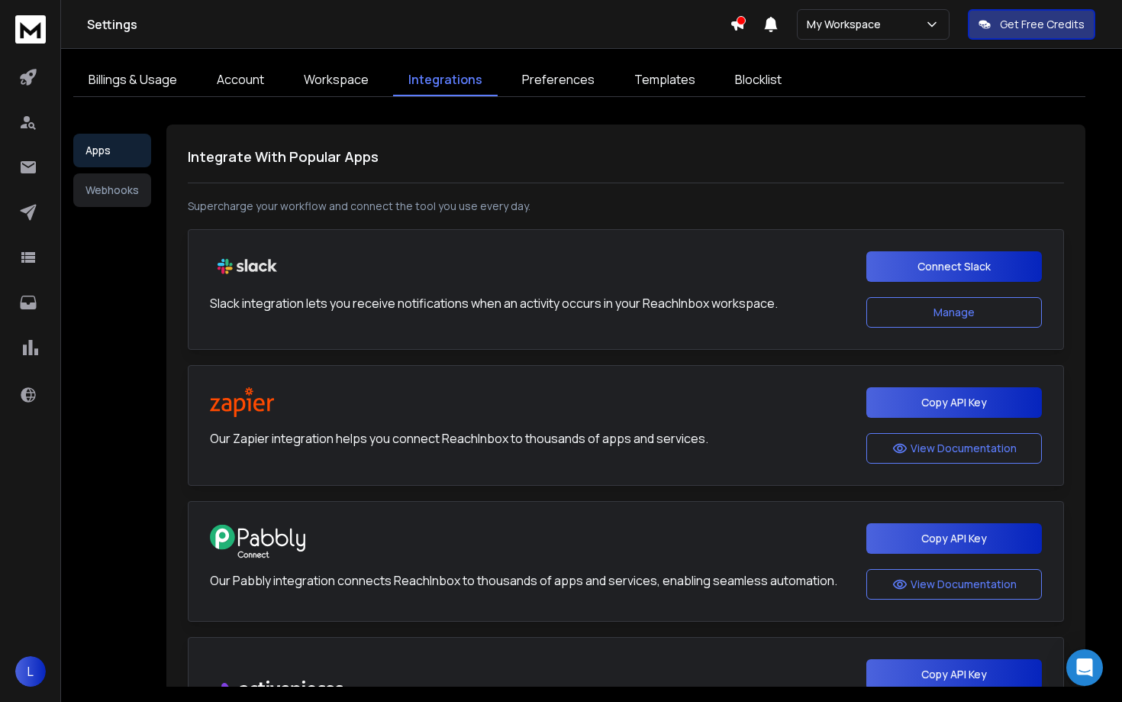
click at [943, 402] on button "Copy API Key" at bounding box center [955, 402] width 176 height 31
click at [822, 18] on p "My Workspace" at bounding box center [847, 24] width 80 height 15
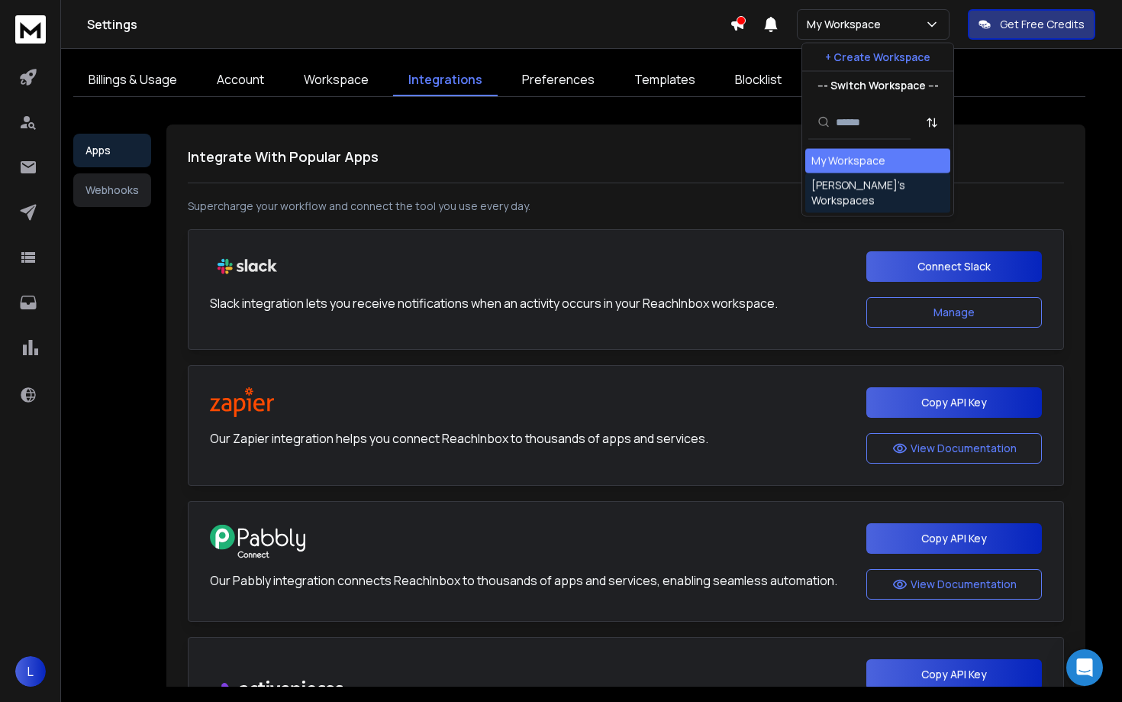
click at [649, 111] on div "Apps Webhooks Integrate With Popular Apps Supercharge your workflow and connect…" at bounding box center [579, 396] width 1013 height 580
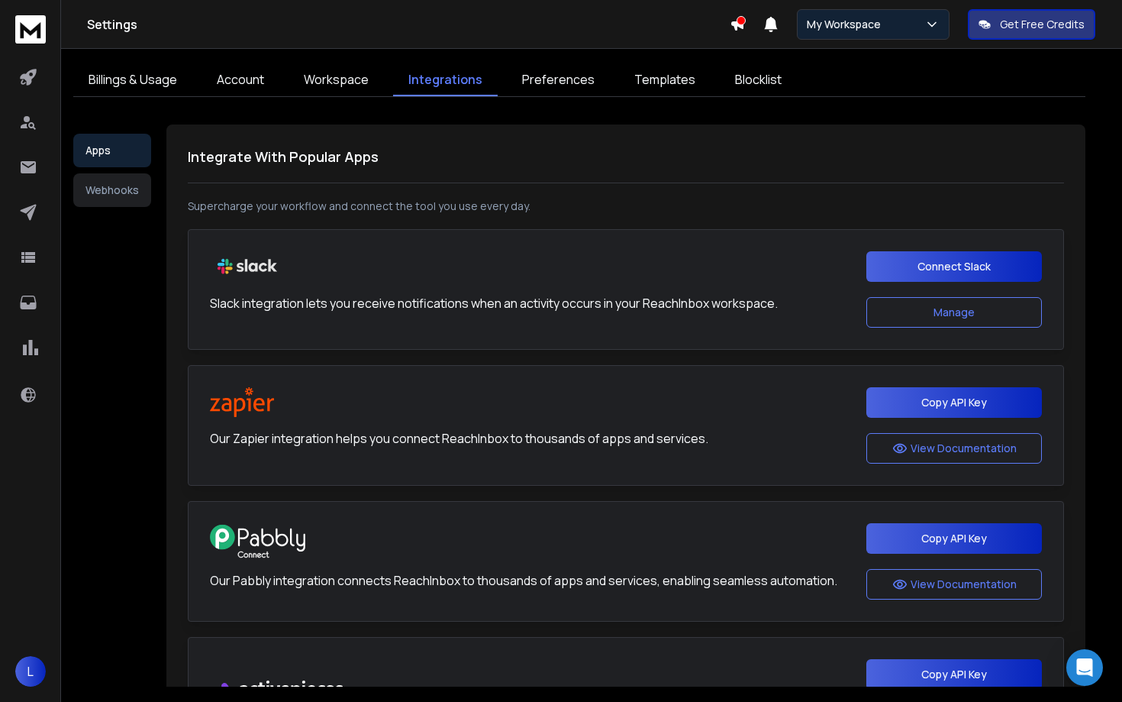
click at [835, 24] on p "My Workspace" at bounding box center [847, 24] width 80 height 15
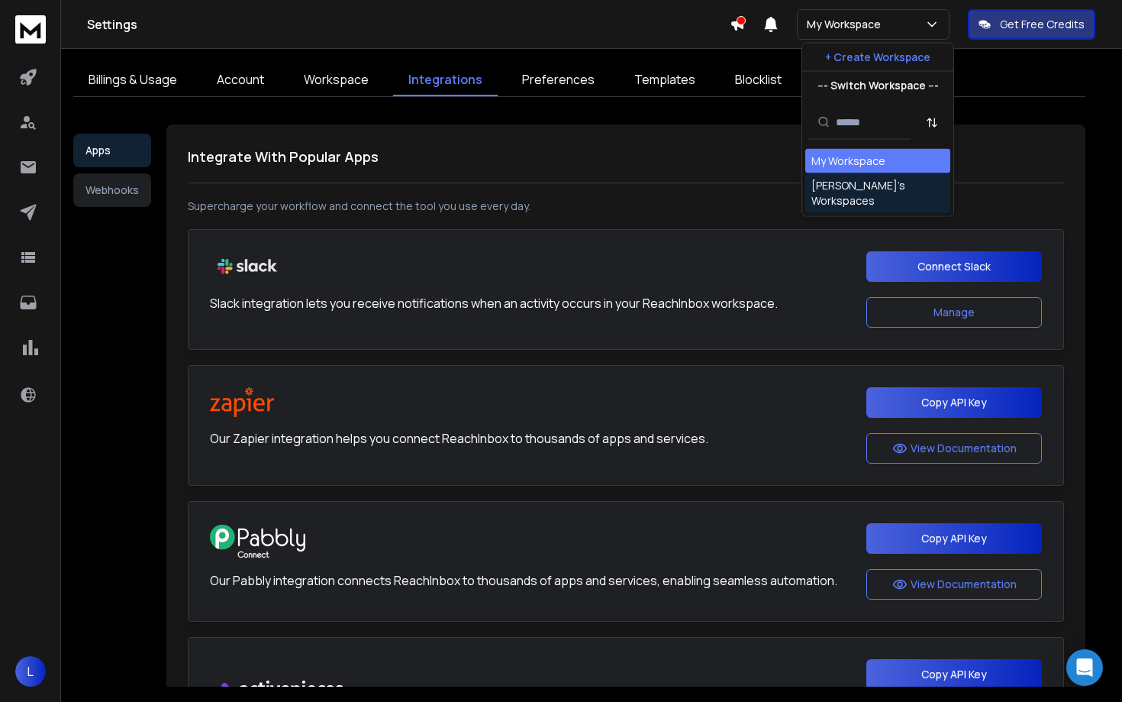
click at [836, 185] on div "[PERSON_NAME]'s Workspaces" at bounding box center [878, 193] width 133 height 31
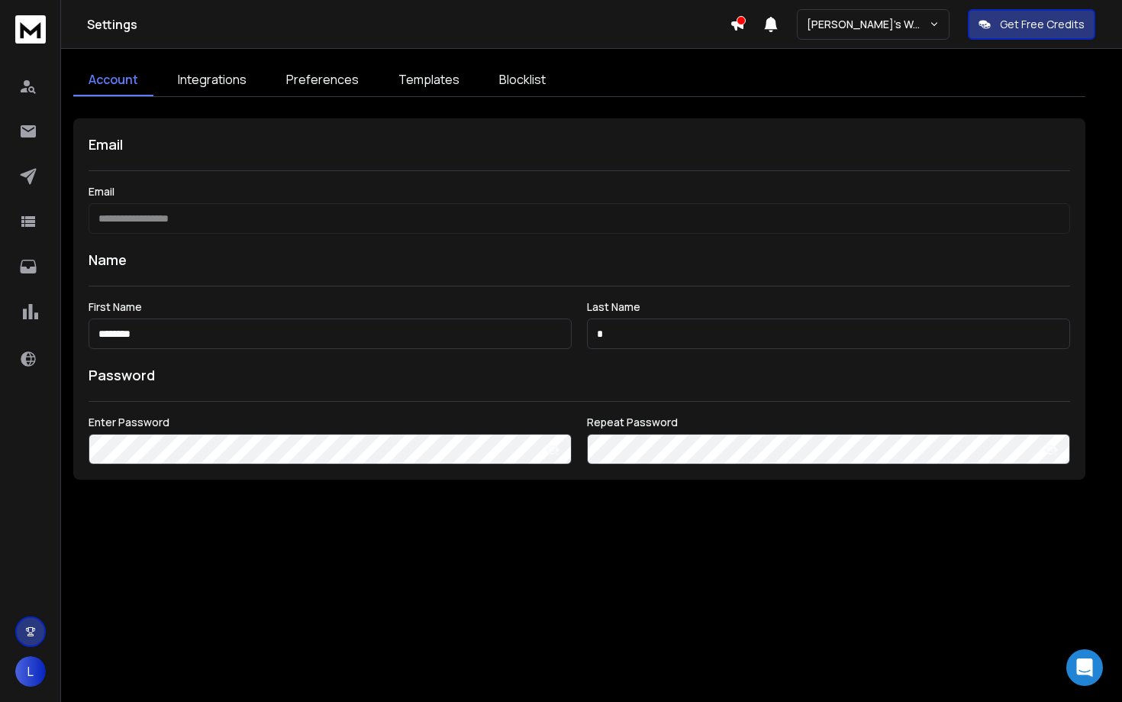
click at [227, 86] on link "Integrations" at bounding box center [212, 80] width 99 height 32
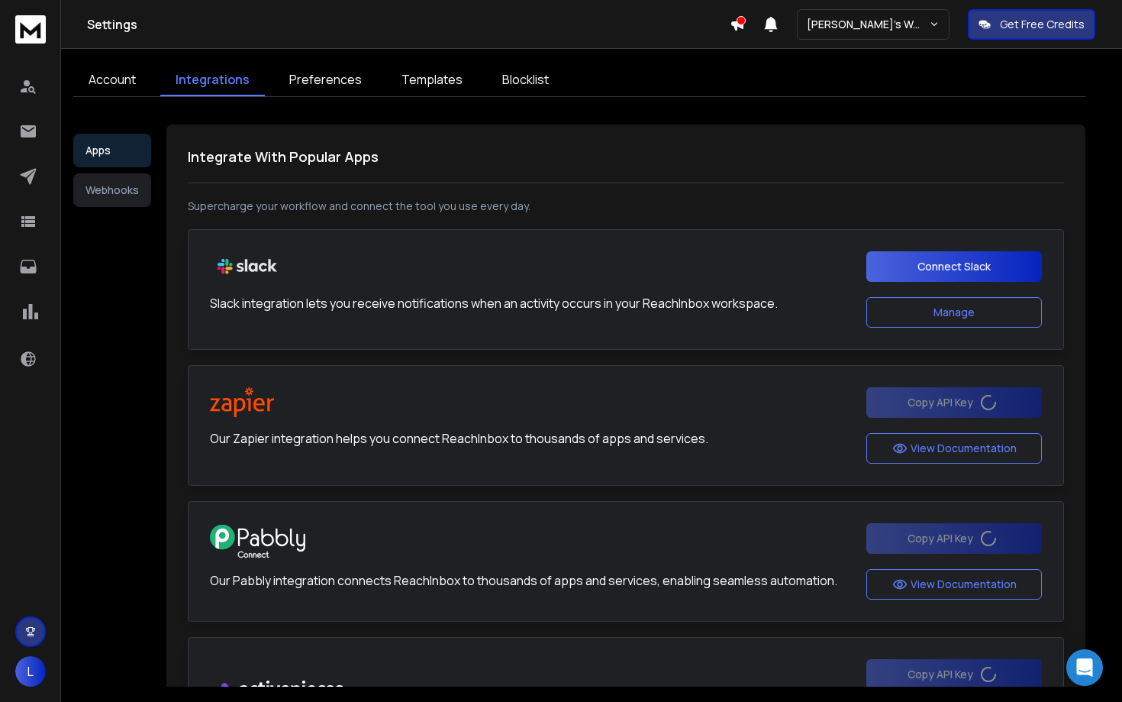
click at [938, 401] on div "Copy API Key View Documentation" at bounding box center [955, 425] width 176 height 76
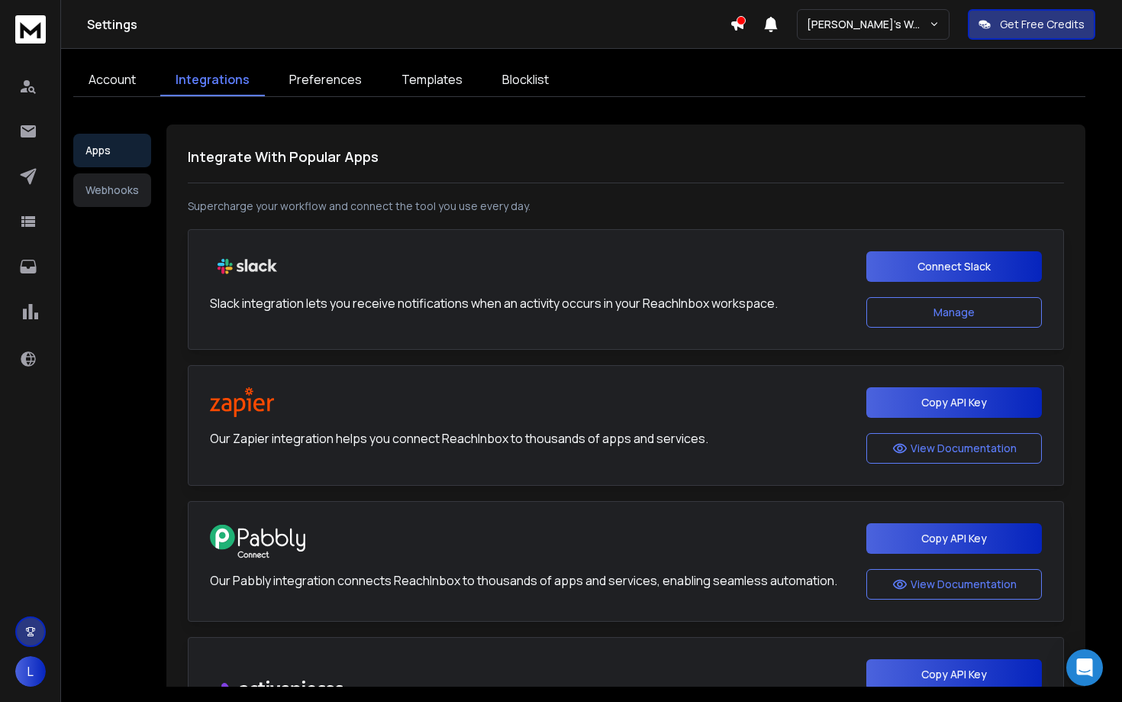
click at [970, 401] on button "Copy API Key" at bounding box center [955, 402] width 176 height 31
click at [21, 170] on icon at bounding box center [28, 176] width 18 height 18
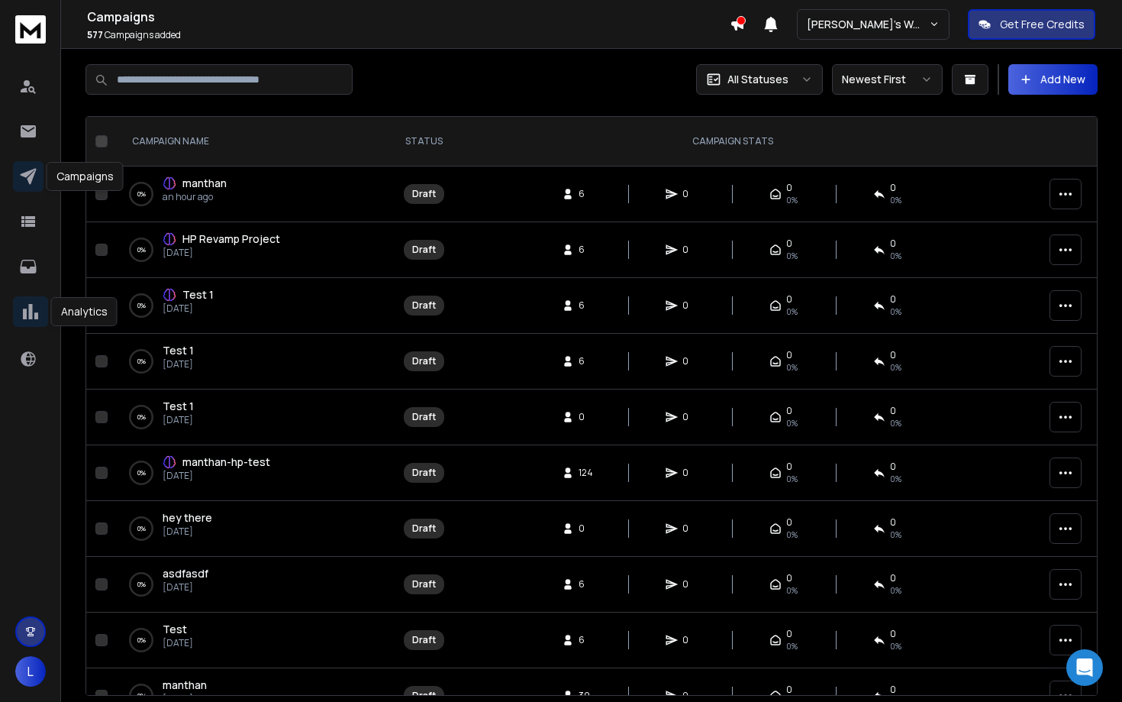
click at [24, 306] on icon at bounding box center [30, 311] width 23 height 23
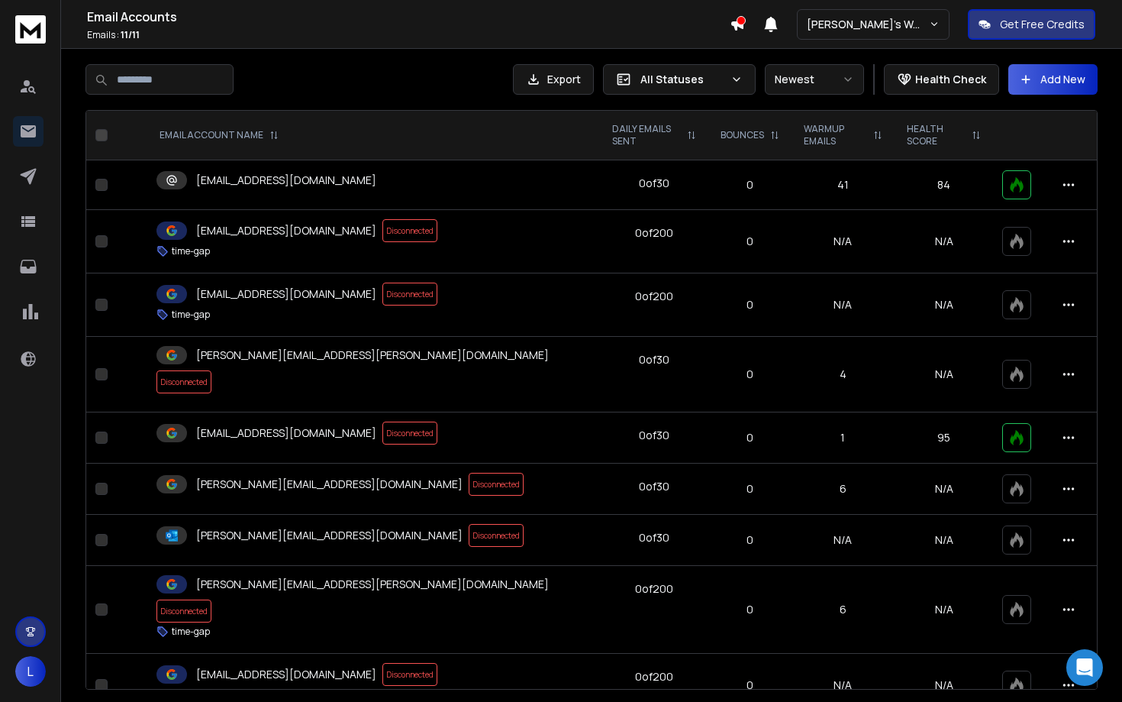
click at [480, 107] on div "Export All Statuses Newest Health Check Add New EMAIL ACCOUNT NAME DAILY EMAILS…" at bounding box center [592, 376] width 1013 height 625
click at [14, 178] on link at bounding box center [28, 176] width 31 height 31
